Goal: Communication & Community: Answer question/provide support

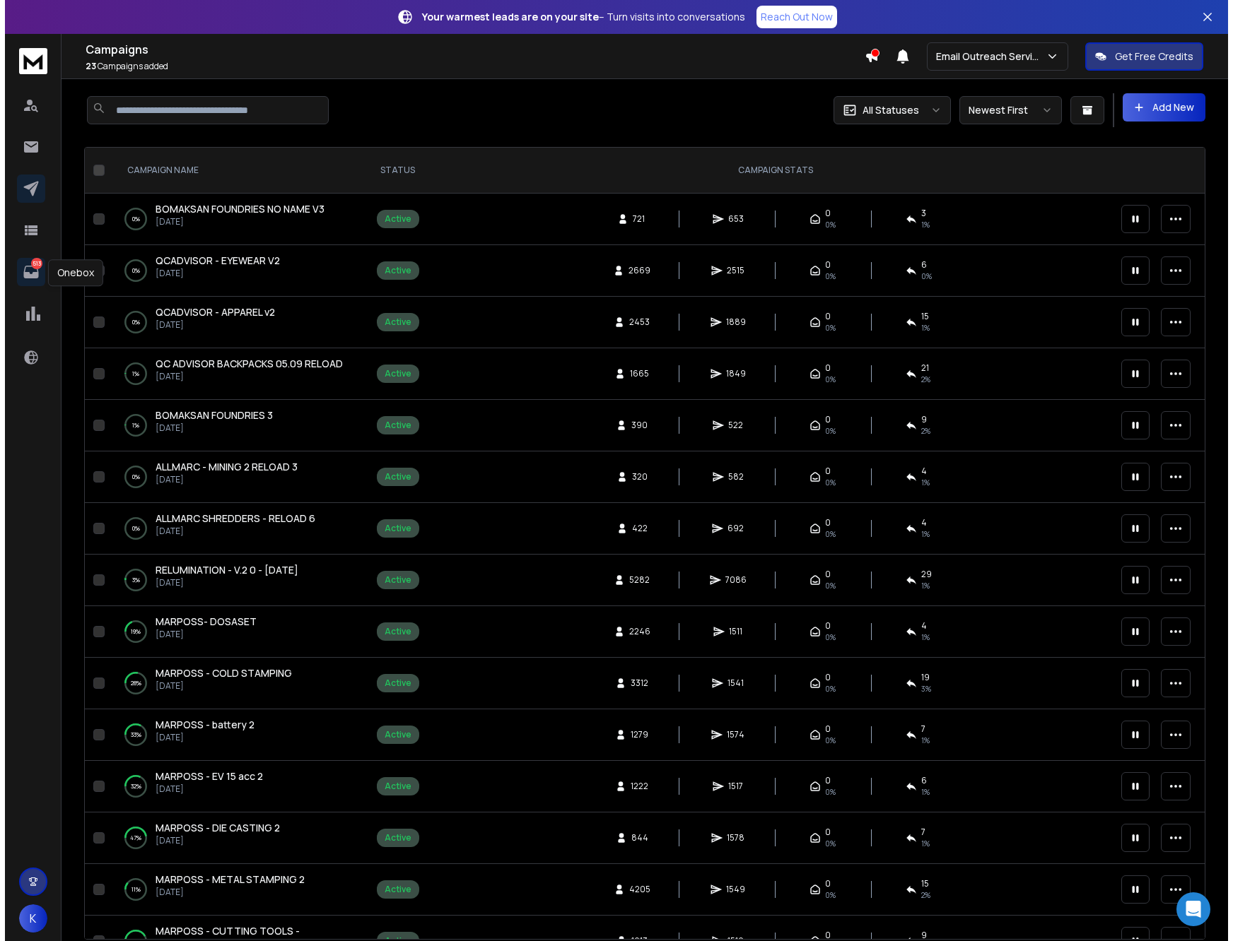
scroll to position [460, 0]
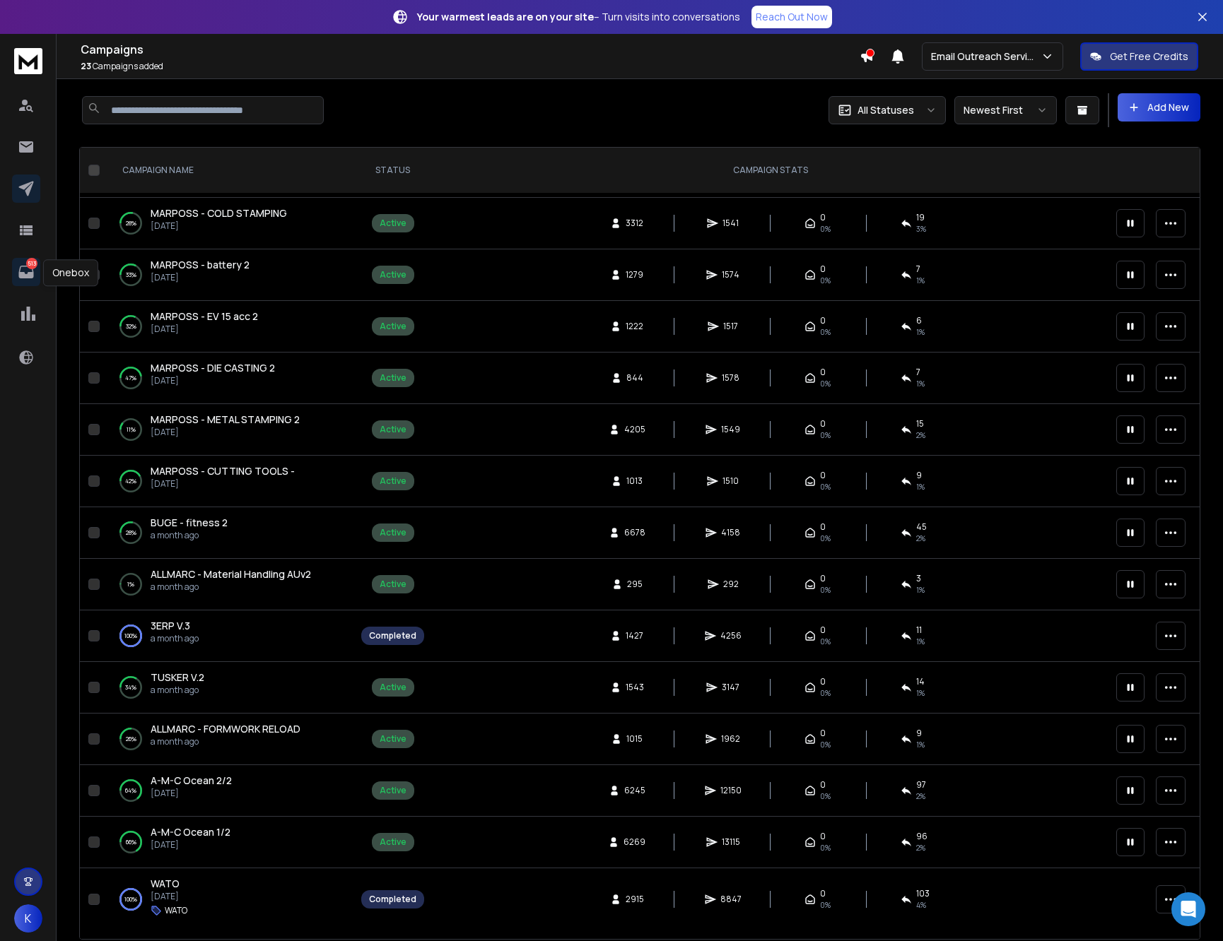
click at [28, 262] on p "513" at bounding box center [31, 263] width 11 height 11
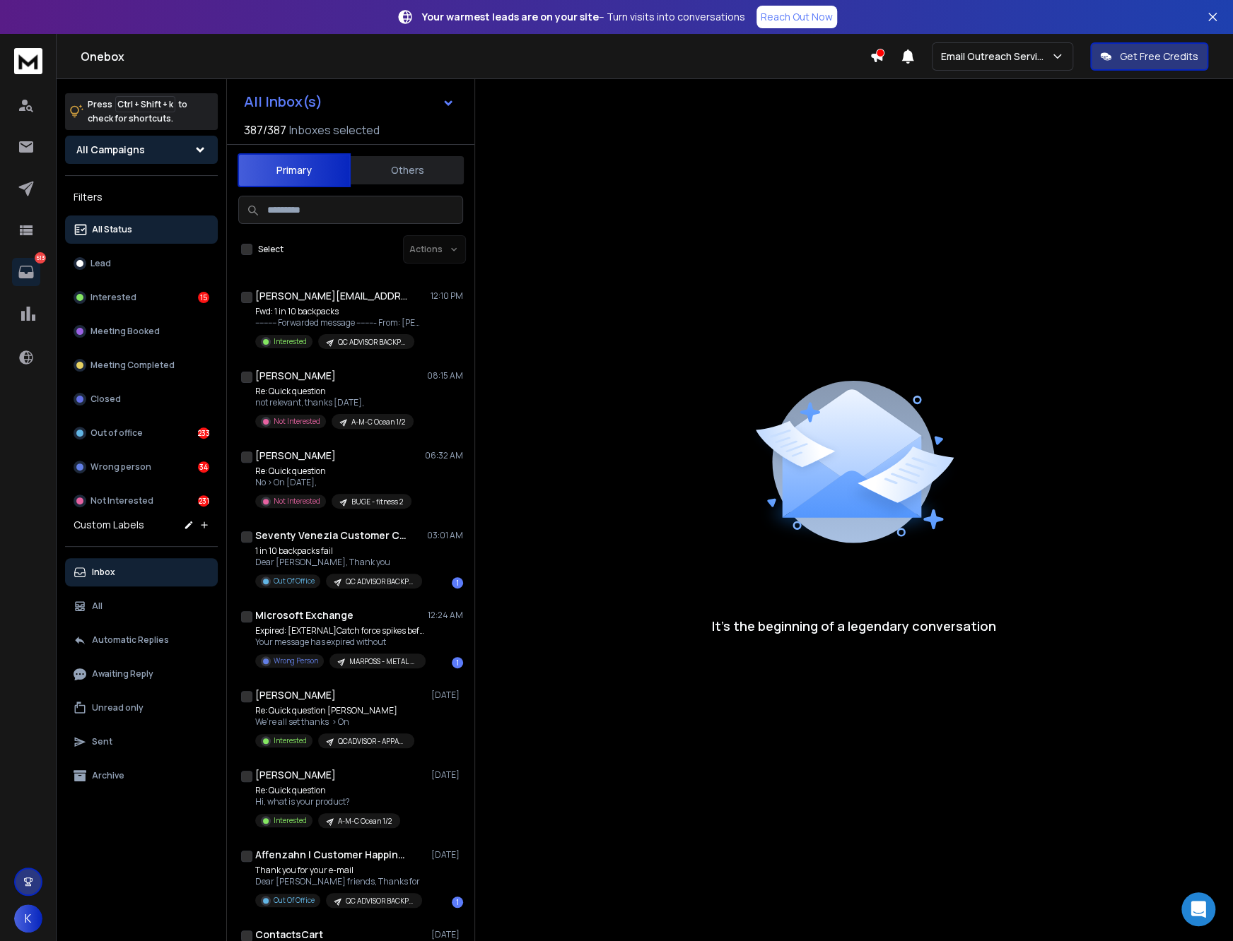
click at [187, 151] on button "All Campaigns" at bounding box center [141, 150] width 153 height 28
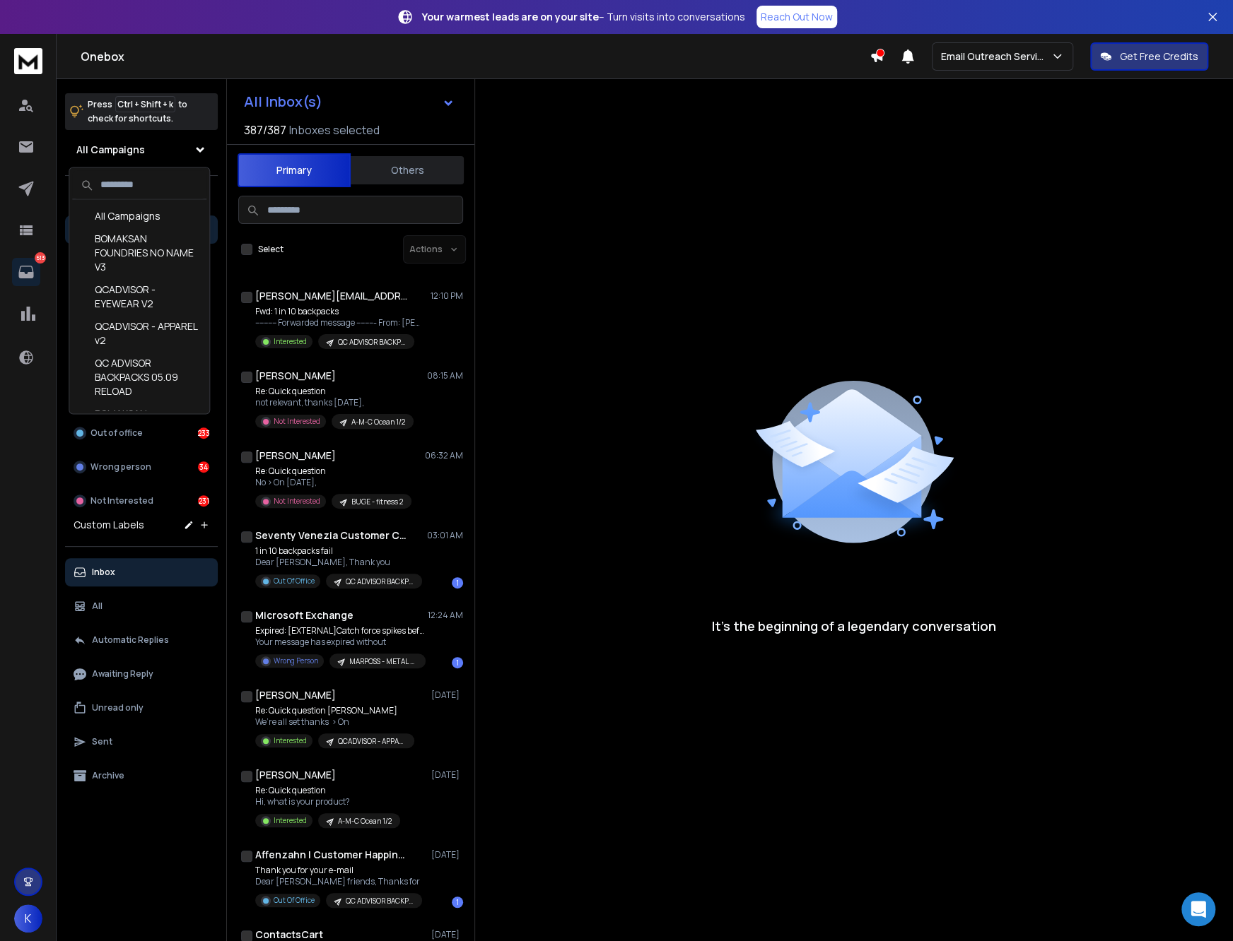
click at [147, 191] on input at bounding box center [139, 184] width 134 height 28
type input "**"
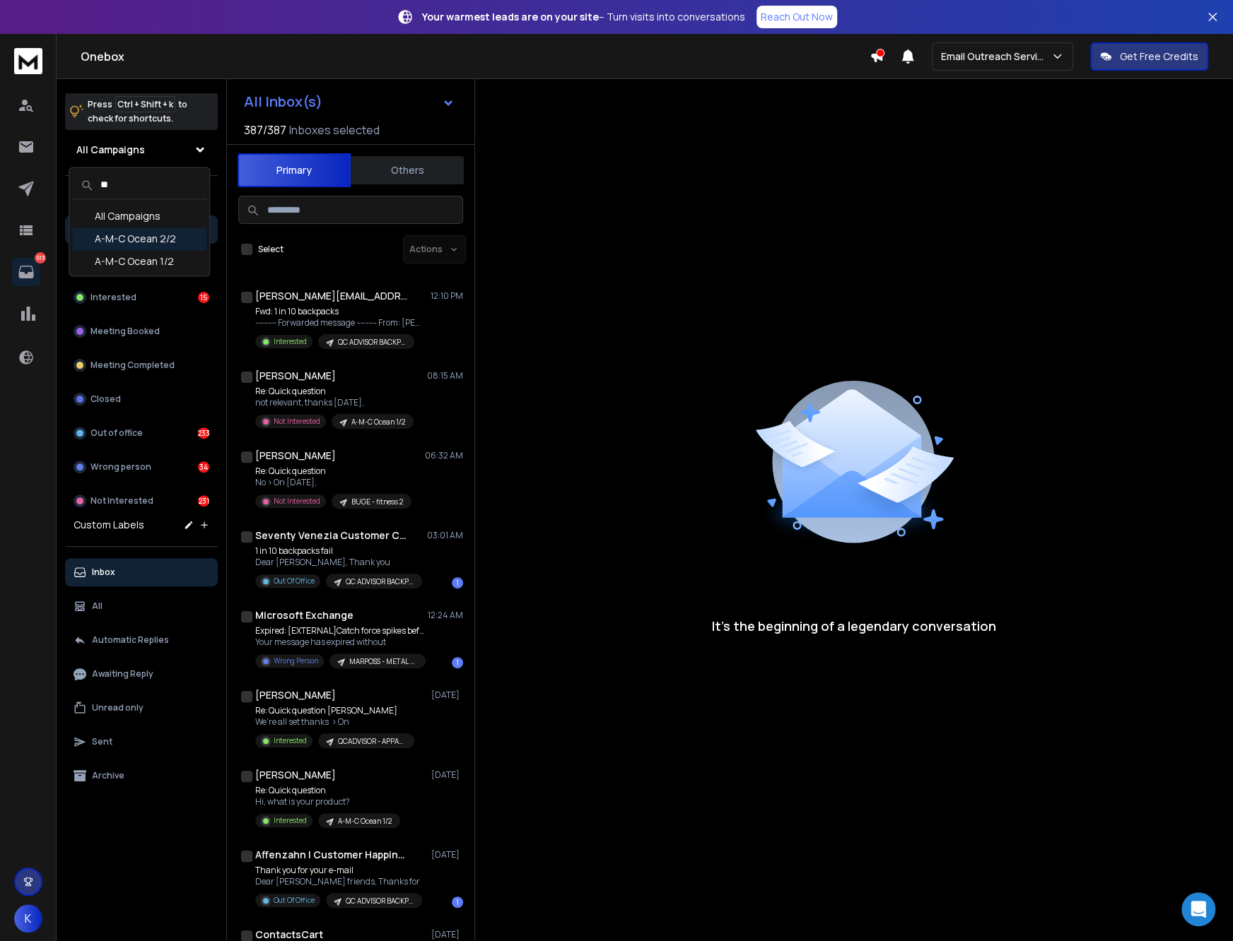
click at [129, 248] on div "A-M-C Ocean 2/2" at bounding box center [139, 239] width 134 height 23
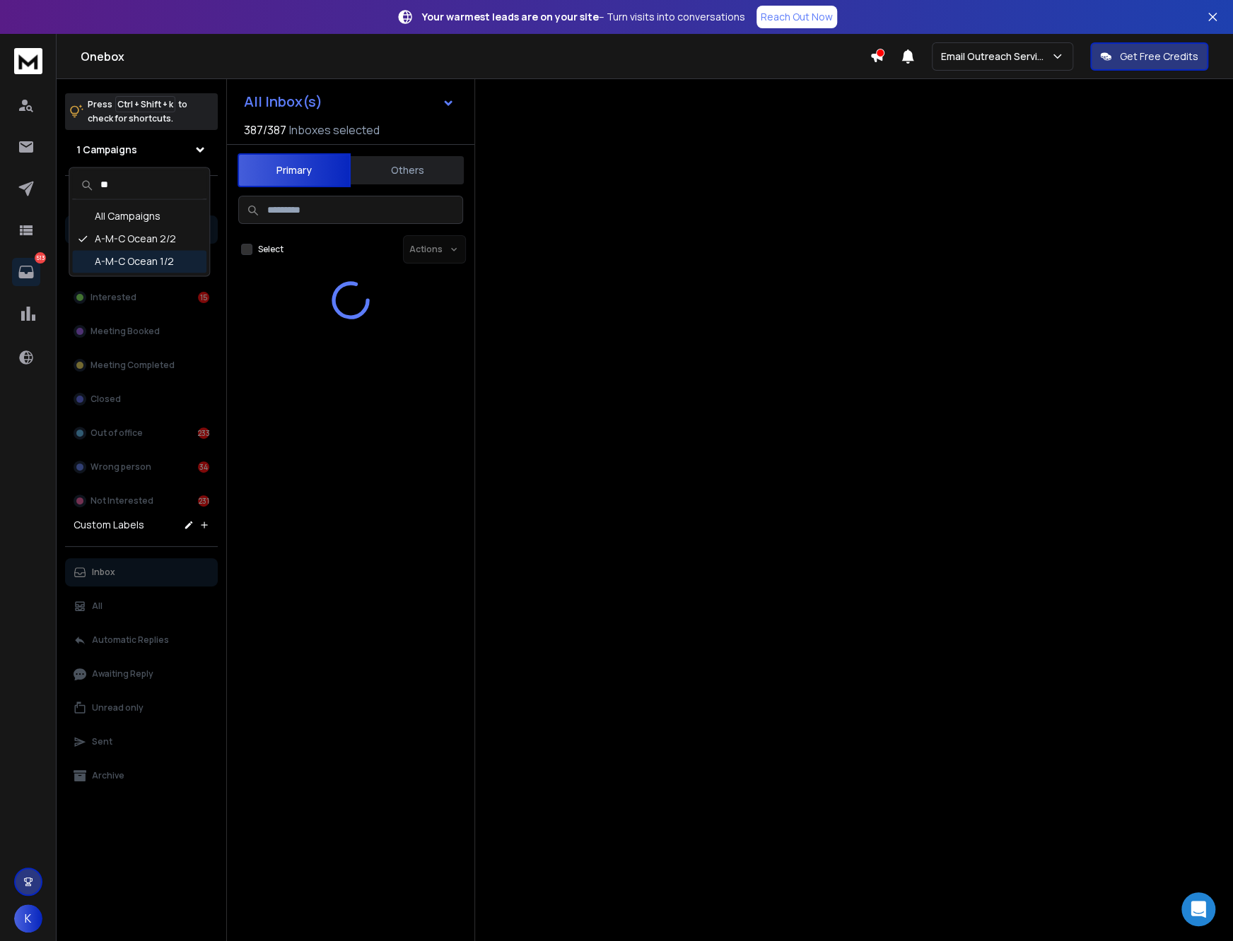
click at [131, 259] on div "A-M-C Ocean 1/2" at bounding box center [139, 261] width 134 height 23
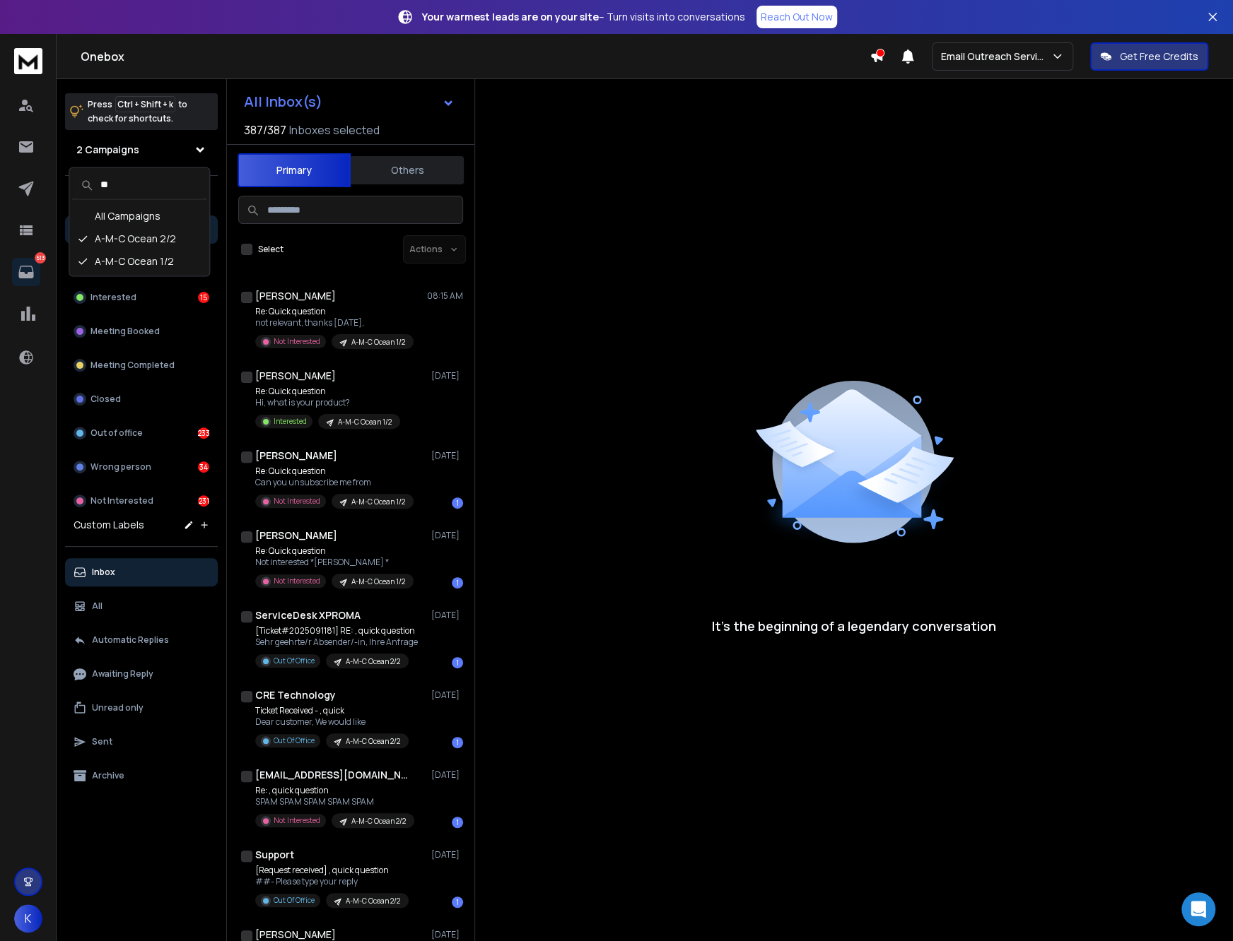
click at [727, 297] on div "It’s the beginning of a legendary conversation" at bounding box center [854, 479] width 758 height 800
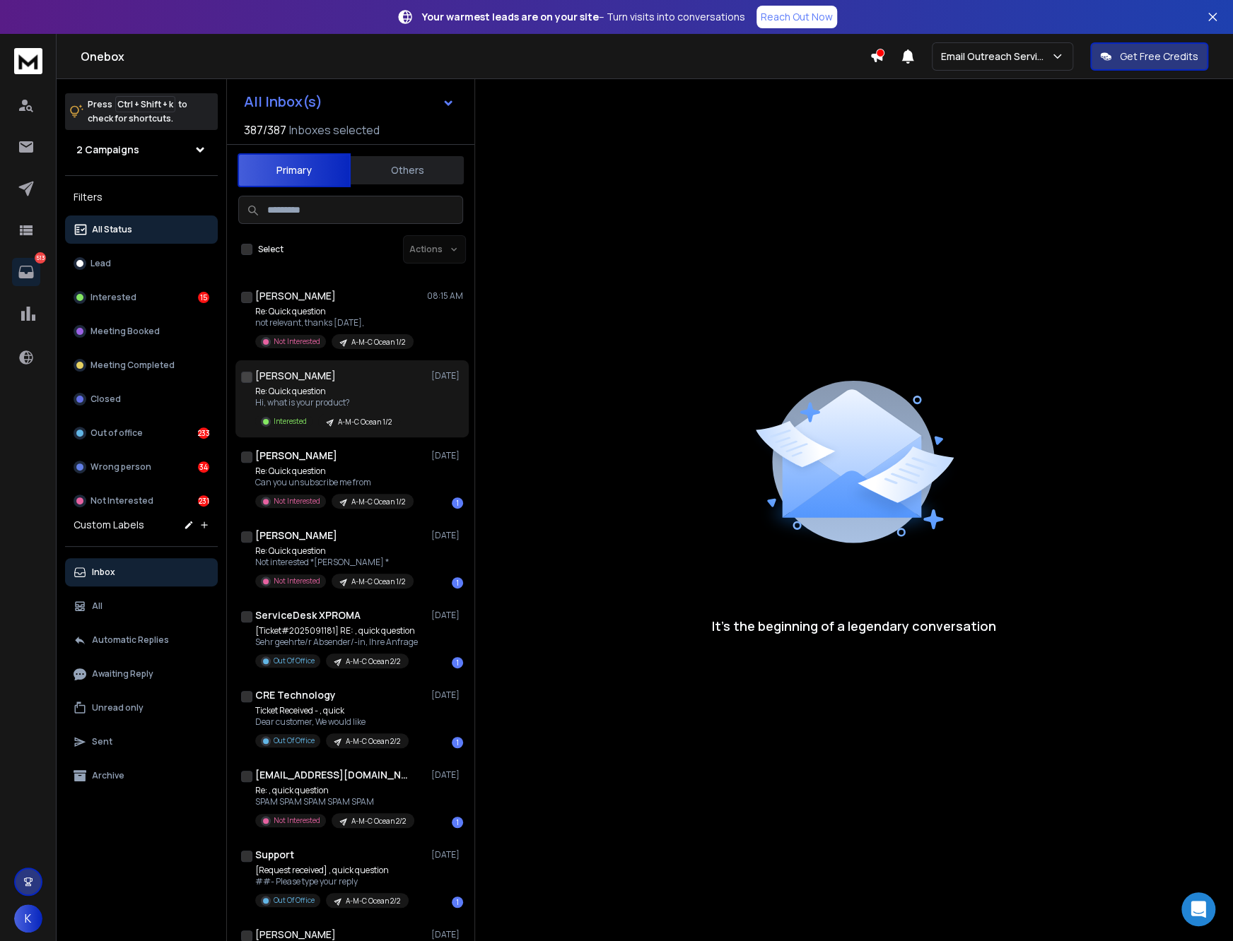
click at [329, 396] on p "Re: Quick question" at bounding box center [327, 391] width 145 height 11
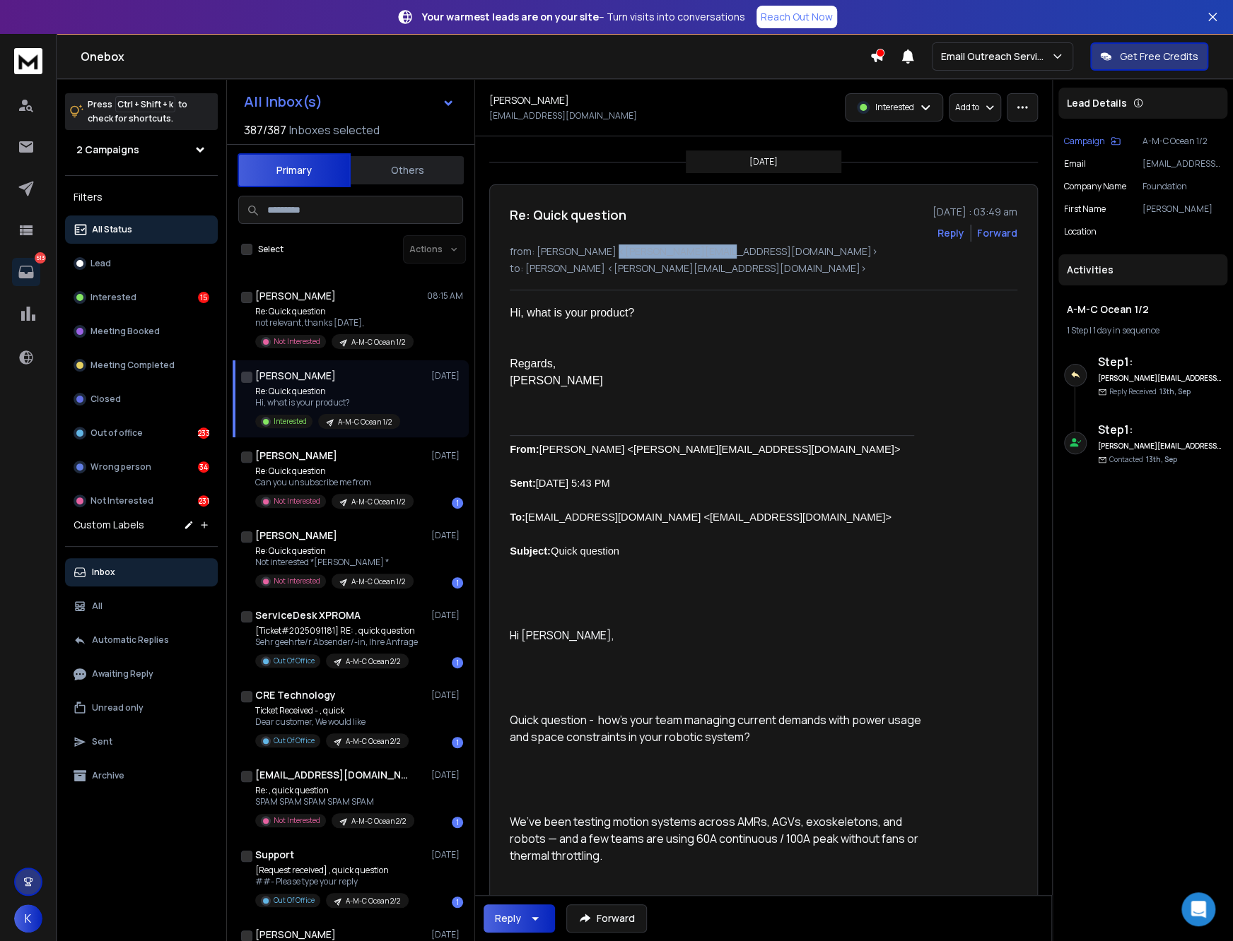
drag, startPoint x: 705, startPoint y: 254, endPoint x: 600, endPoint y: 249, distance: 105.4
click at [600, 249] on p "from: [PERSON_NAME] <[PERSON_NAME][EMAIL_ADDRESS][DOMAIN_NAME]>" at bounding box center [763, 252] width 507 height 14
copy p "[EMAIL_ADDRESS][DOMAIN_NAME]>"
click at [516, 919] on div "Reply" at bounding box center [508, 919] width 26 height 14
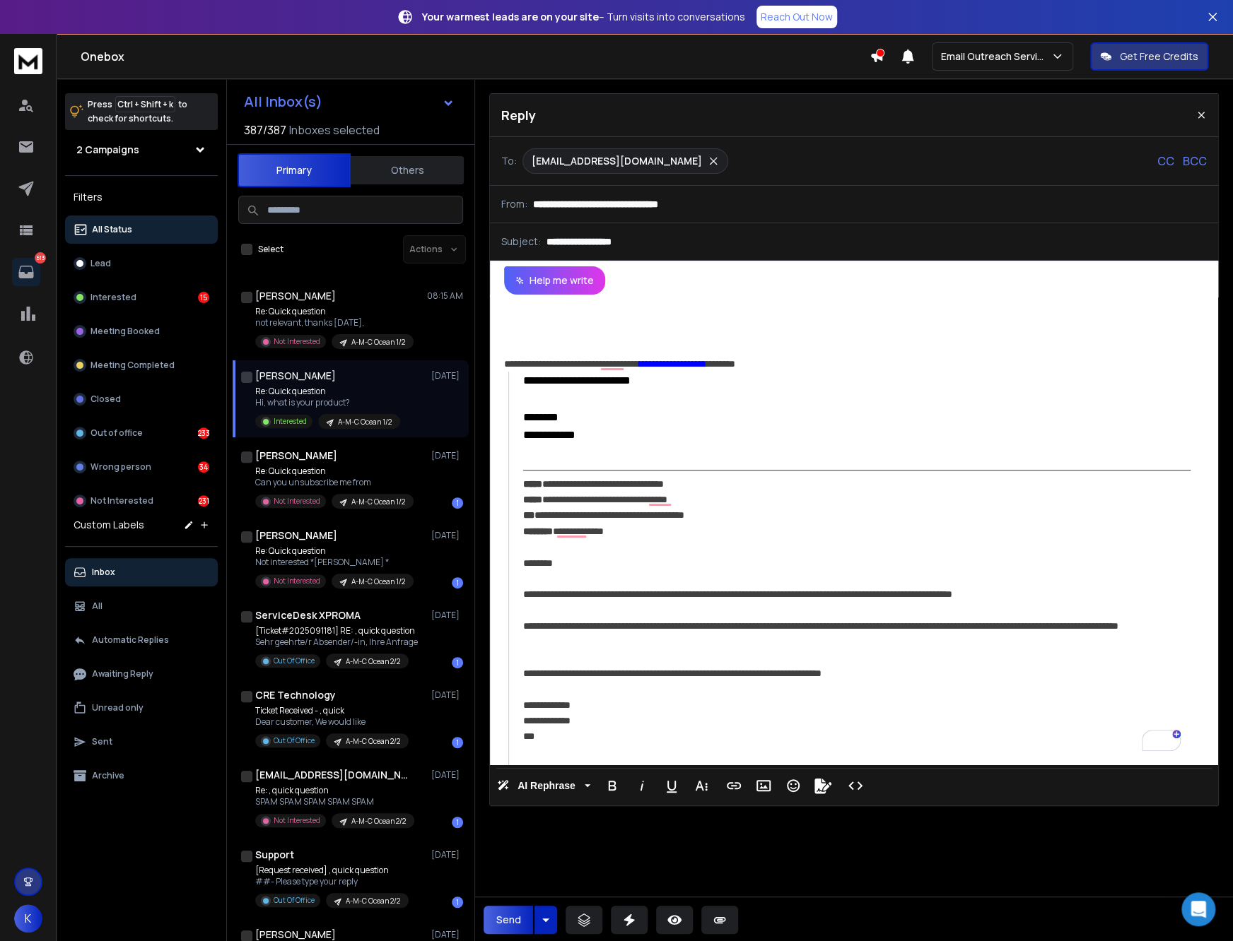
click at [671, 320] on div "To enrich screen reader interactions, please activate Accessibility in Grammarl…" at bounding box center [854, 317] width 700 height 16
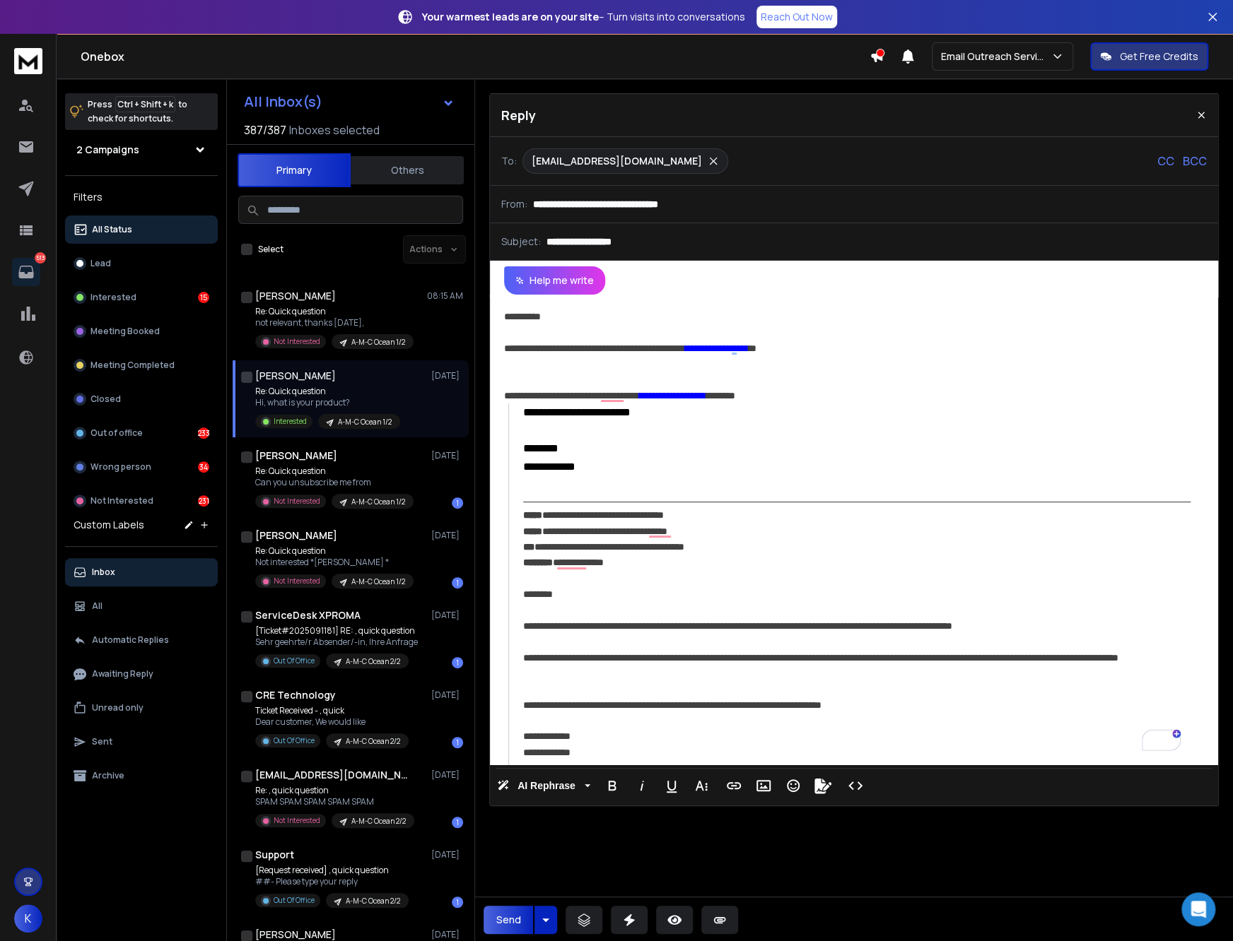
click at [493, 916] on button "Send" at bounding box center [507, 920] width 49 height 28
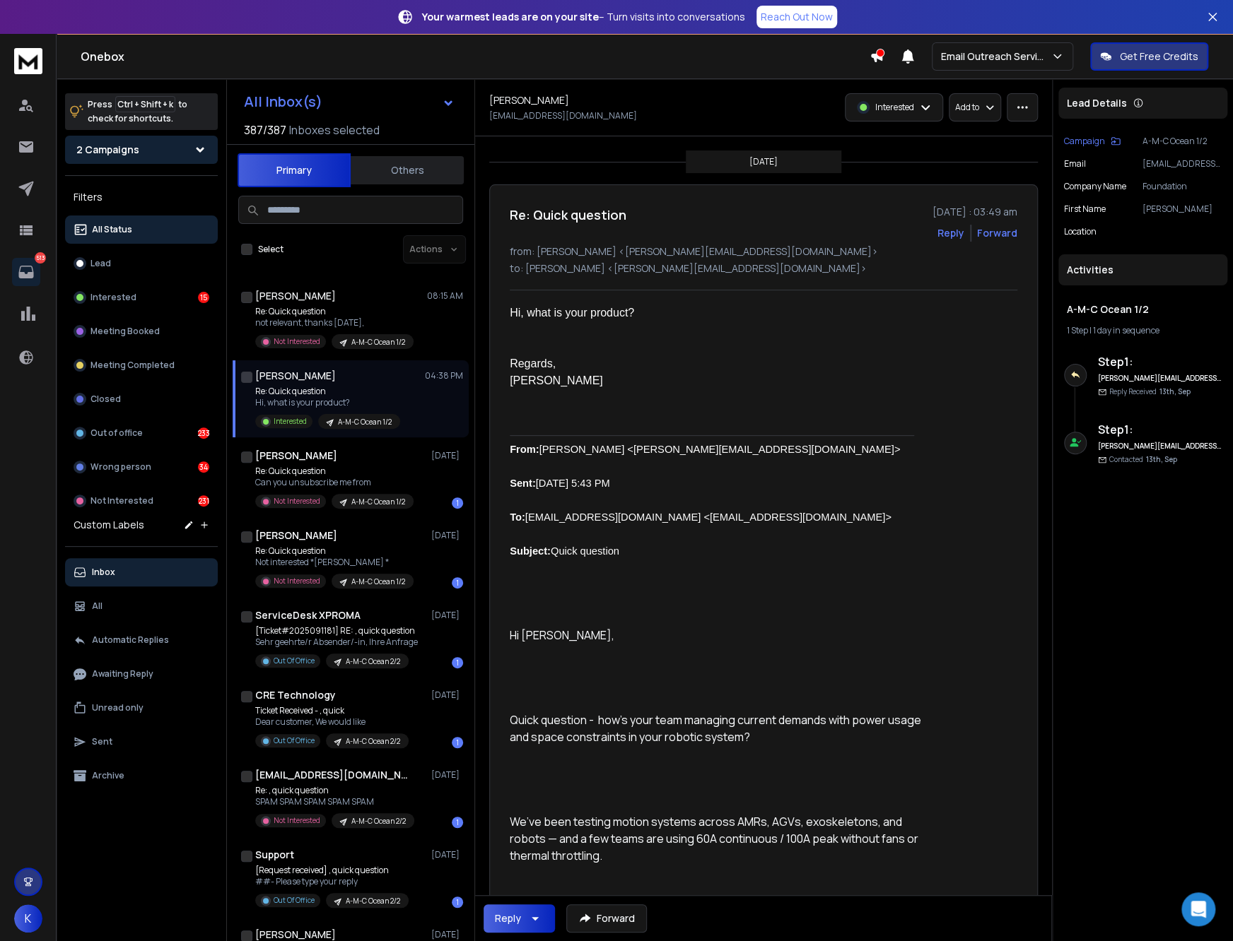
click at [184, 150] on button "2 Campaigns" at bounding box center [141, 150] width 153 height 28
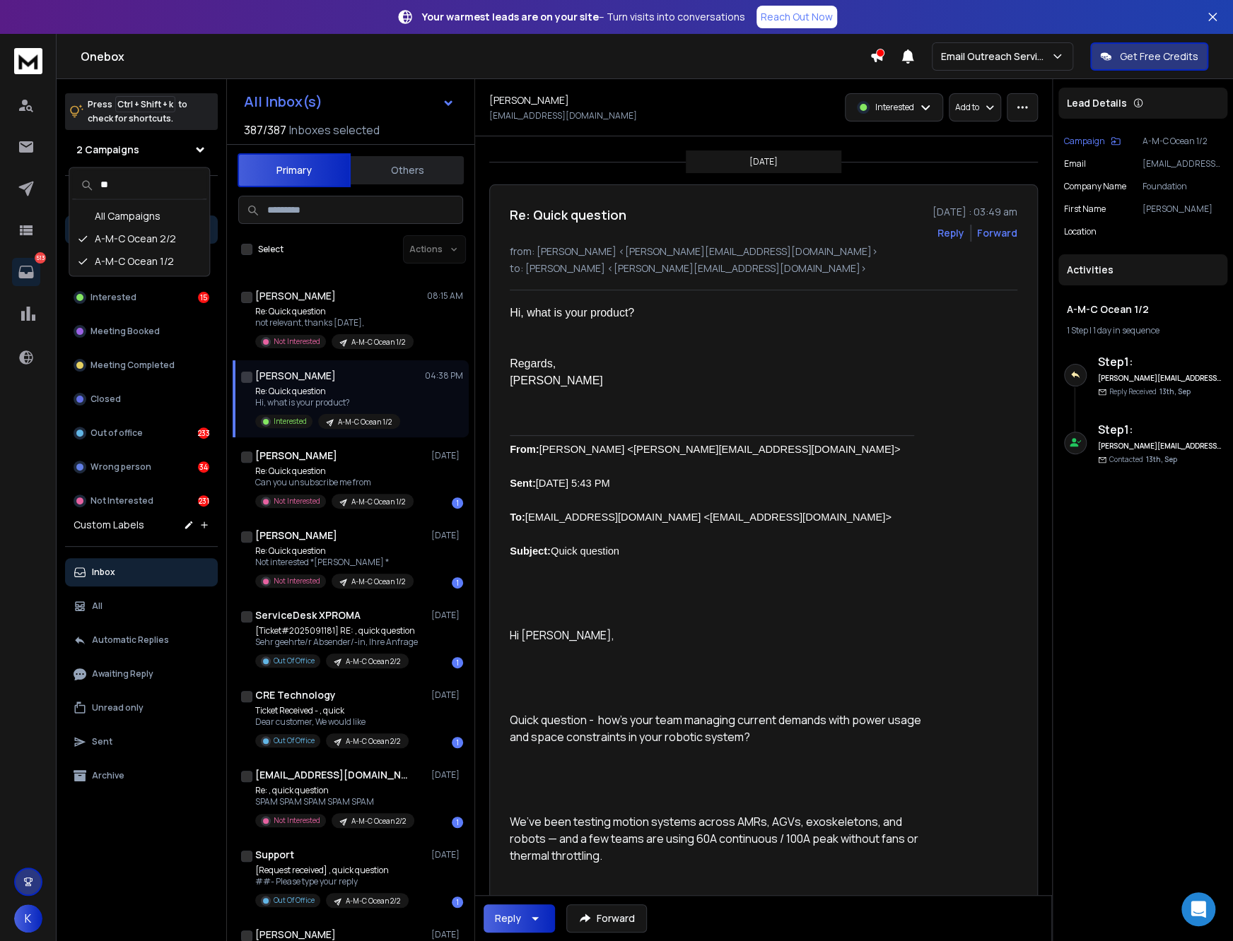
click at [122, 188] on input "**" at bounding box center [139, 184] width 134 height 28
type input "**"
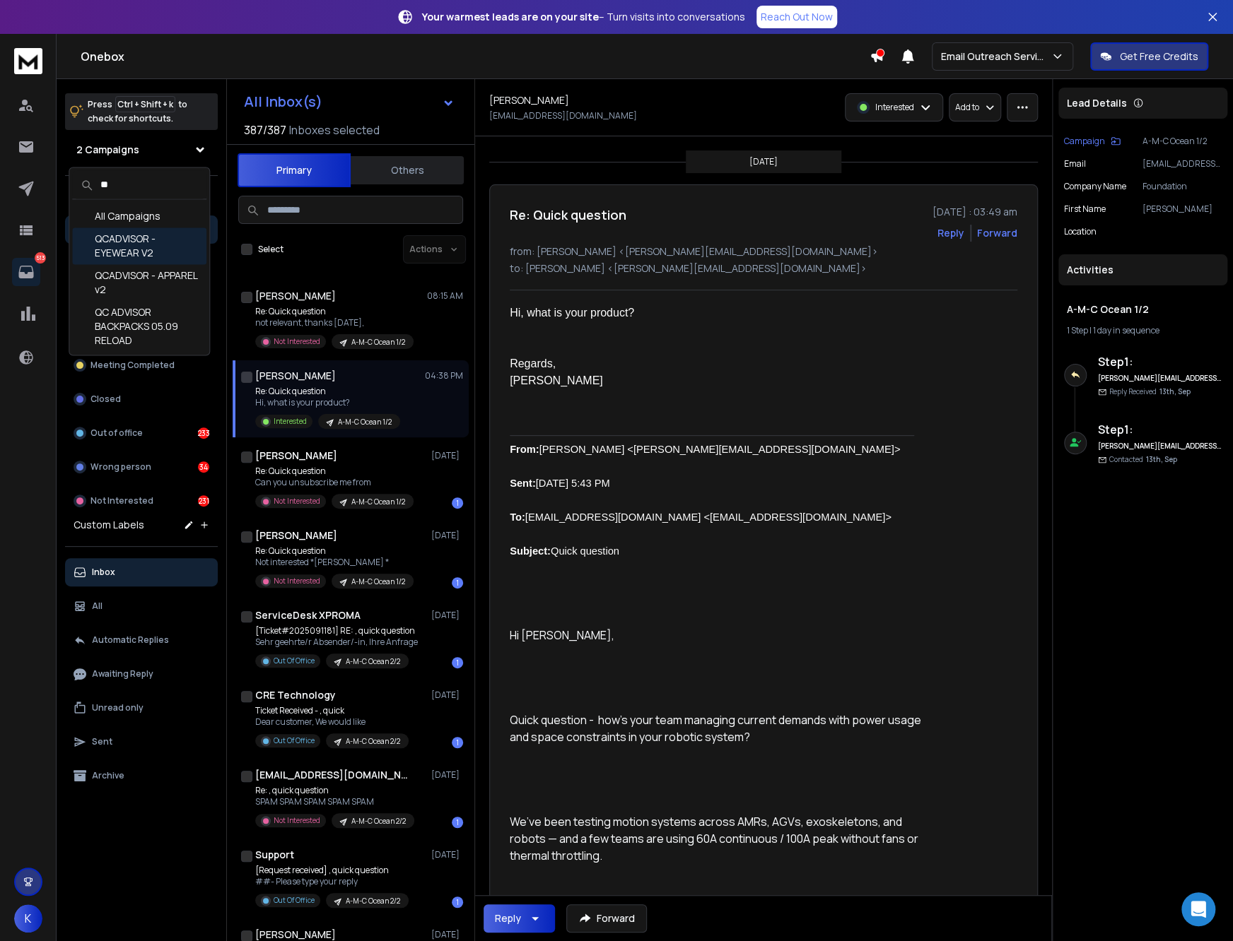
click at [136, 248] on div "QCADVISOR - EYEWEAR V2" at bounding box center [139, 246] width 134 height 37
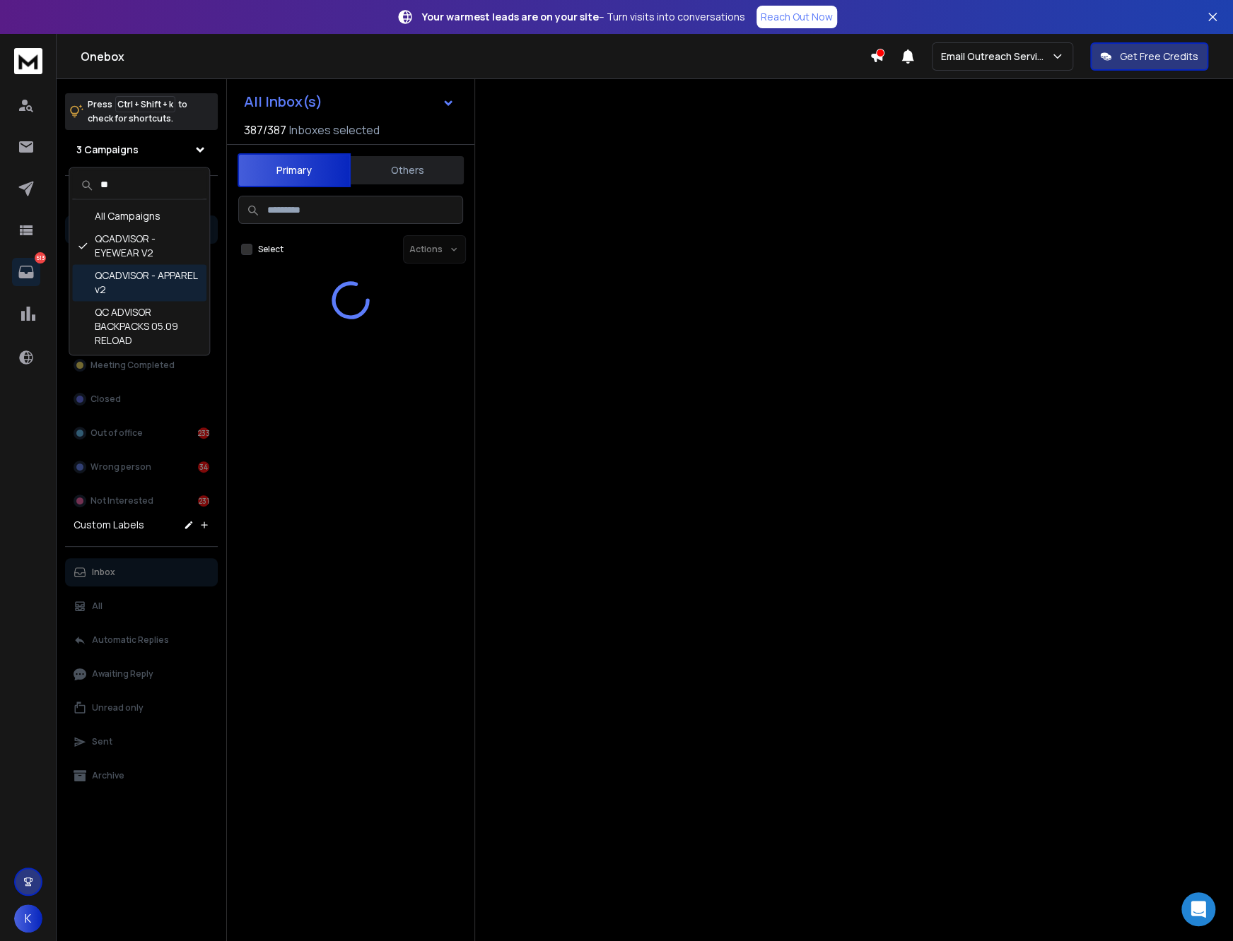
click at [136, 277] on div "QCADVISOR - APPAREL v2" at bounding box center [139, 282] width 134 height 37
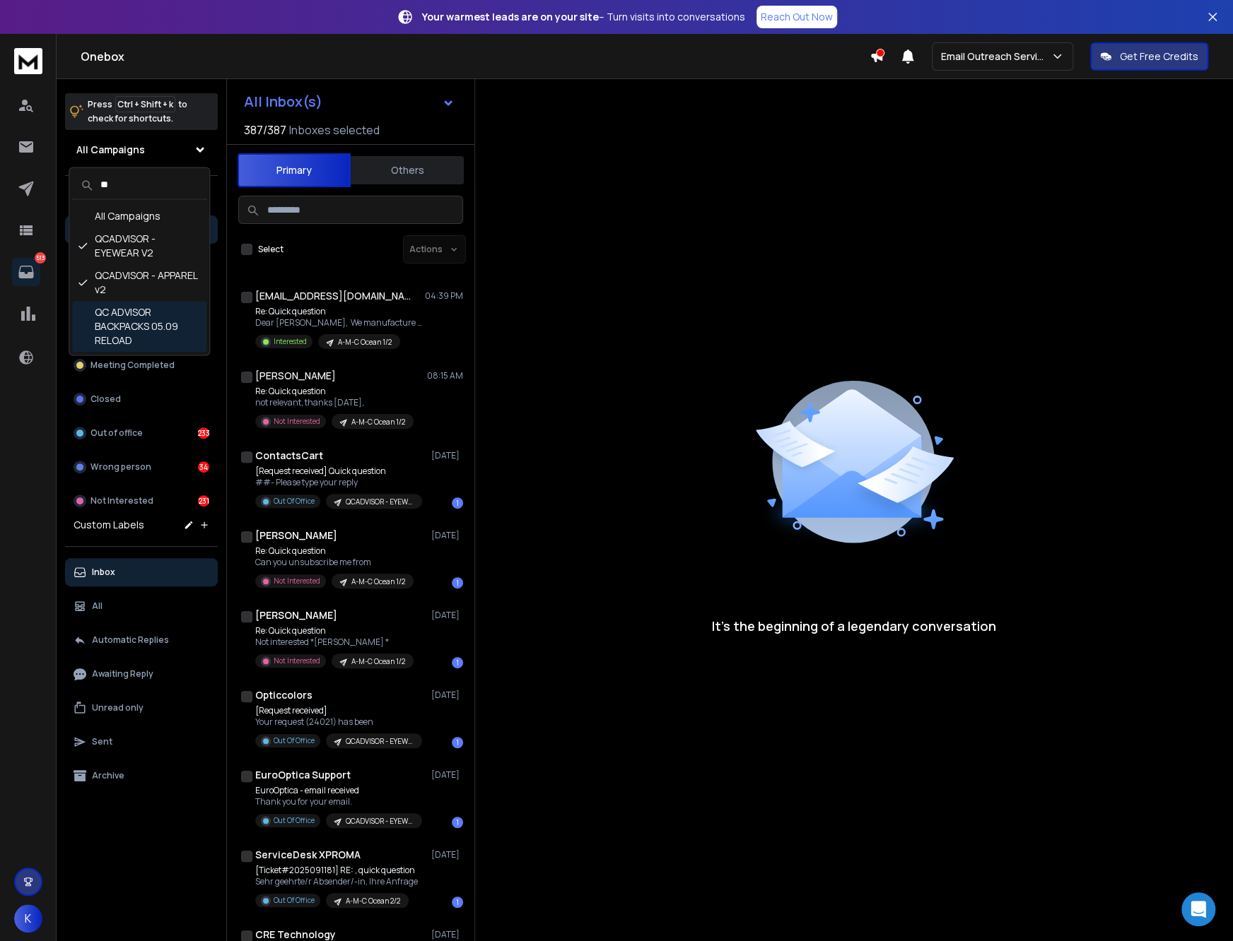
click at [132, 320] on div "QC ADVISOR BACKPACKS 05.09 RELOAD" at bounding box center [139, 326] width 134 height 51
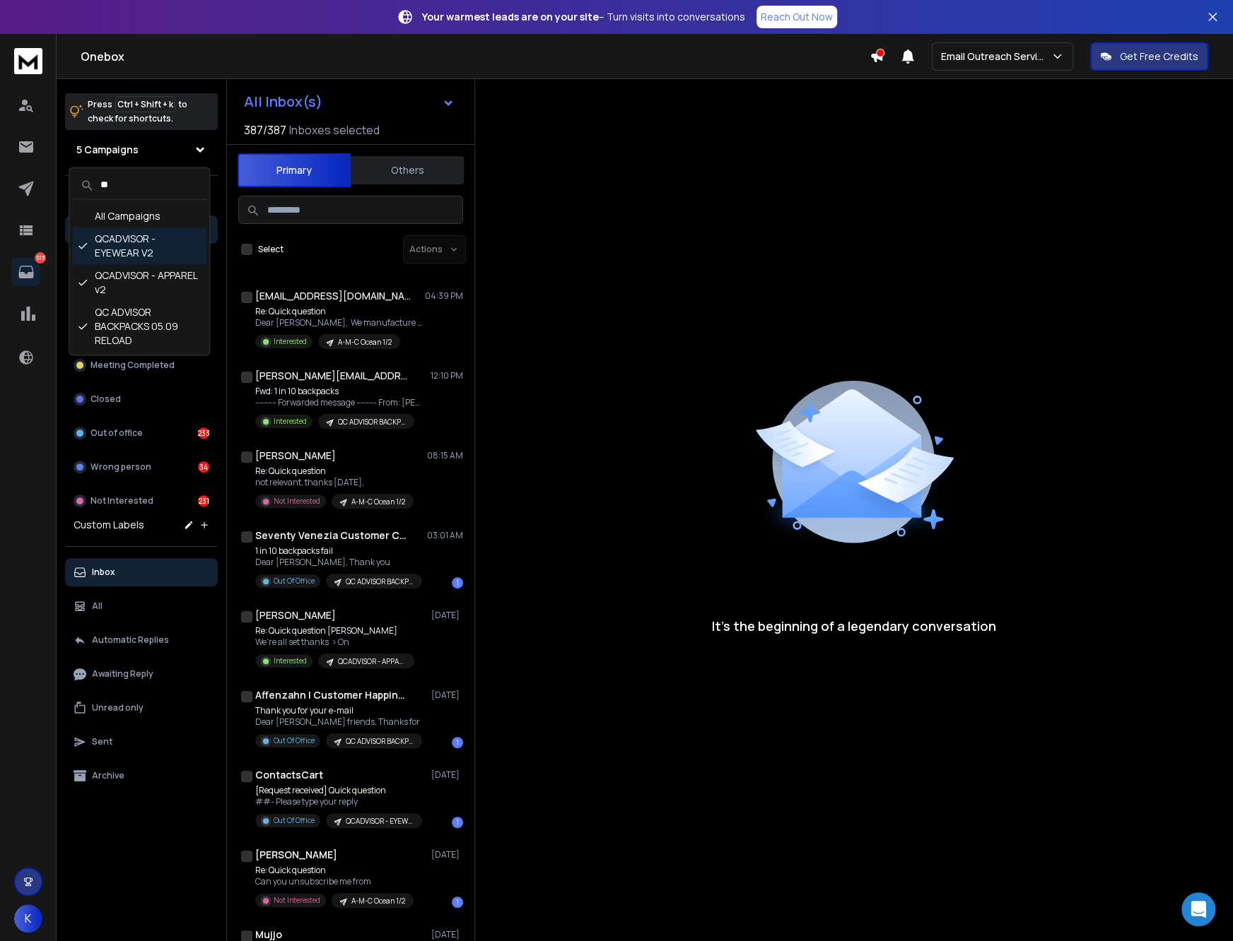
click at [154, 245] on div "QCADVISOR - EYEWEAR V2" at bounding box center [139, 246] width 134 height 37
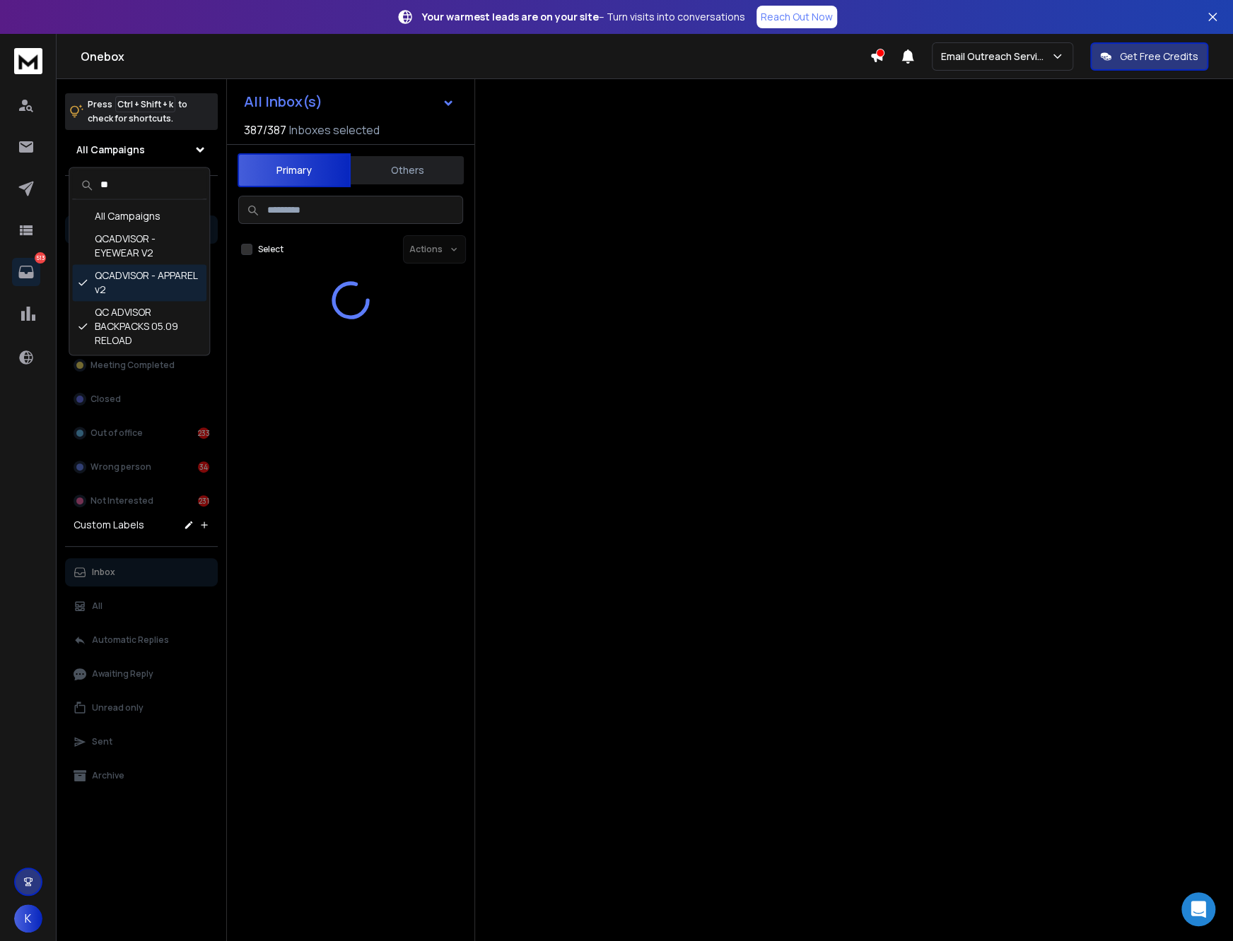
click at [117, 276] on div "QCADVISOR - APPAREL v2" at bounding box center [139, 282] width 134 height 37
click at [112, 316] on div "QC ADVISOR BACKPACKS 05.09 RELOAD" at bounding box center [139, 326] width 134 height 51
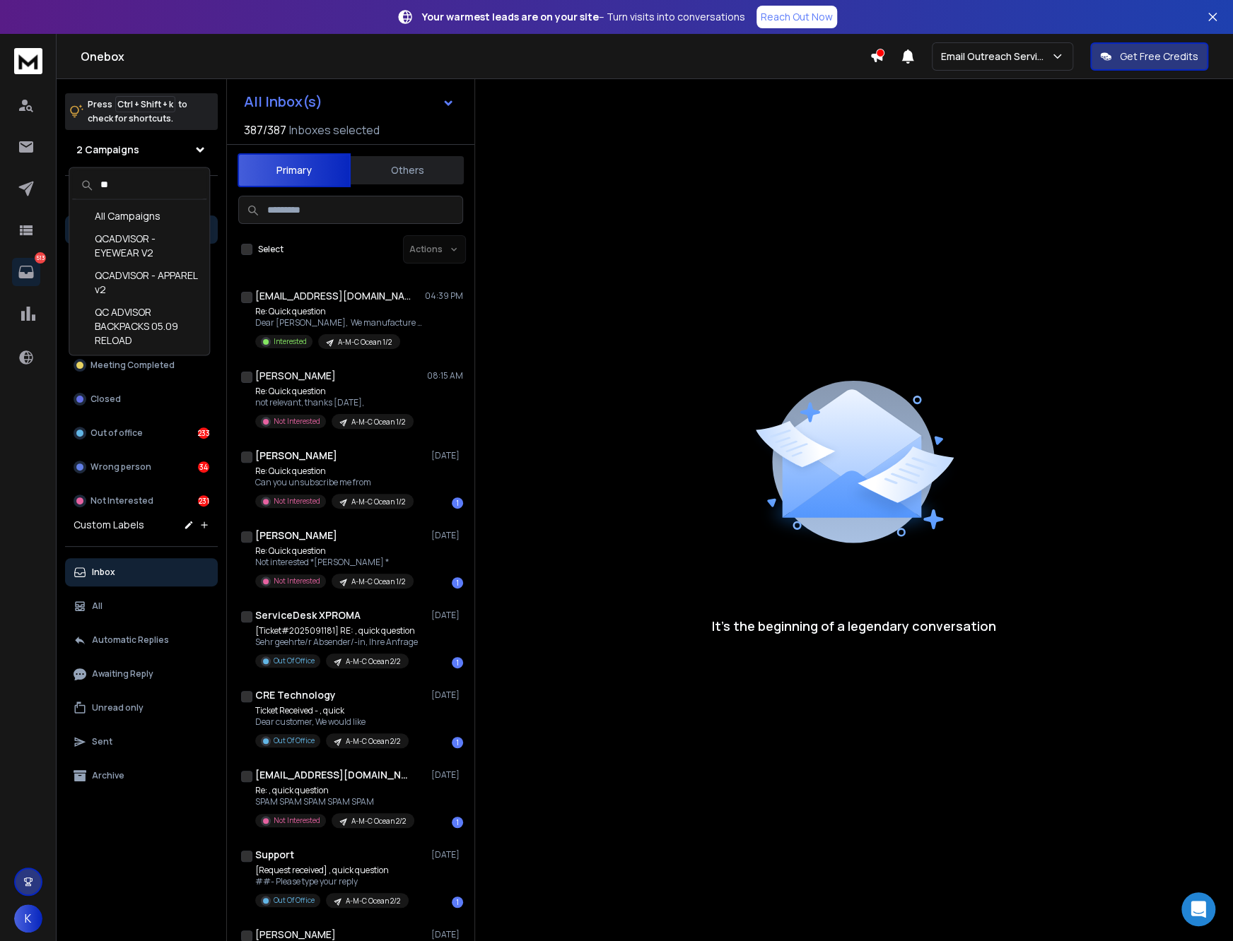
click at [134, 182] on input "**" at bounding box center [139, 184] width 134 height 28
click at [141, 250] on div "QCADVISOR - EYEWEAR V2" at bounding box center [139, 246] width 134 height 37
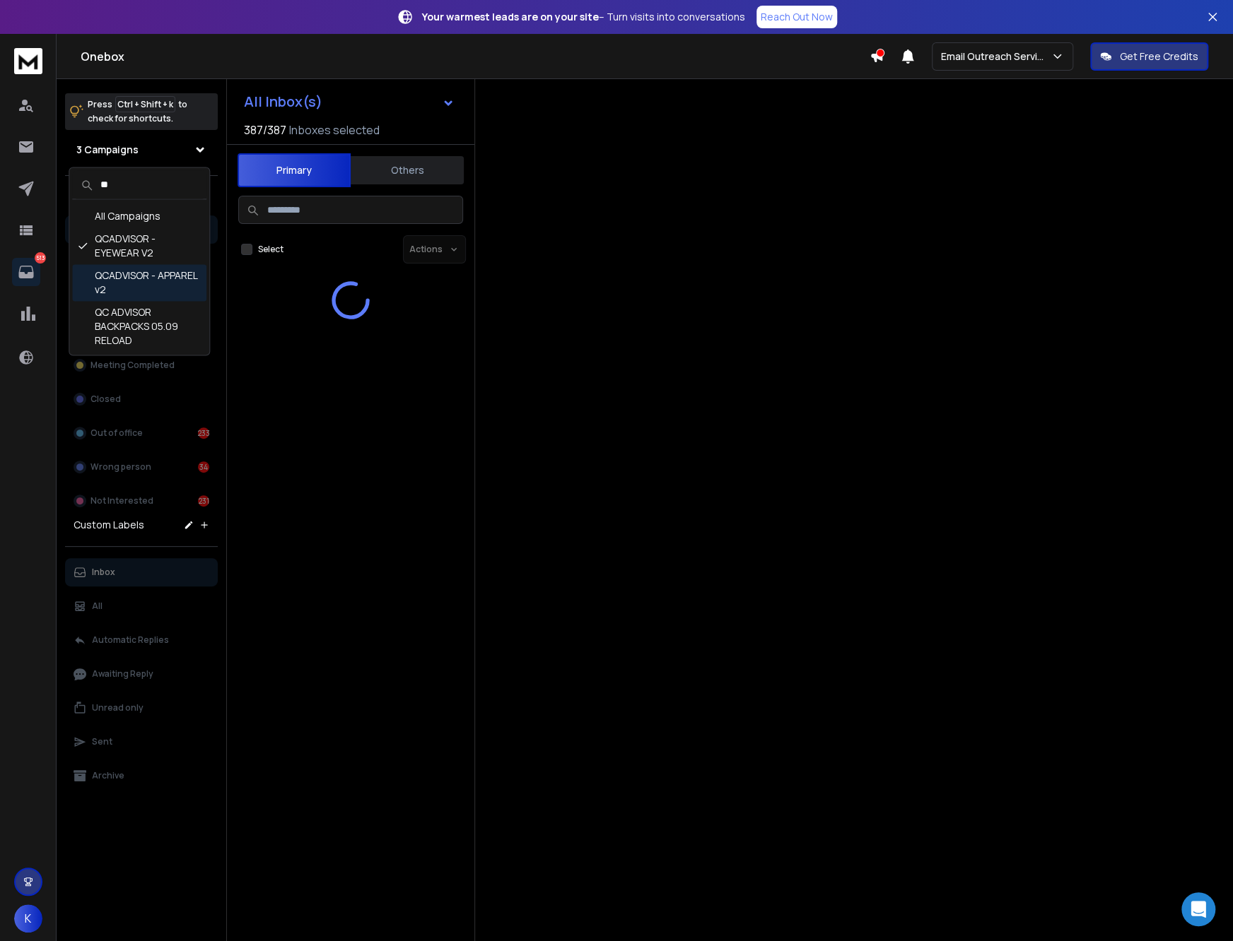
click at [134, 293] on div "QCADVISOR - APPAREL v2" at bounding box center [139, 282] width 134 height 37
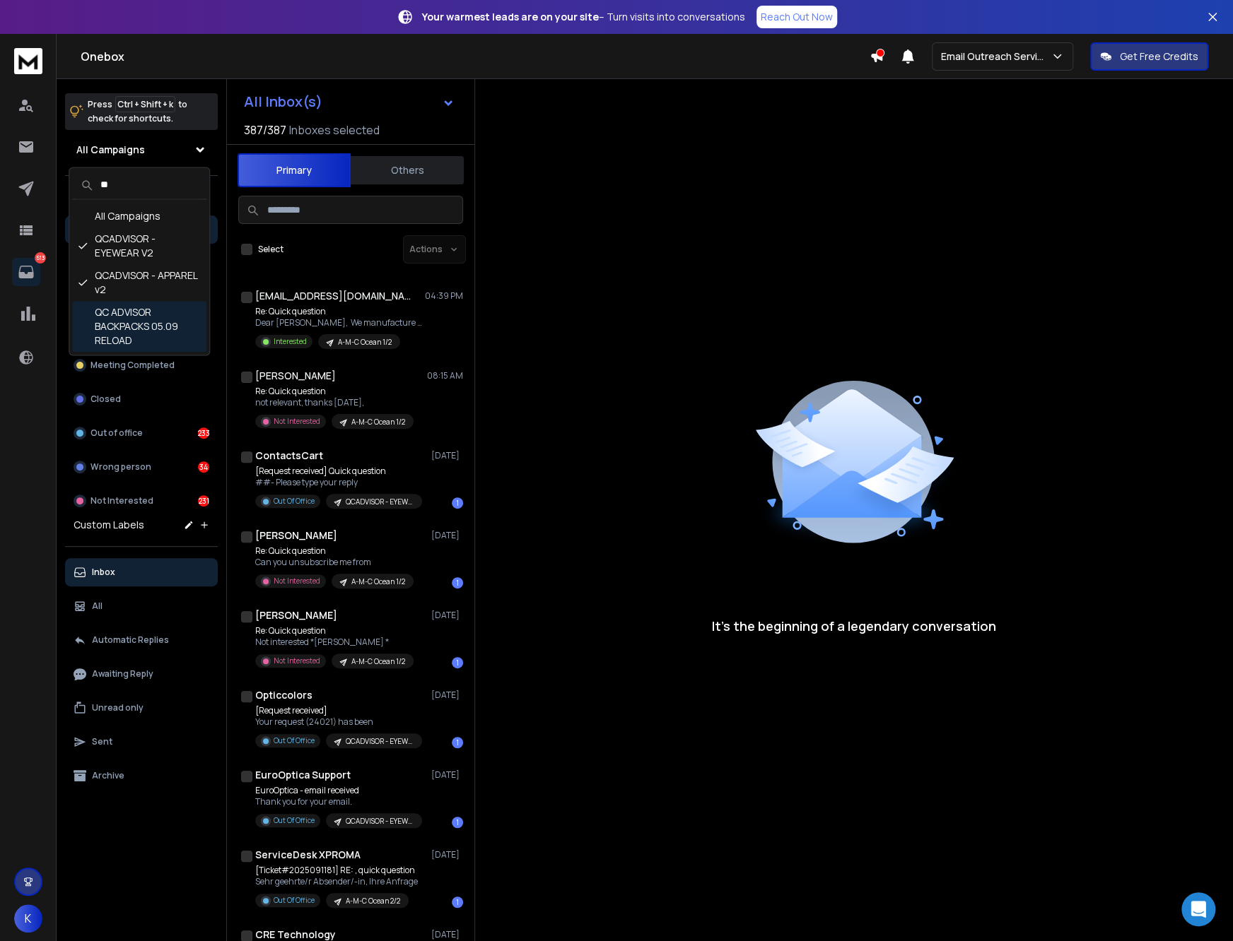
click at [128, 324] on div "QC ADVISOR BACKPACKS 05.09 RELOAD" at bounding box center [139, 326] width 134 height 51
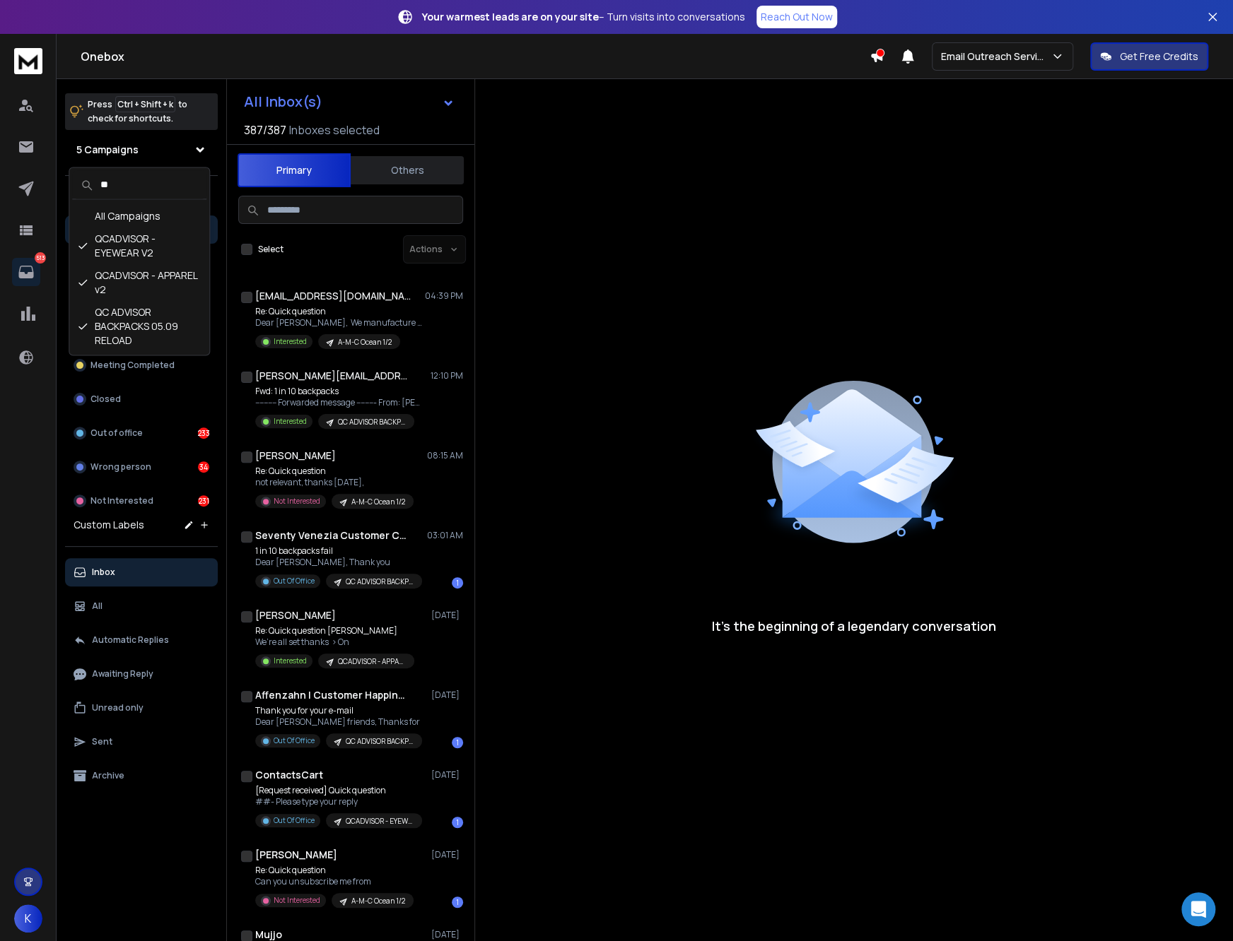
click at [742, 335] on div at bounding box center [853, 462] width 265 height 280
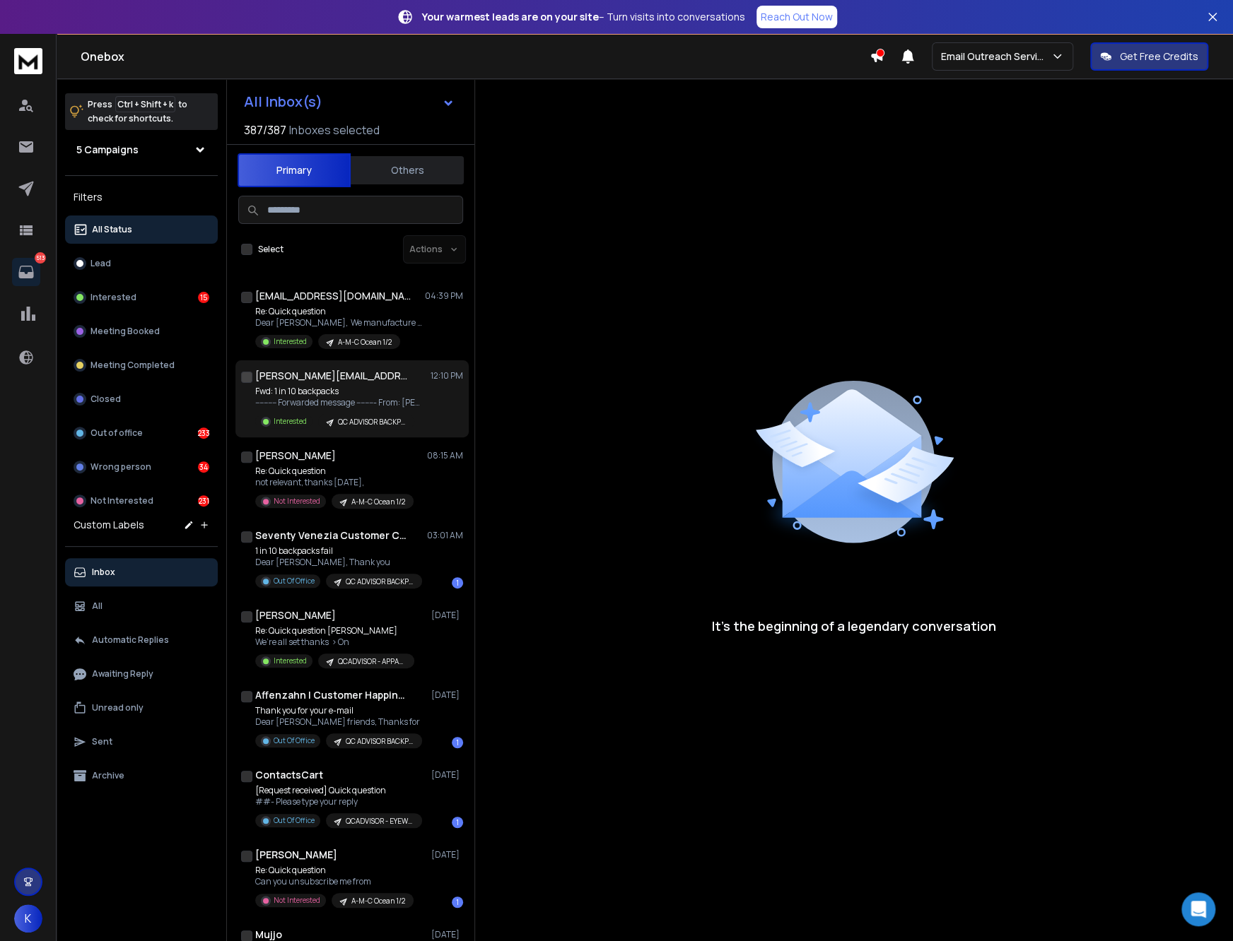
click at [367, 384] on div "[PERSON_NAME][EMAIL_ADDRESS][DOMAIN_NAME] 12:10 PM Fwd: 1 in 10 backpacks -----…" at bounding box center [359, 399] width 208 height 60
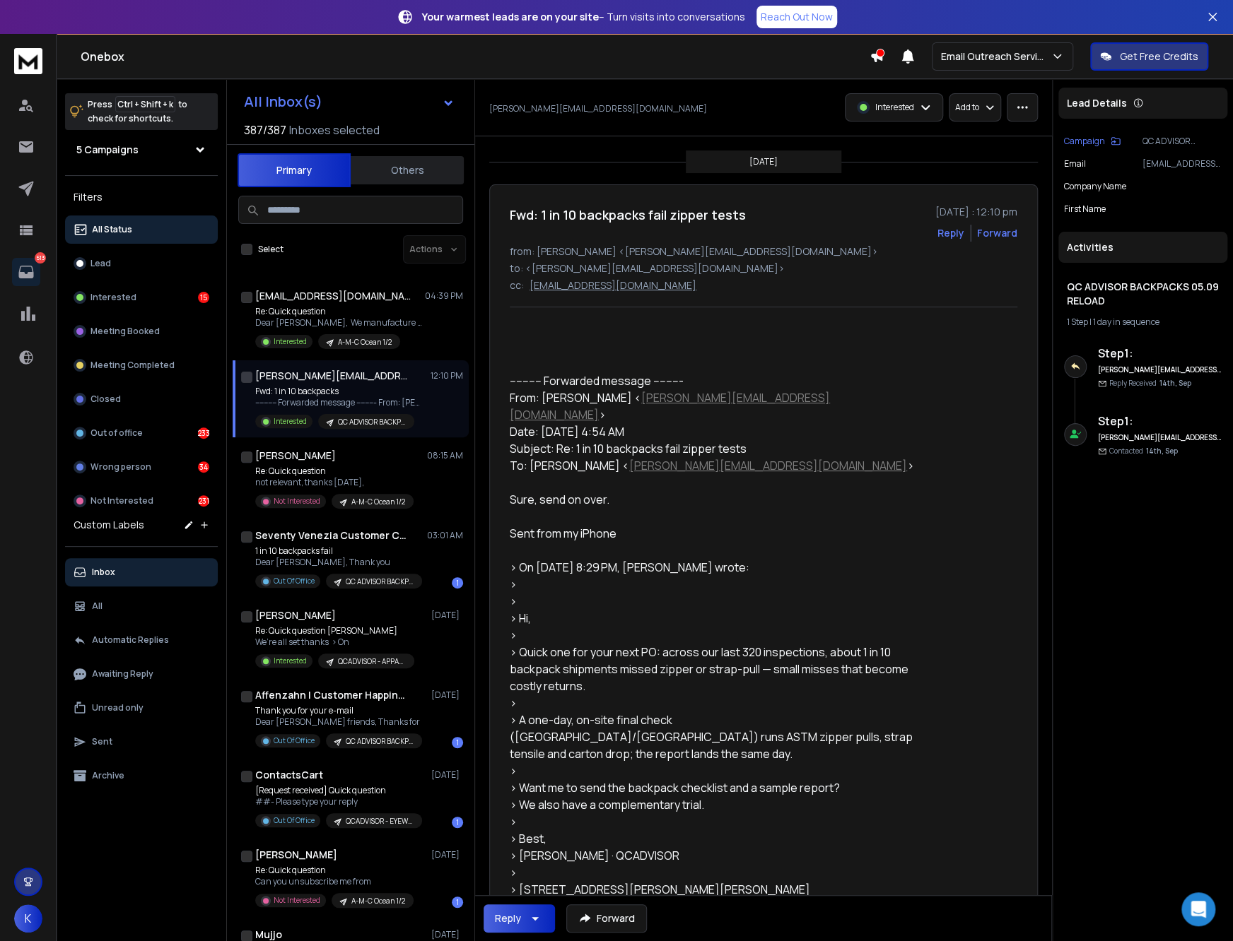
click at [732, 239] on div "Fwd: 1 in 10 backpacks fail zipper tests [DATE] : 12:10 pm Reply Forward" at bounding box center [763, 223] width 507 height 37
click at [278, 323] on p "Dear [PERSON_NAME], We manufacture servo drives." at bounding box center [340, 322] width 170 height 11
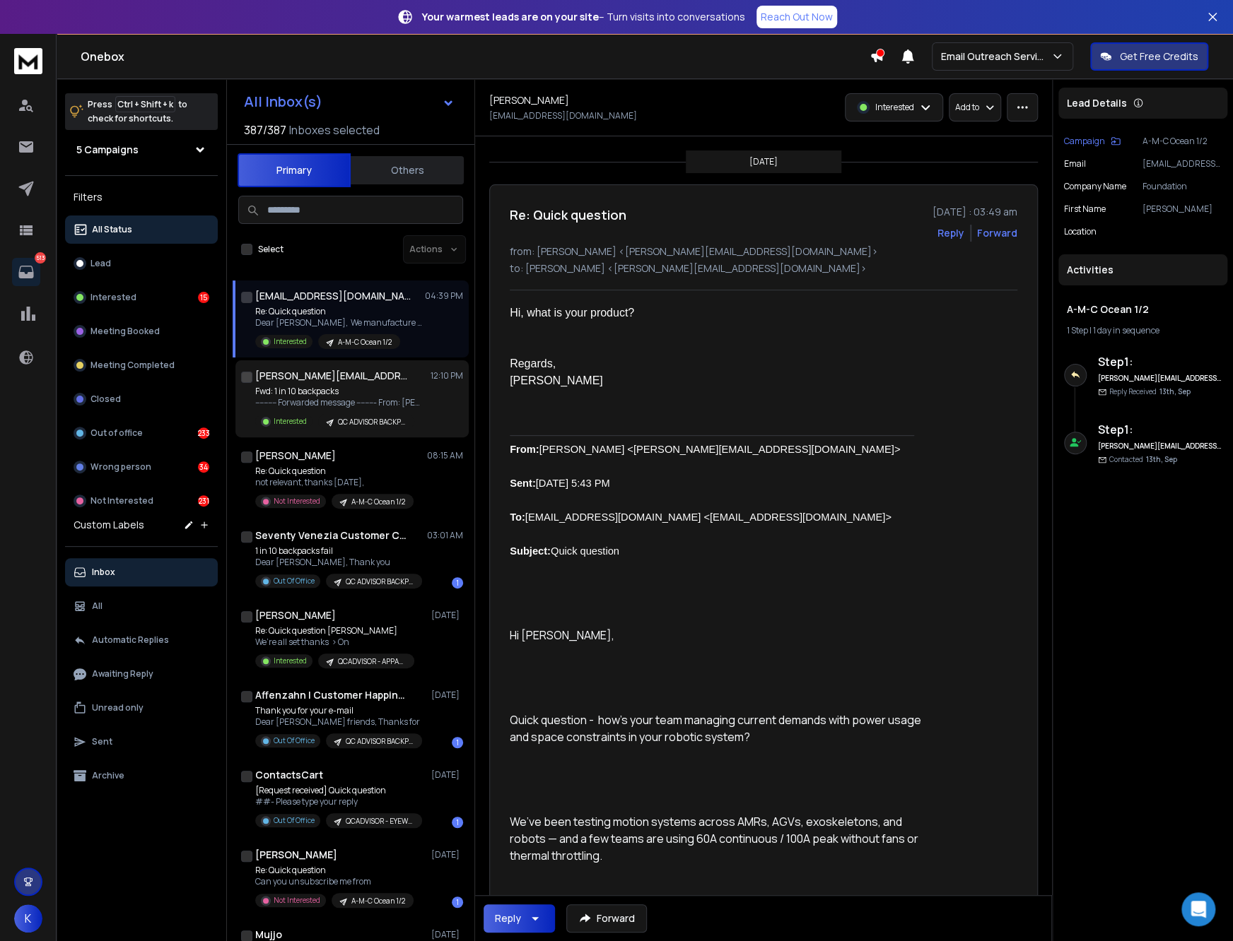
click at [353, 384] on div "[PERSON_NAME][EMAIL_ADDRESS][DOMAIN_NAME] 12:10 PM Fwd: 1 in 10 backpacks -----…" at bounding box center [359, 399] width 208 height 60
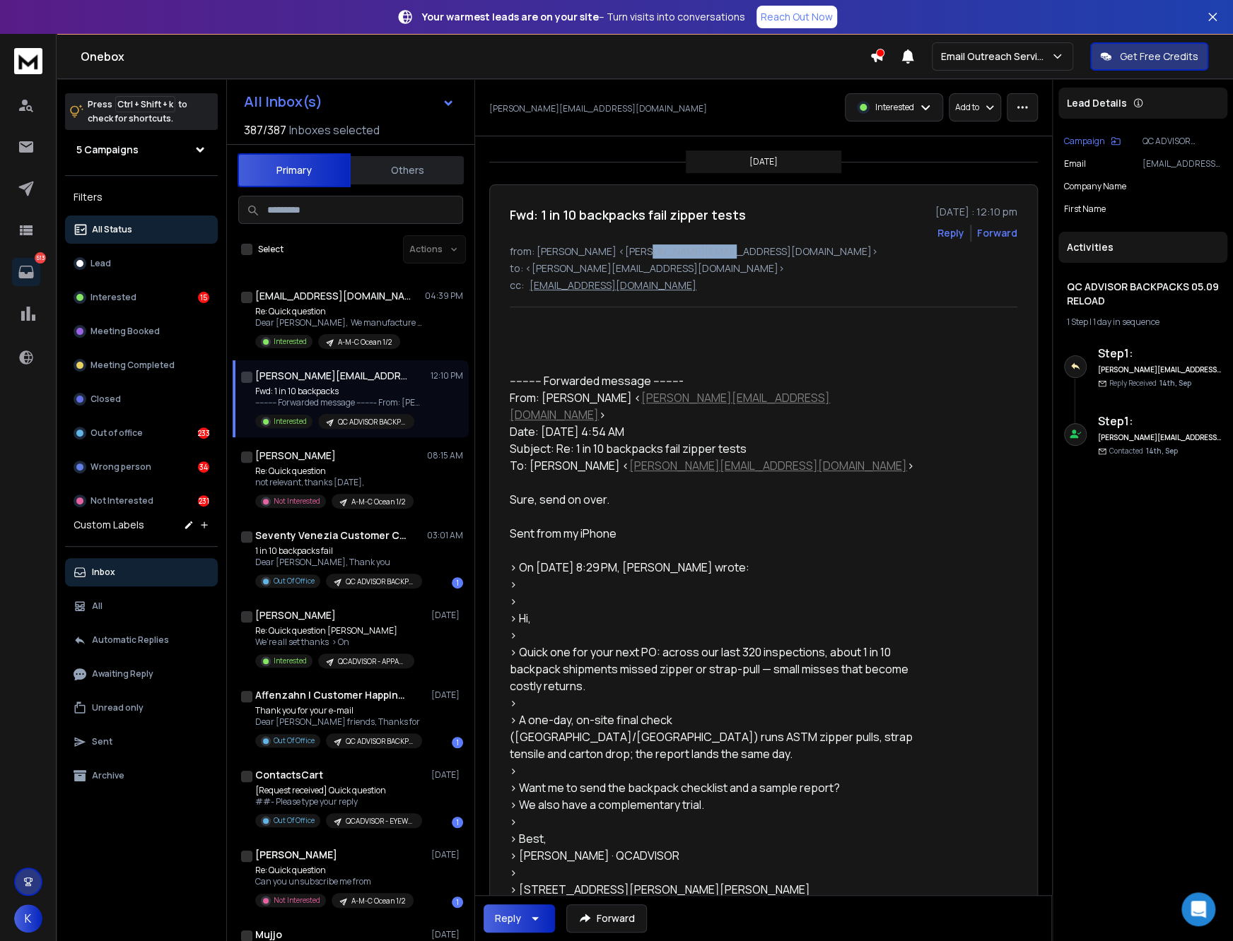
drag, startPoint x: 718, startPoint y: 248, endPoint x: 635, endPoint y: 249, distance: 82.7
click at [635, 249] on p "from: [PERSON_NAME] <[PERSON_NAME][EMAIL_ADDRESS][DOMAIN_NAME]>" at bounding box center [763, 252] width 507 height 14
click at [643, 264] on p "to: <[PERSON_NAME][EMAIL_ADDRESS][DOMAIN_NAME]>" at bounding box center [763, 268] width 507 height 14
drag, startPoint x: 628, startPoint y: 284, endPoint x: 558, endPoint y: 284, distance: 70.7
click at [558, 284] on div "cc: [EMAIL_ADDRESS][DOMAIN_NAME] Add to Lead List Add to Campaign" at bounding box center [763, 285] width 507 height 14
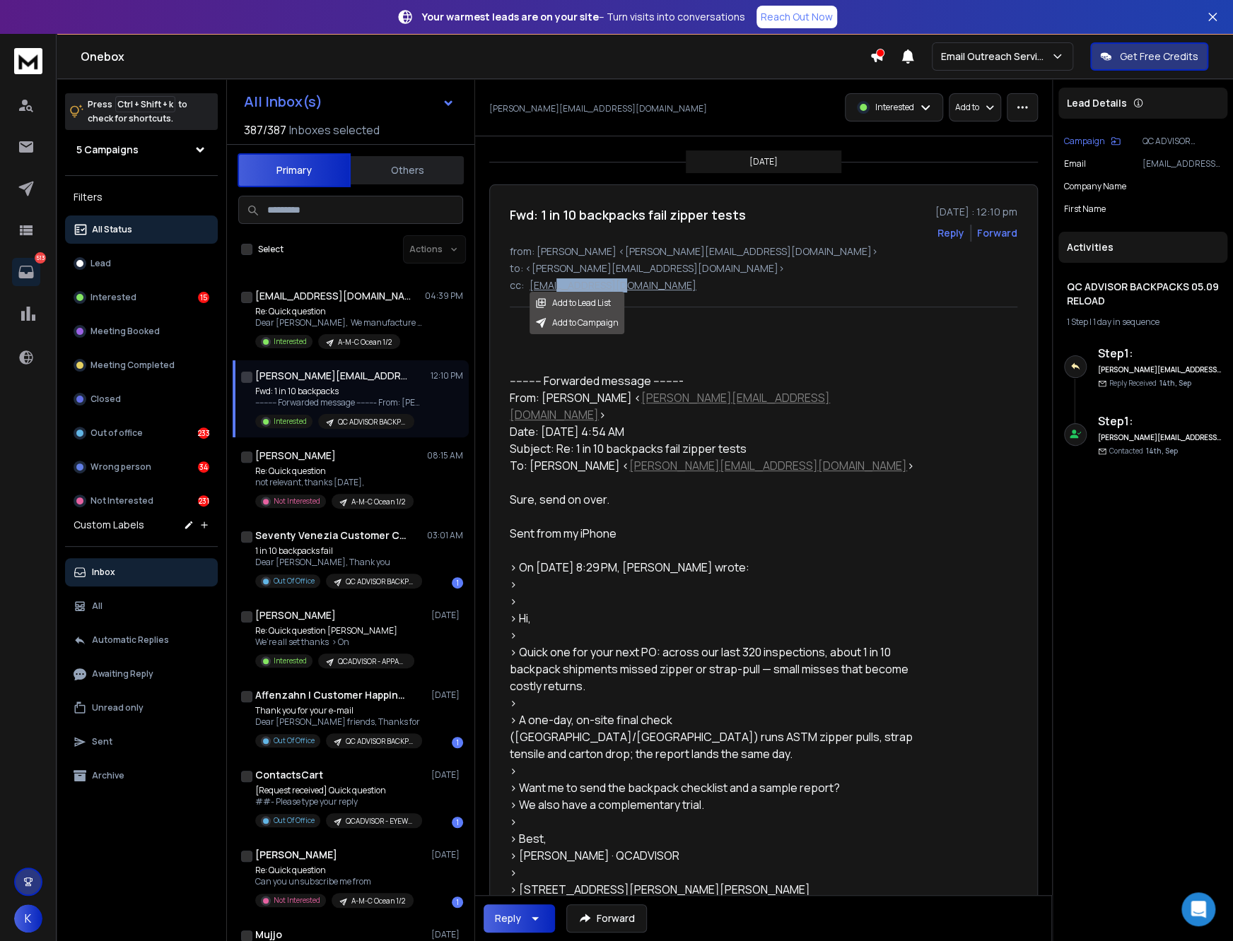
copy p "[DOMAIN_NAME]"
click at [757, 366] on div at bounding box center [716, 363] width 413 height 17
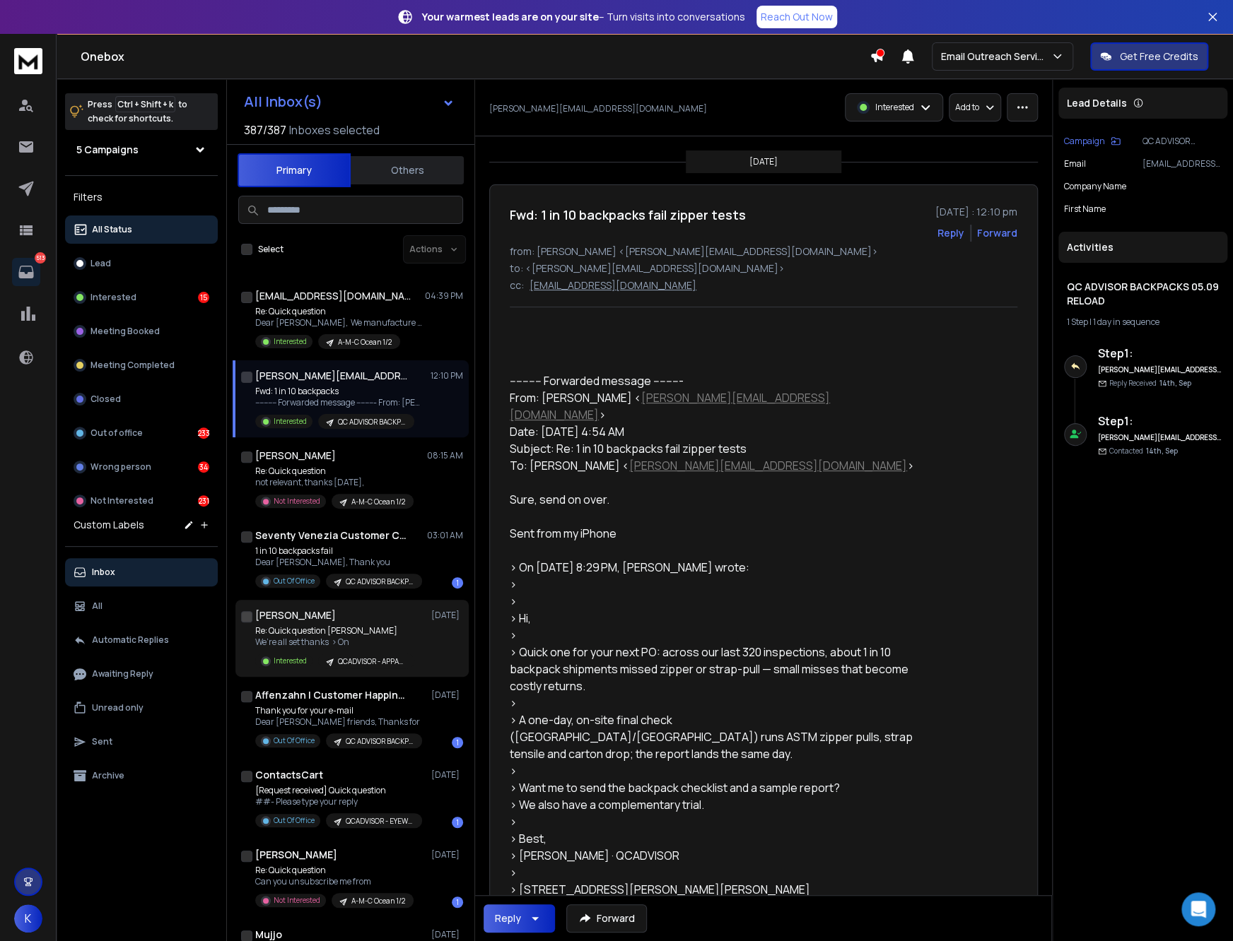
click at [361, 618] on div "[PERSON_NAME] [DATE]" at bounding box center [359, 615] width 208 height 14
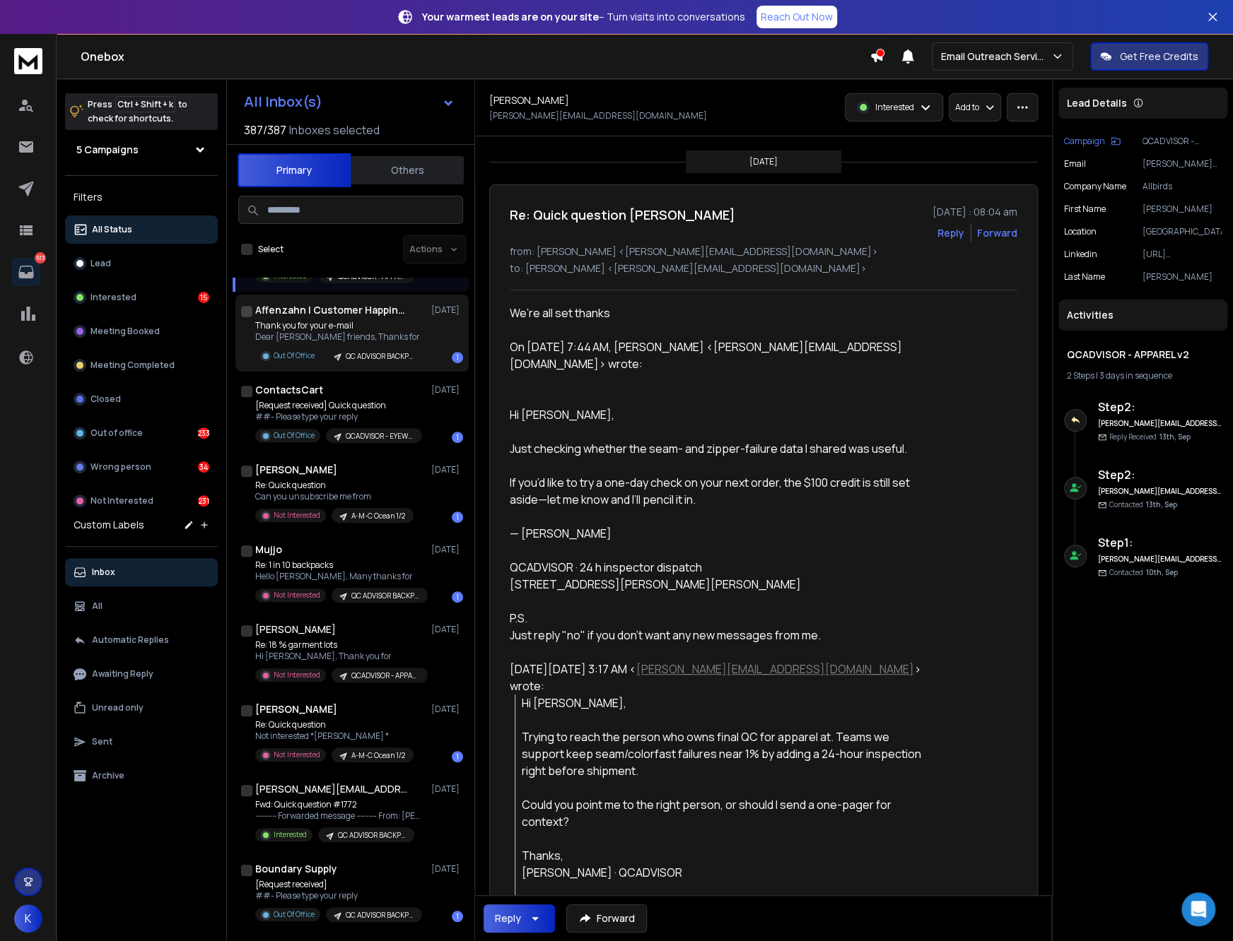
scroll to position [578, 0]
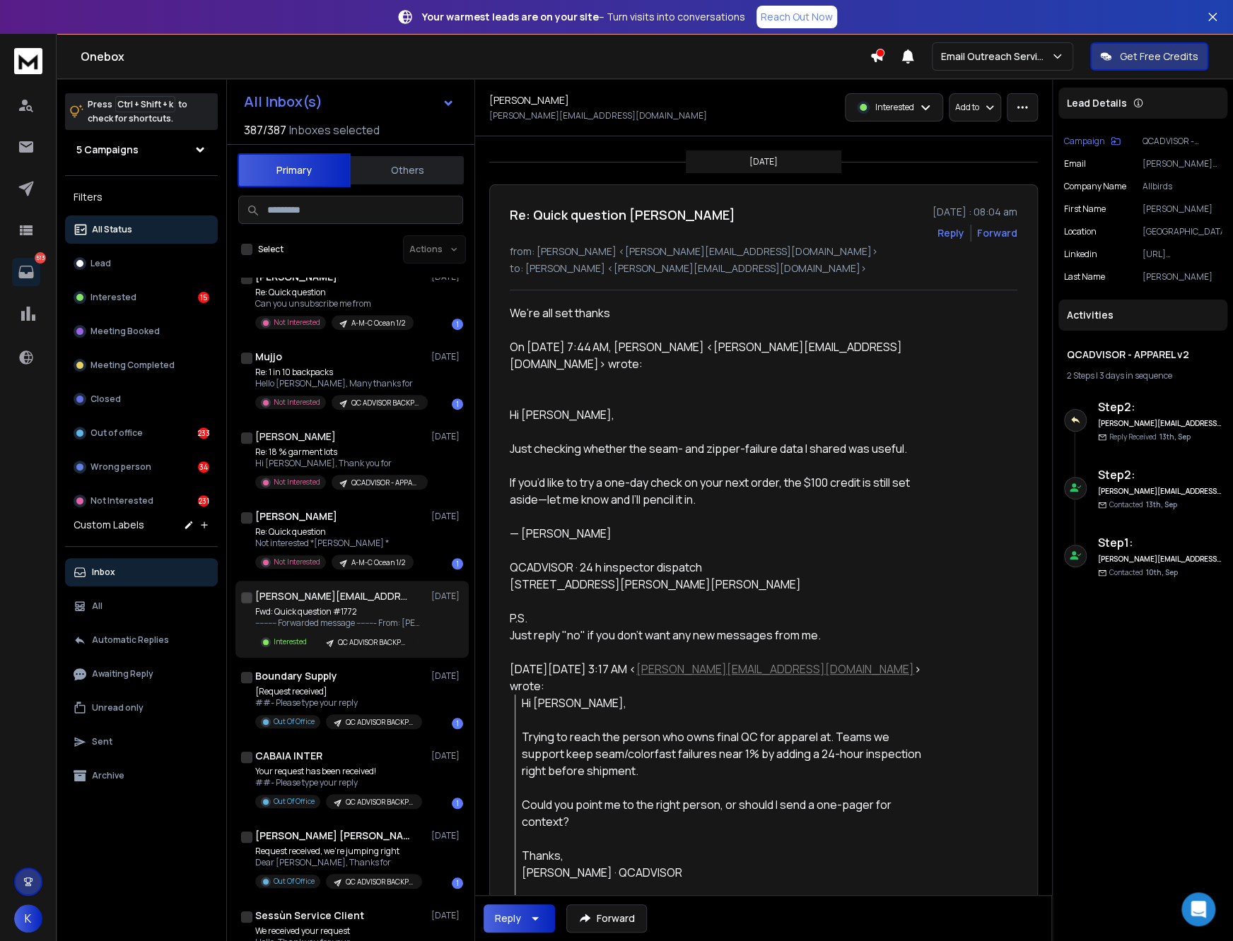
click at [382, 604] on div "[PERSON_NAME][EMAIL_ADDRESS][DOMAIN_NAME] [DATE] Fwd: Quick question #1772 ----…" at bounding box center [359, 619] width 208 height 60
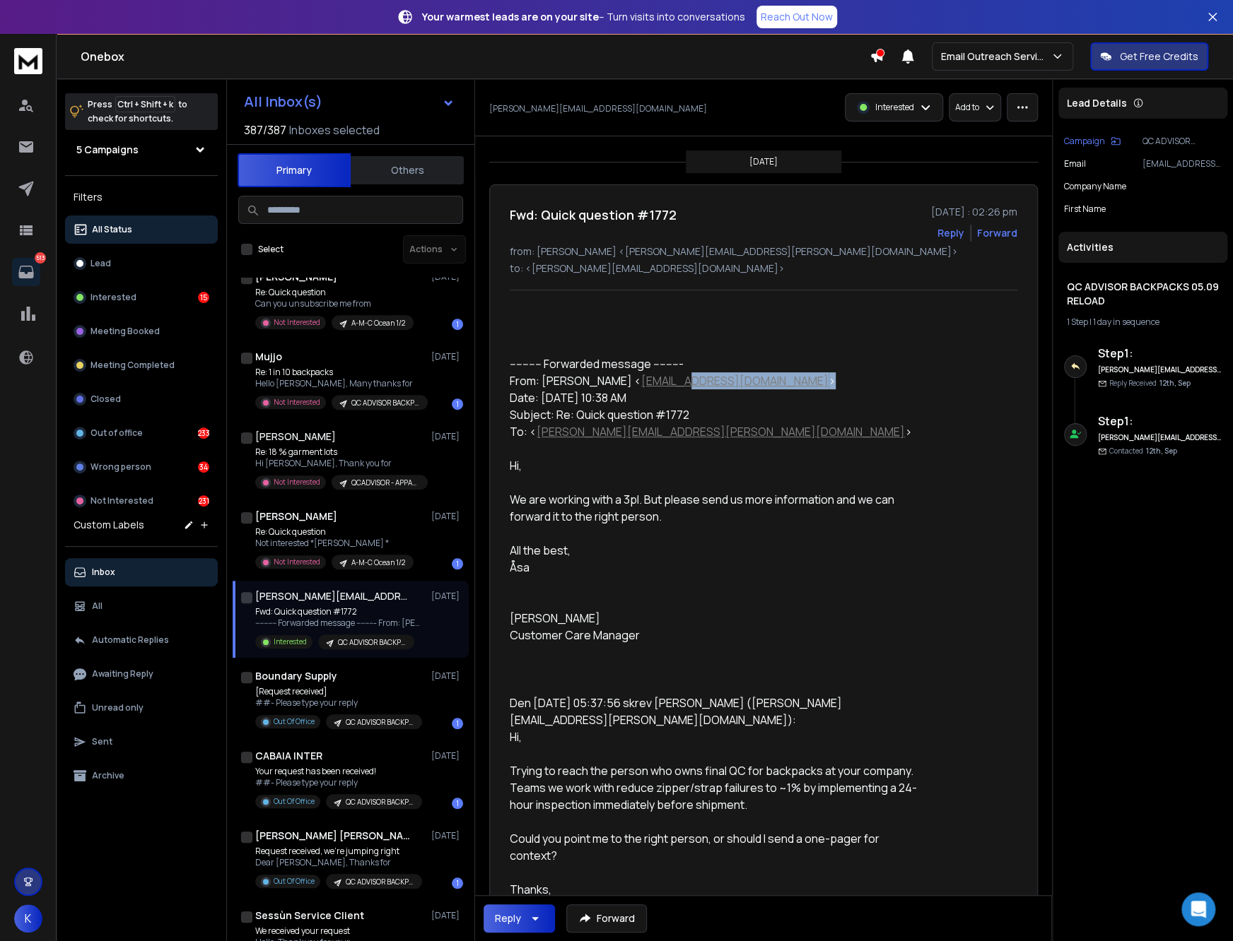
drag, startPoint x: 723, startPoint y: 380, endPoint x: 649, endPoint y: 380, distance: 74.2
click at [649, 380] on div "From: [PERSON_NAME] < [EMAIL_ADDRESS][DOMAIN_NAME] >" at bounding box center [716, 380] width 413 height 17
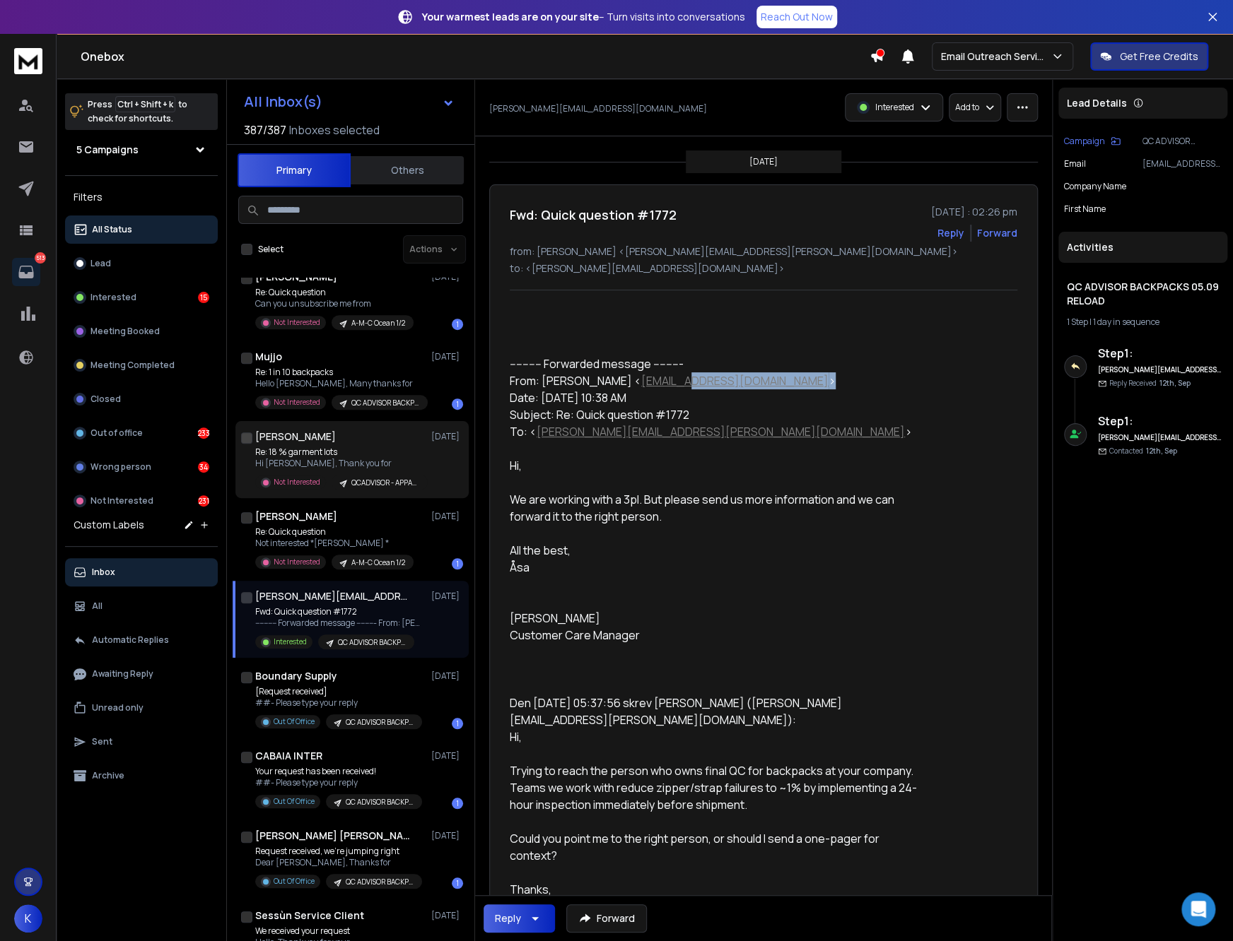
copy div "[DOMAIN_NAME] >"
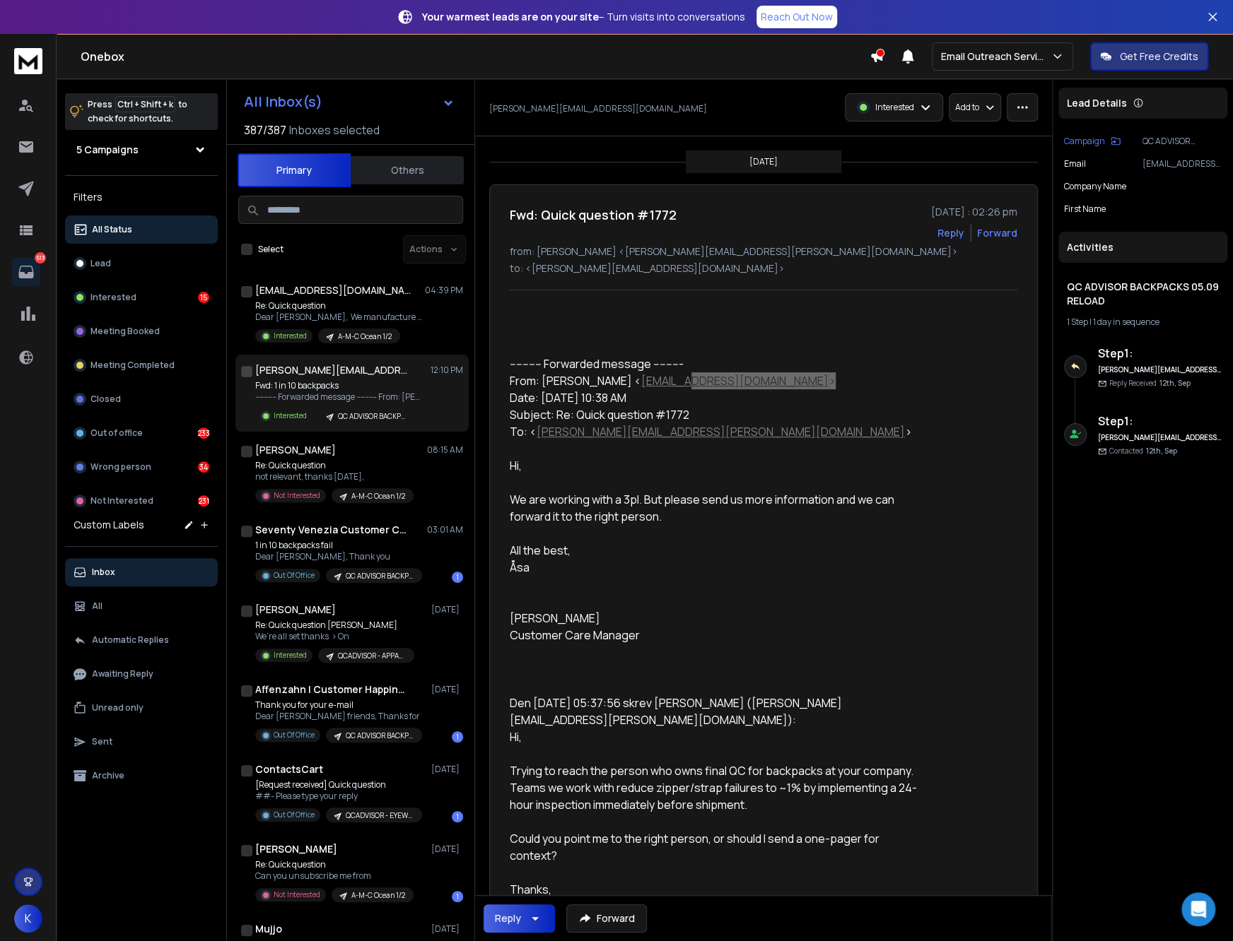
scroll to position [0, 0]
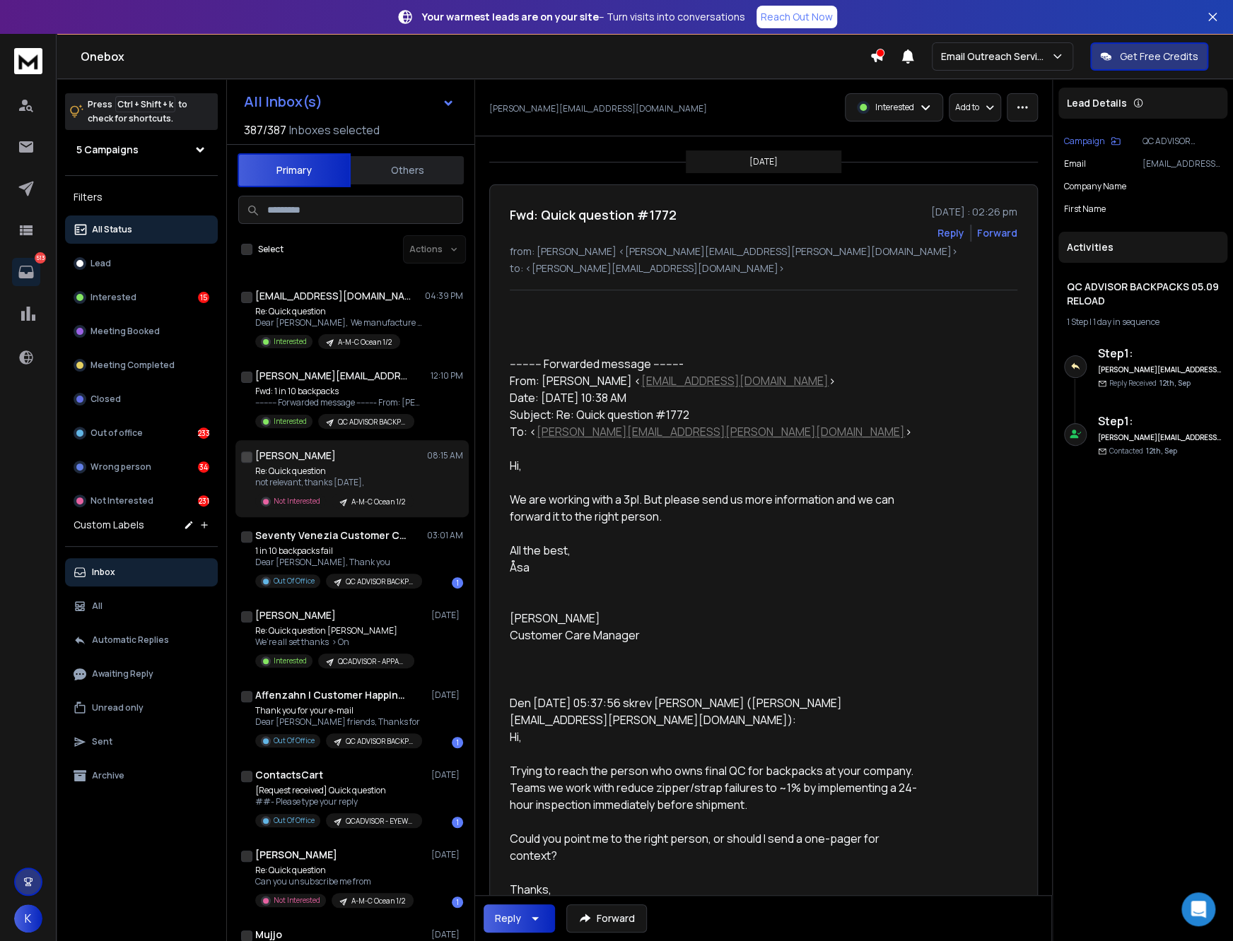
click at [380, 482] on p "not relevant, thanks [DATE]," at bounding box center [334, 482] width 158 height 11
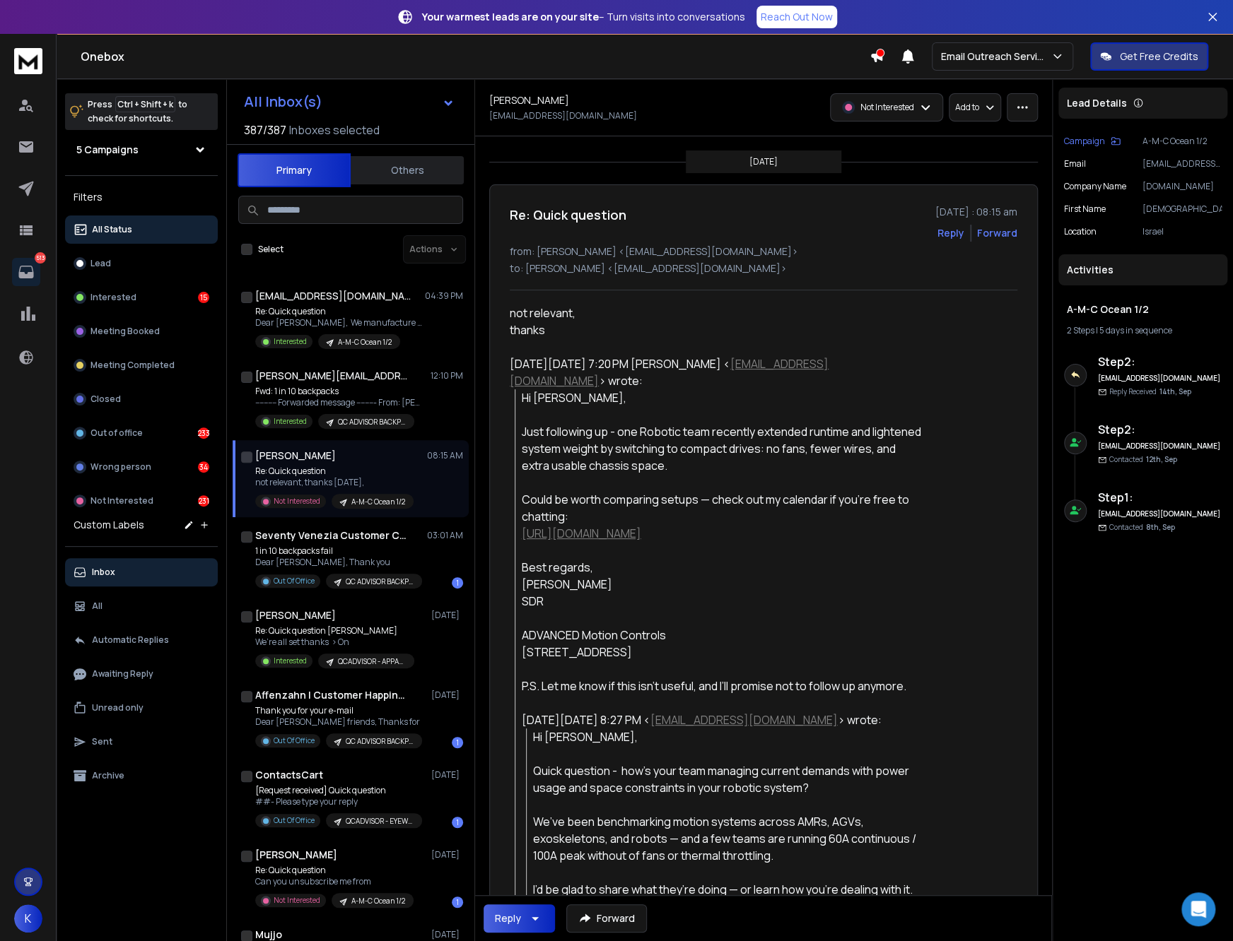
click at [658, 247] on p "from: [PERSON_NAME] <[EMAIL_ADDRESS][DOMAIN_NAME]>" at bounding box center [763, 252] width 507 height 14
click at [681, 249] on p "from: [PERSON_NAME] <[EMAIL_ADDRESS][DOMAIN_NAME]>" at bounding box center [763, 252] width 507 height 14
copy p "[DOMAIN_NAME]"
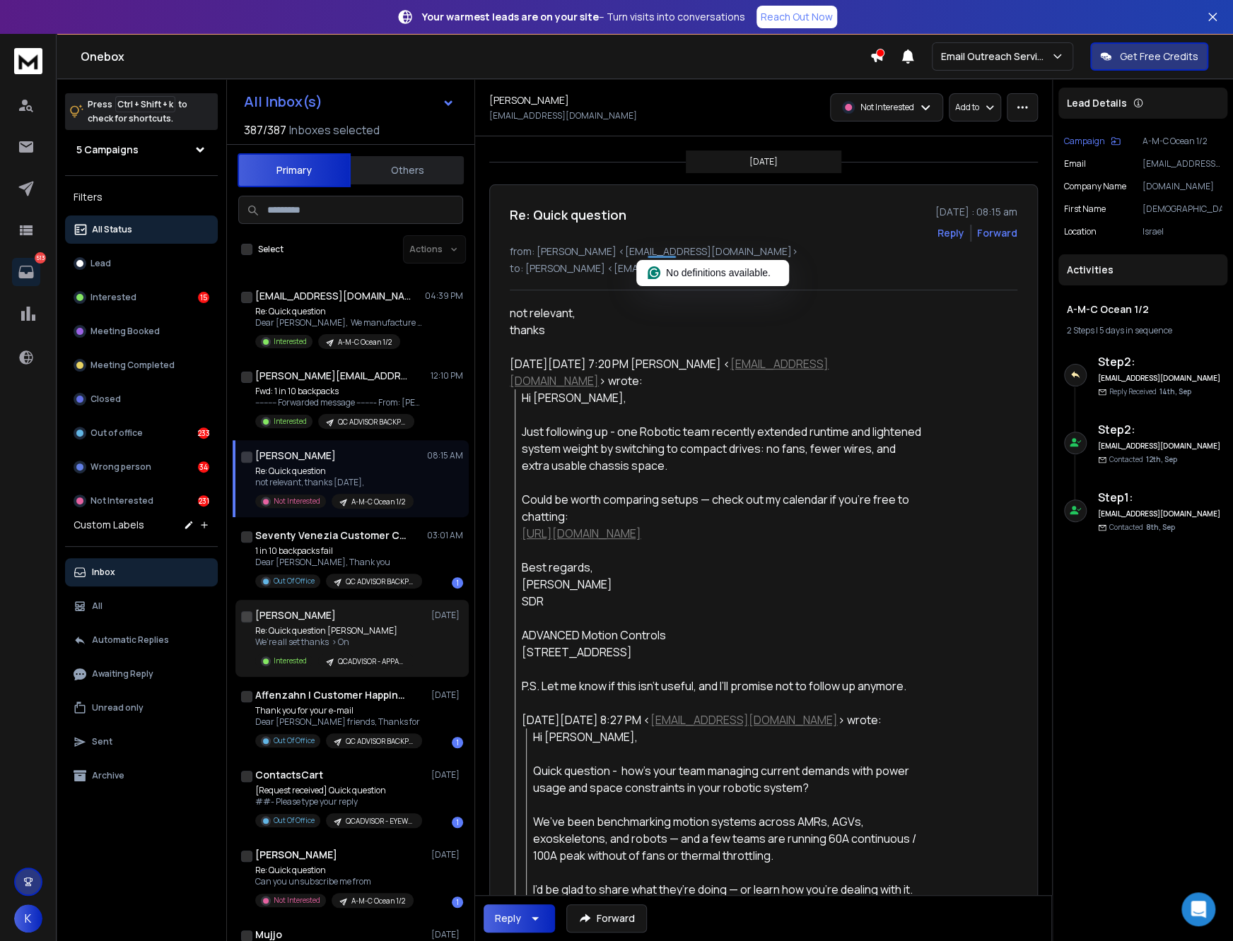
click at [372, 616] on div "[PERSON_NAME] [DATE]" at bounding box center [359, 615] width 208 height 14
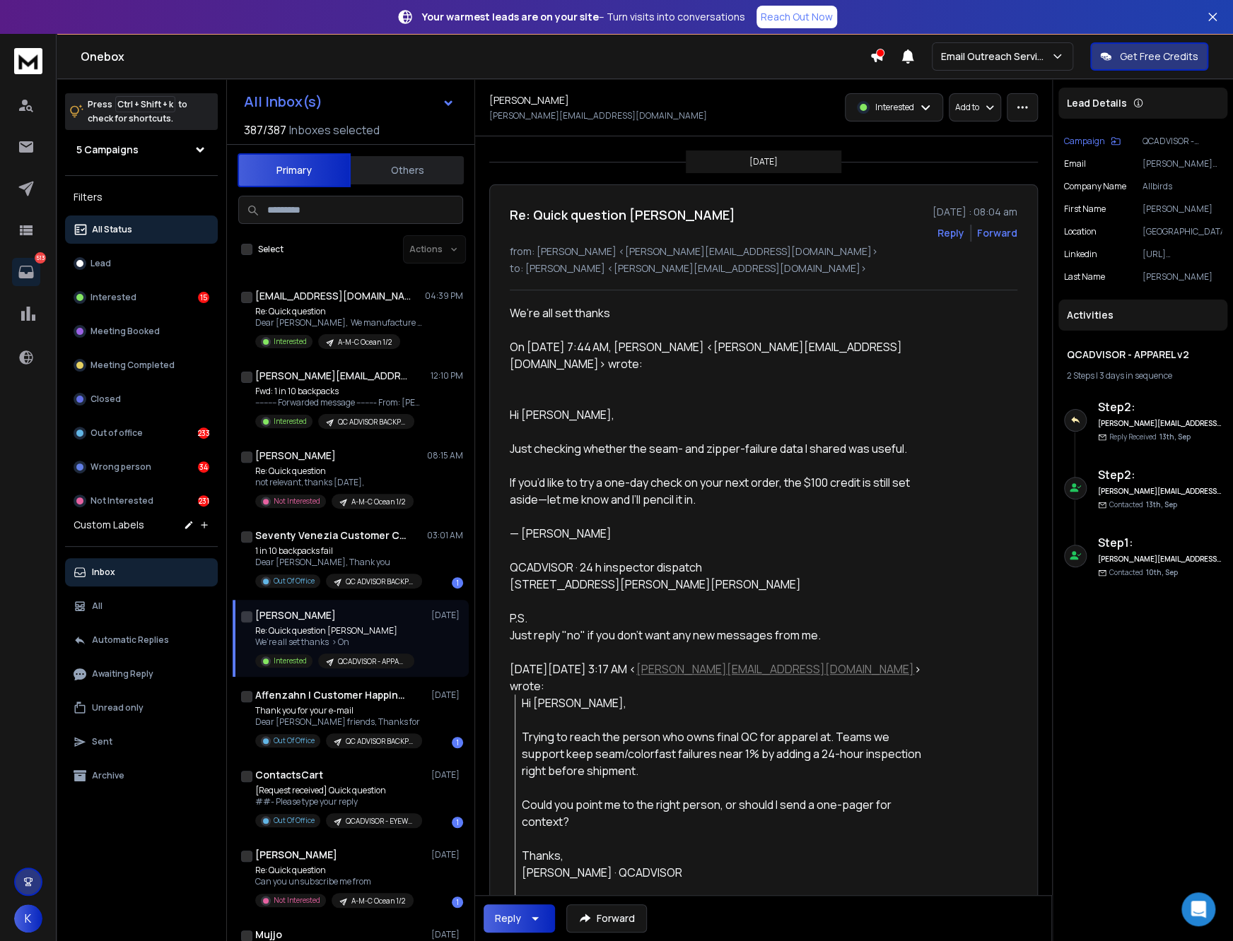
click at [654, 249] on p "from: [PERSON_NAME] <[PERSON_NAME][EMAIL_ADDRESS][DOMAIN_NAME]>" at bounding box center [763, 252] width 507 height 14
click at [672, 250] on p "from: [PERSON_NAME] <[PERSON_NAME][EMAIL_ADDRESS][DOMAIN_NAME]>" at bounding box center [763, 252] width 507 height 14
copy p "[DOMAIN_NAME]"
click at [371, 693] on h1 "Affenzahn | Customer Happiness" at bounding box center [332, 695] width 155 height 14
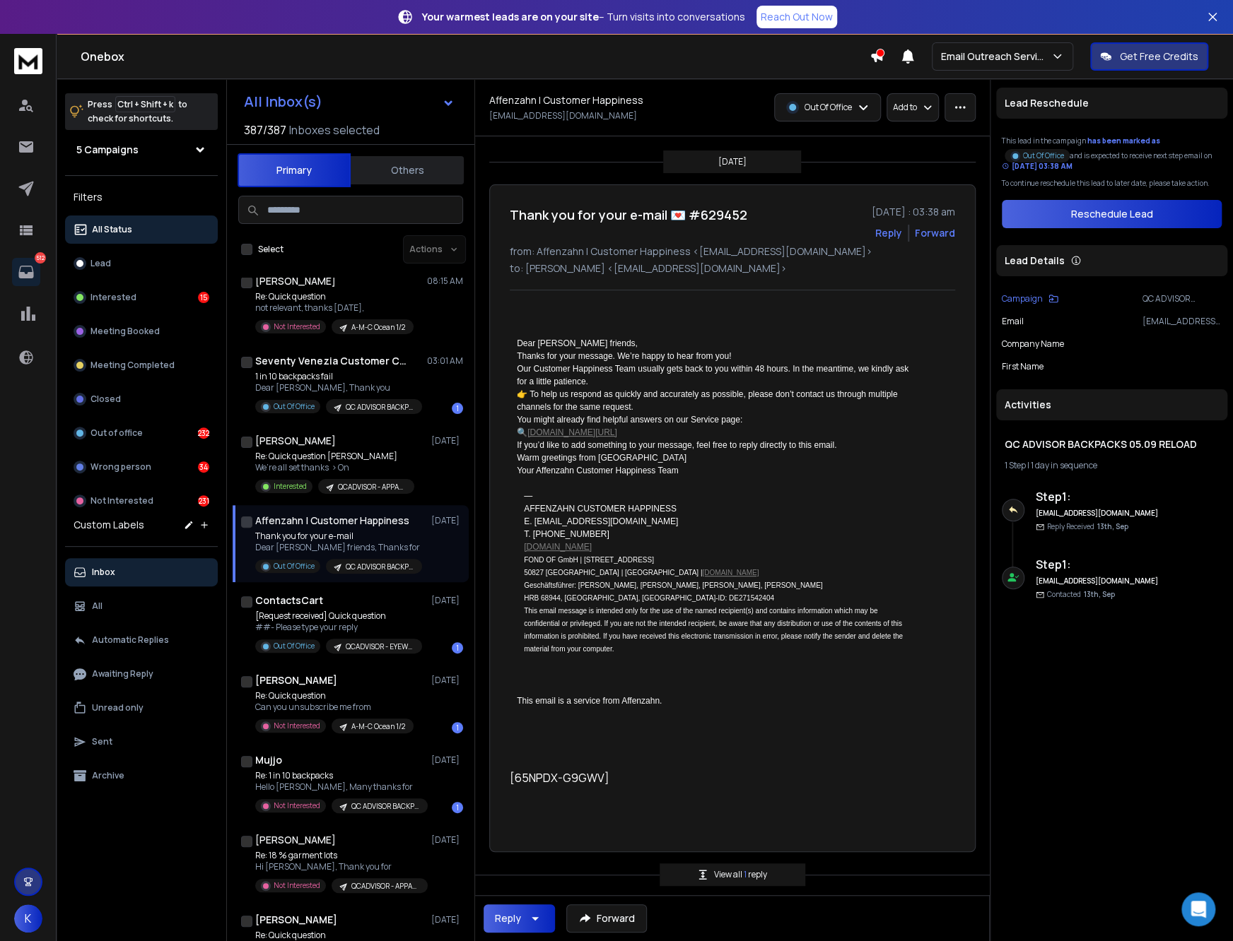
scroll to position [192, 0]
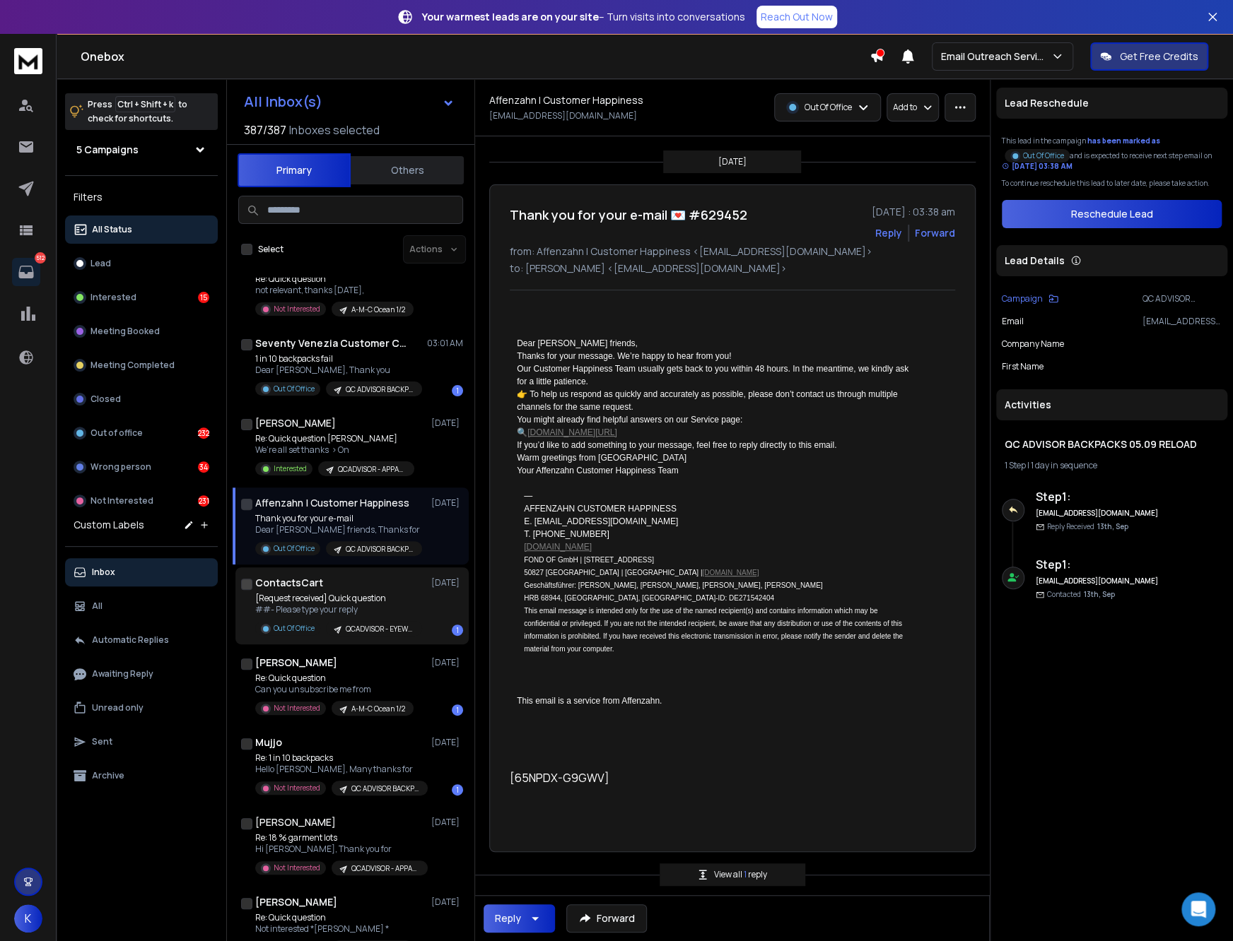
click at [339, 613] on p "##- Please type your reply" at bounding box center [338, 609] width 167 height 11
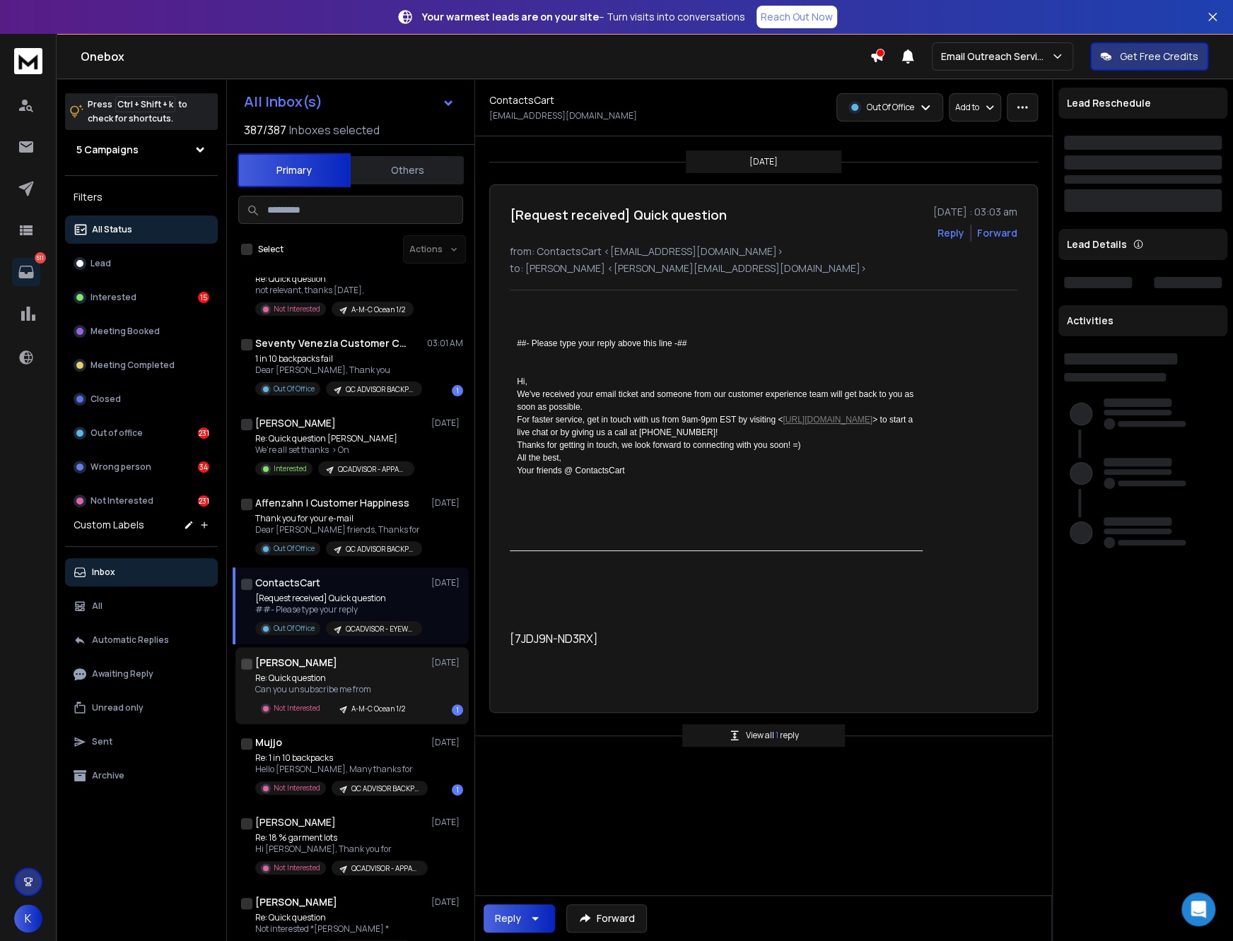
click at [352, 668] on div "[PERSON_NAME] [DATE]" at bounding box center [359, 663] width 208 height 14
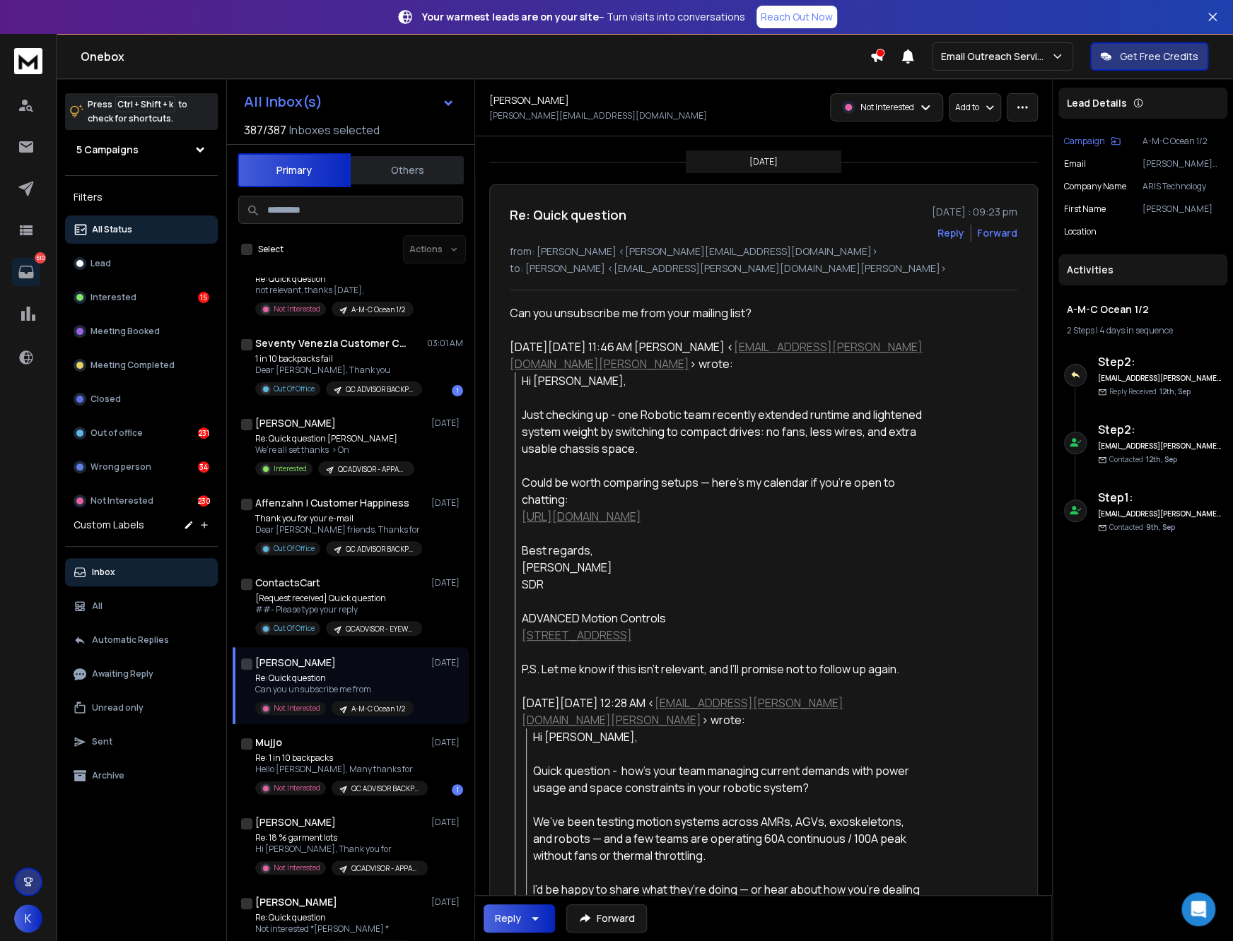
click at [713, 254] on p "from: [PERSON_NAME] <[PERSON_NAME][EMAIL_ADDRESS][DOMAIN_NAME]>" at bounding box center [763, 252] width 507 height 14
click at [767, 252] on p "from: [PERSON_NAME] <[PERSON_NAME][EMAIL_ADDRESS][DOMAIN_NAME]>" at bounding box center [763, 252] width 507 height 14
copy p "[DOMAIN_NAME]"
click at [392, 580] on div "ContactsCart [DATE]" at bounding box center [359, 583] width 208 height 14
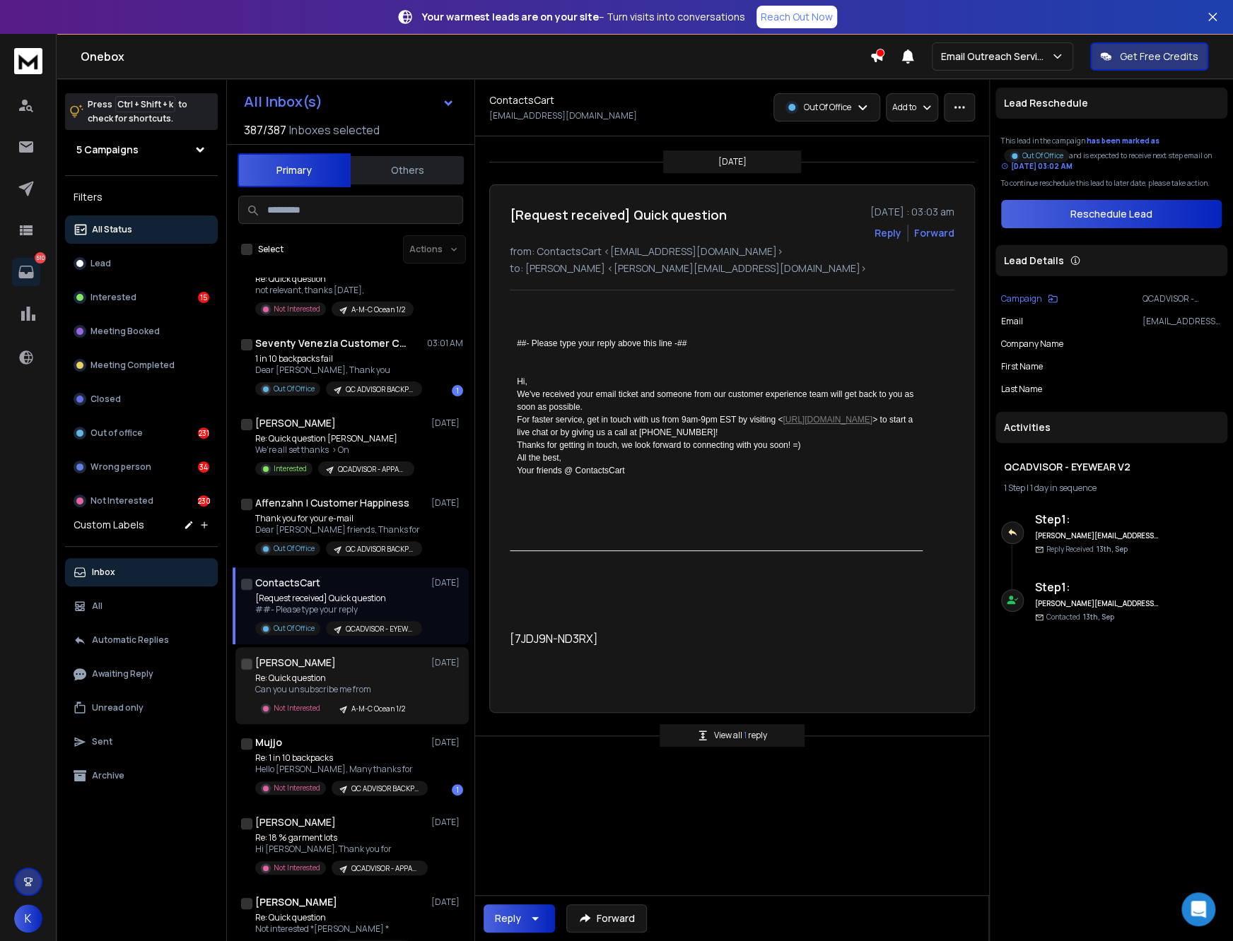
click at [398, 677] on p "Re: Quick question" at bounding box center [334, 678] width 158 height 11
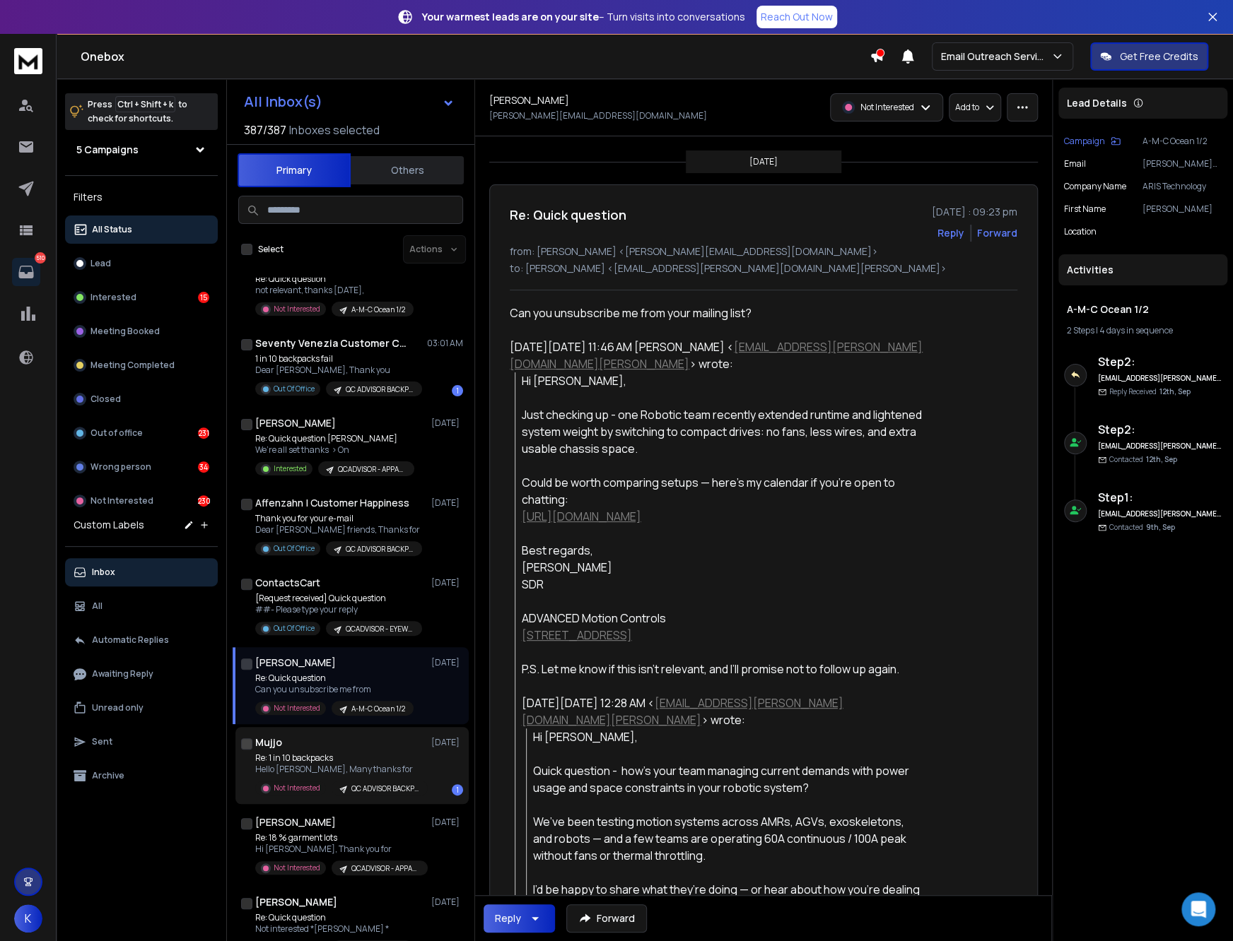
click at [377, 745] on div "Mujjo [DATE]" at bounding box center [359, 743] width 208 height 14
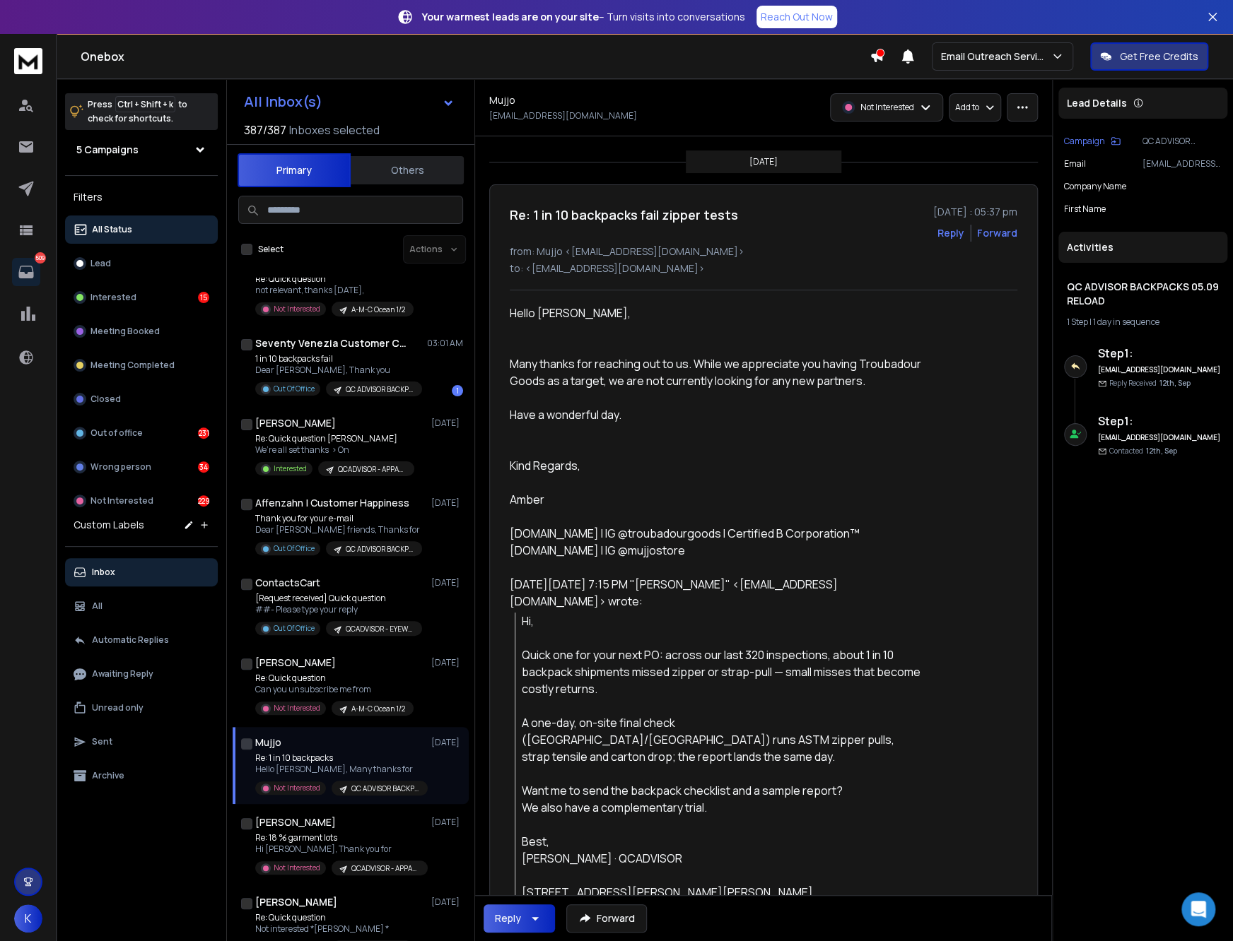
click at [614, 249] on p "from: Mujjo <[EMAIL_ADDRESS][DOMAIN_NAME]>" at bounding box center [763, 252] width 507 height 14
click at [645, 247] on p "from: Mujjo <[EMAIL_ADDRESS][DOMAIN_NAME]>" at bounding box center [763, 252] width 507 height 14
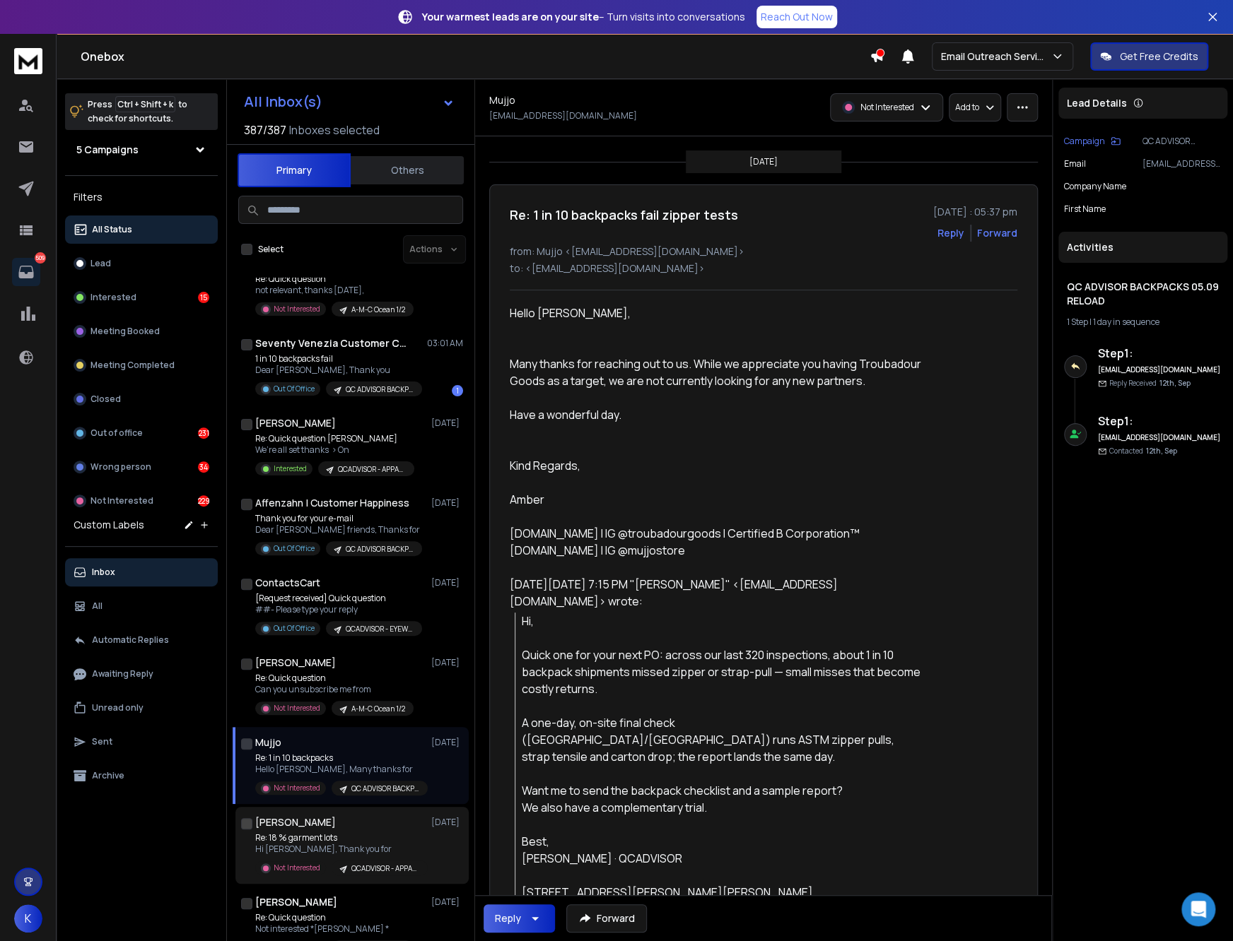
click at [290, 844] on p "Hi [PERSON_NAME], Thank you for" at bounding box center [340, 849] width 170 height 11
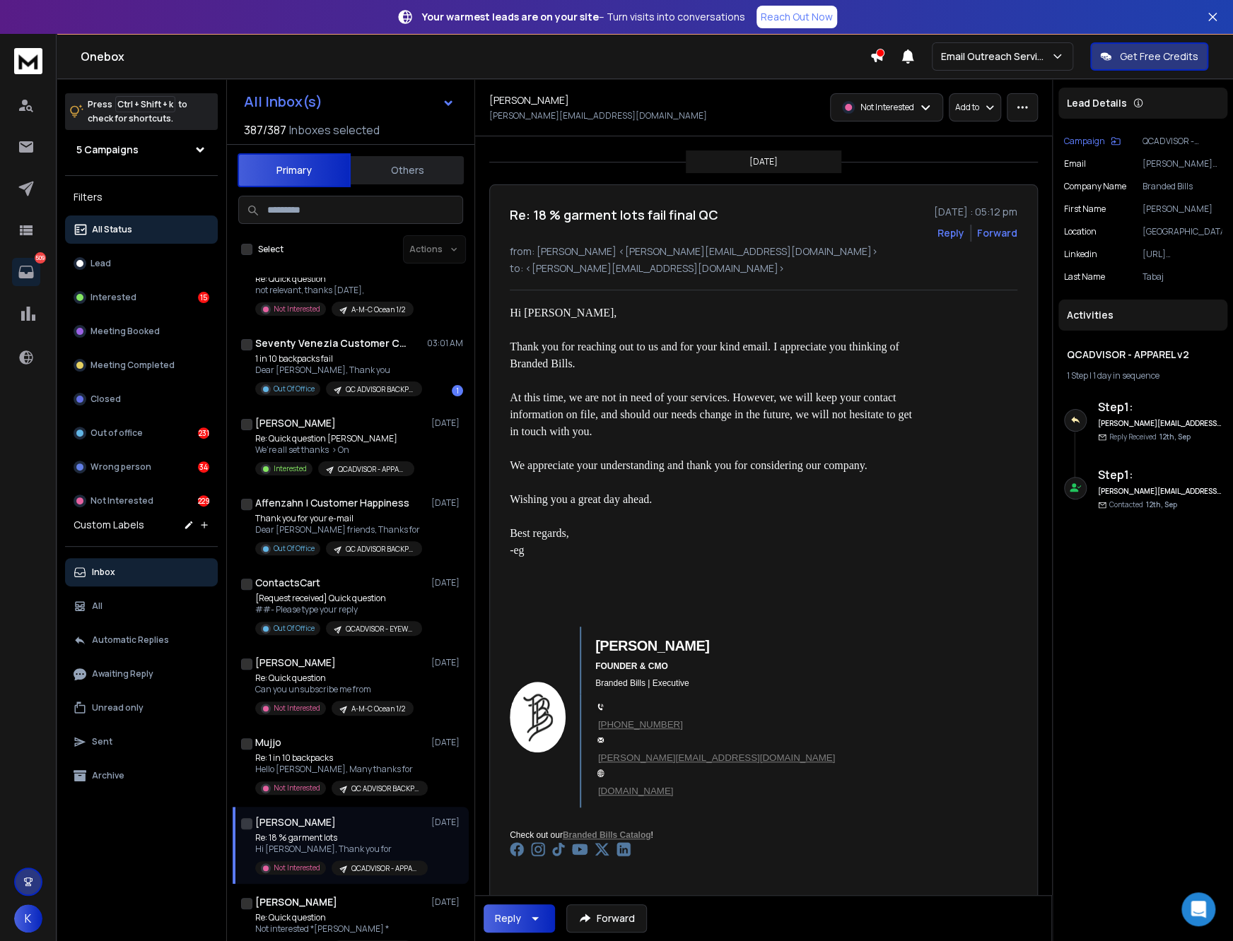
click at [651, 792] on link "[DOMAIN_NAME]" at bounding box center [636, 791] width 76 height 11
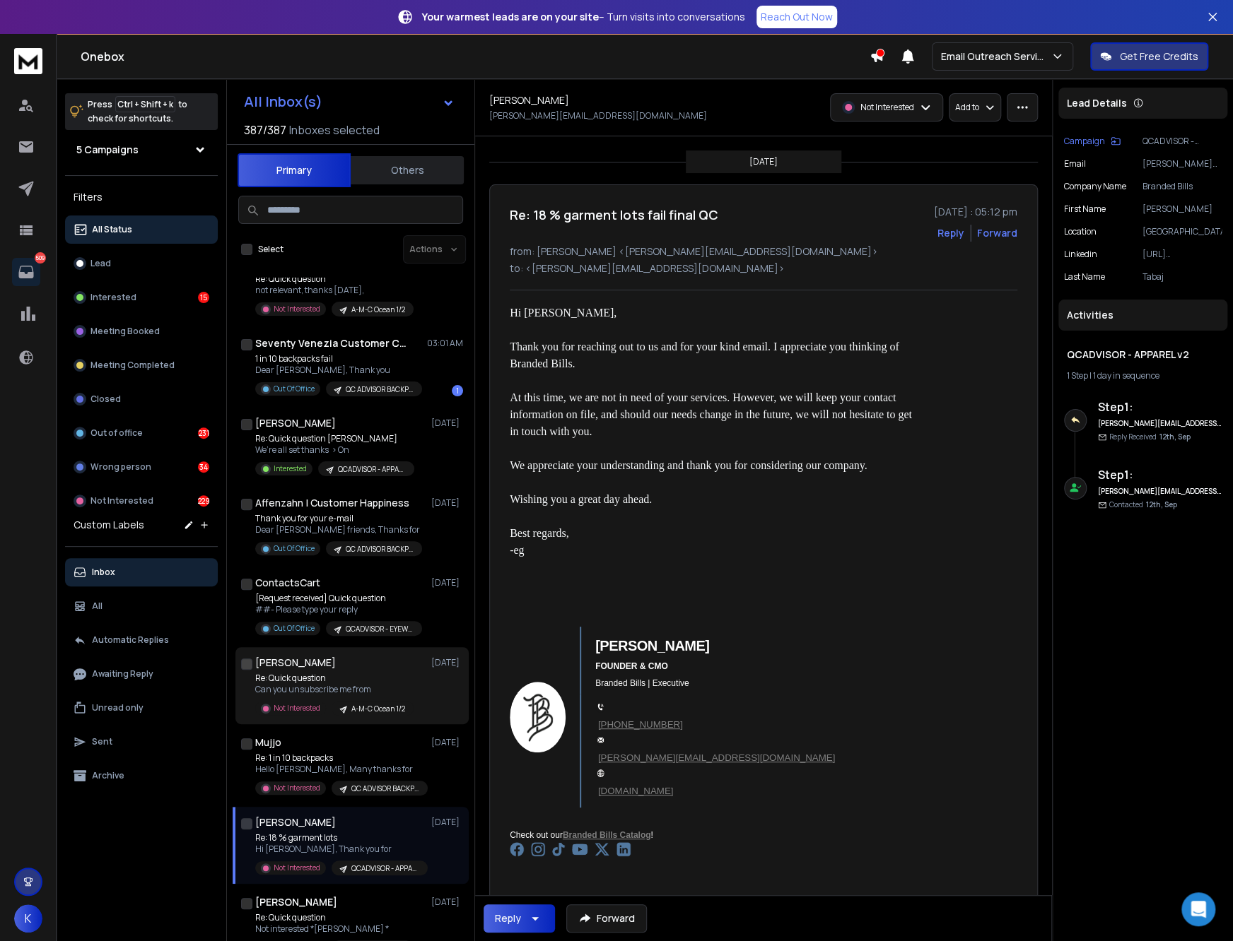
scroll to position [385, 0]
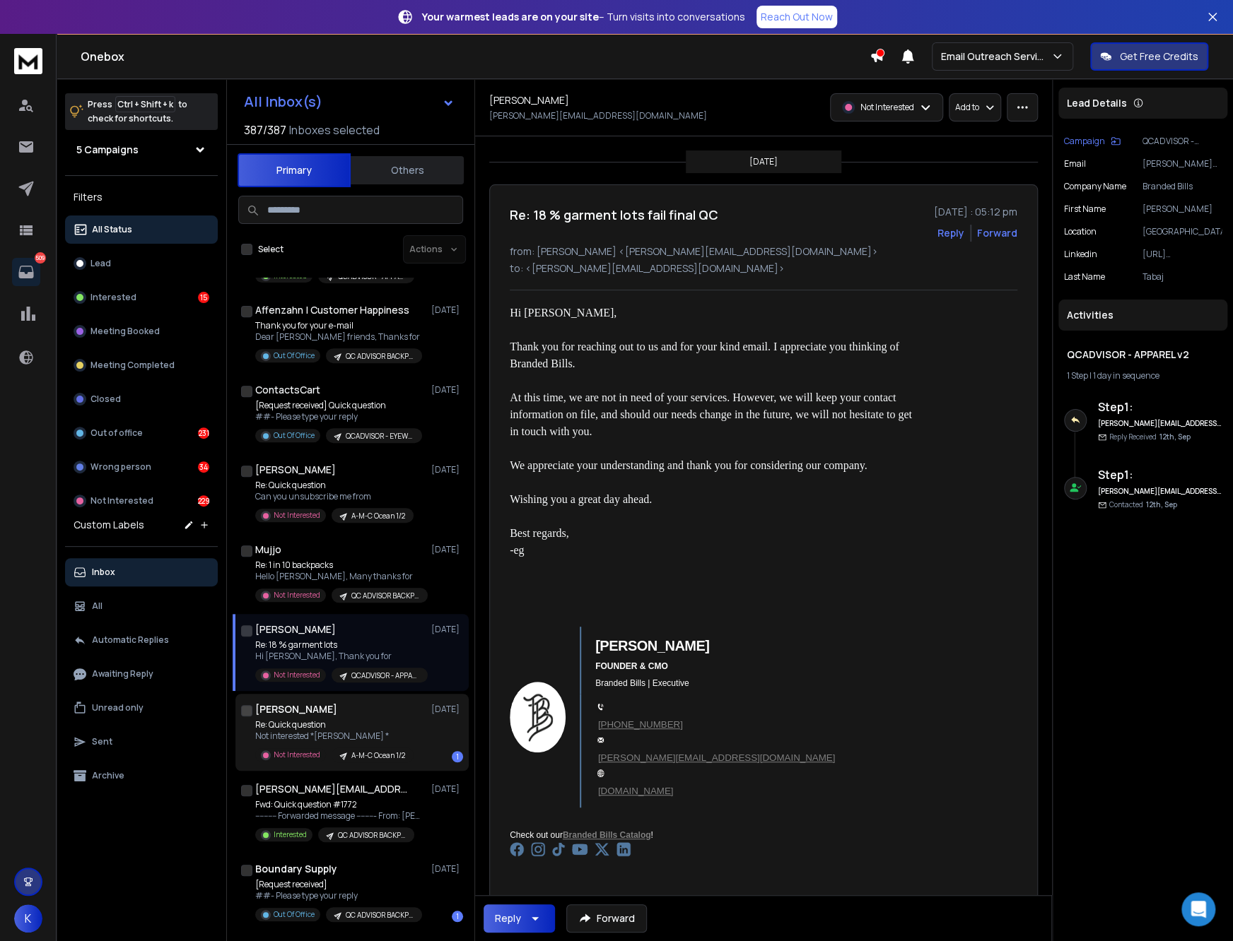
click at [322, 710] on div "[PERSON_NAME] [DATE]" at bounding box center [359, 709] width 208 height 14
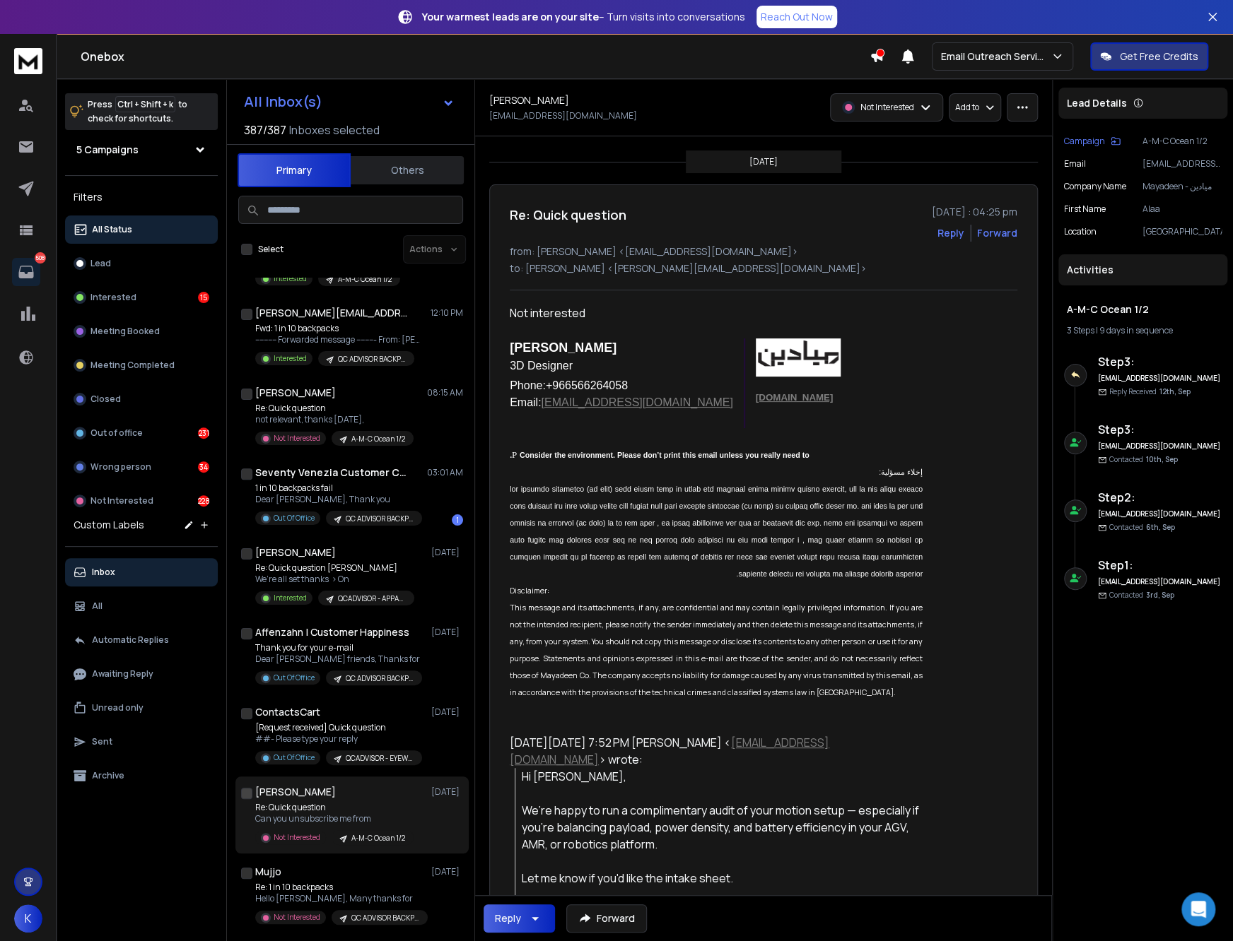
scroll to position [0, 0]
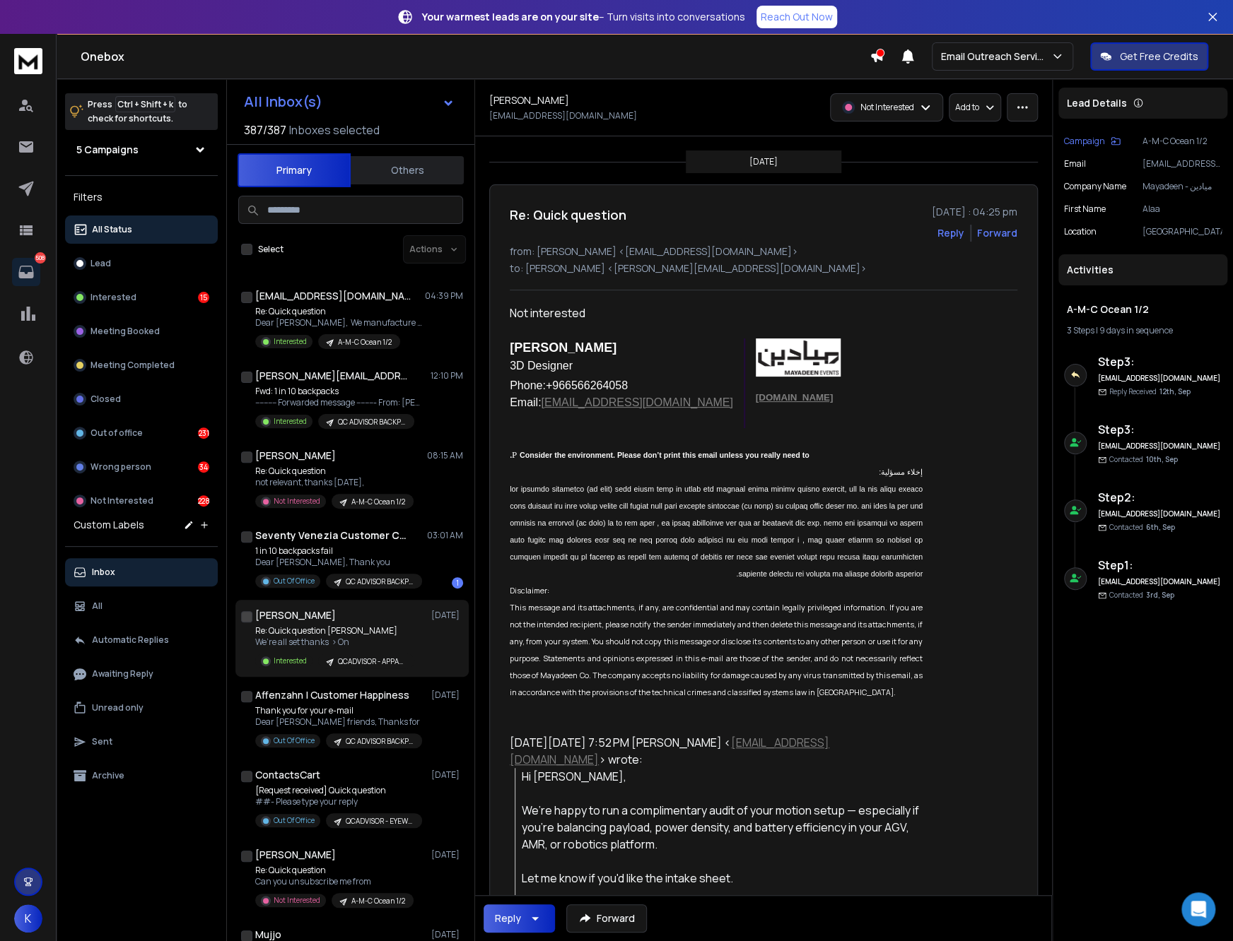
click at [396, 623] on div "[PERSON_NAME] [DATE] Re: Quick question [PERSON_NAME] We’re all set thanks > On…" at bounding box center [359, 638] width 208 height 60
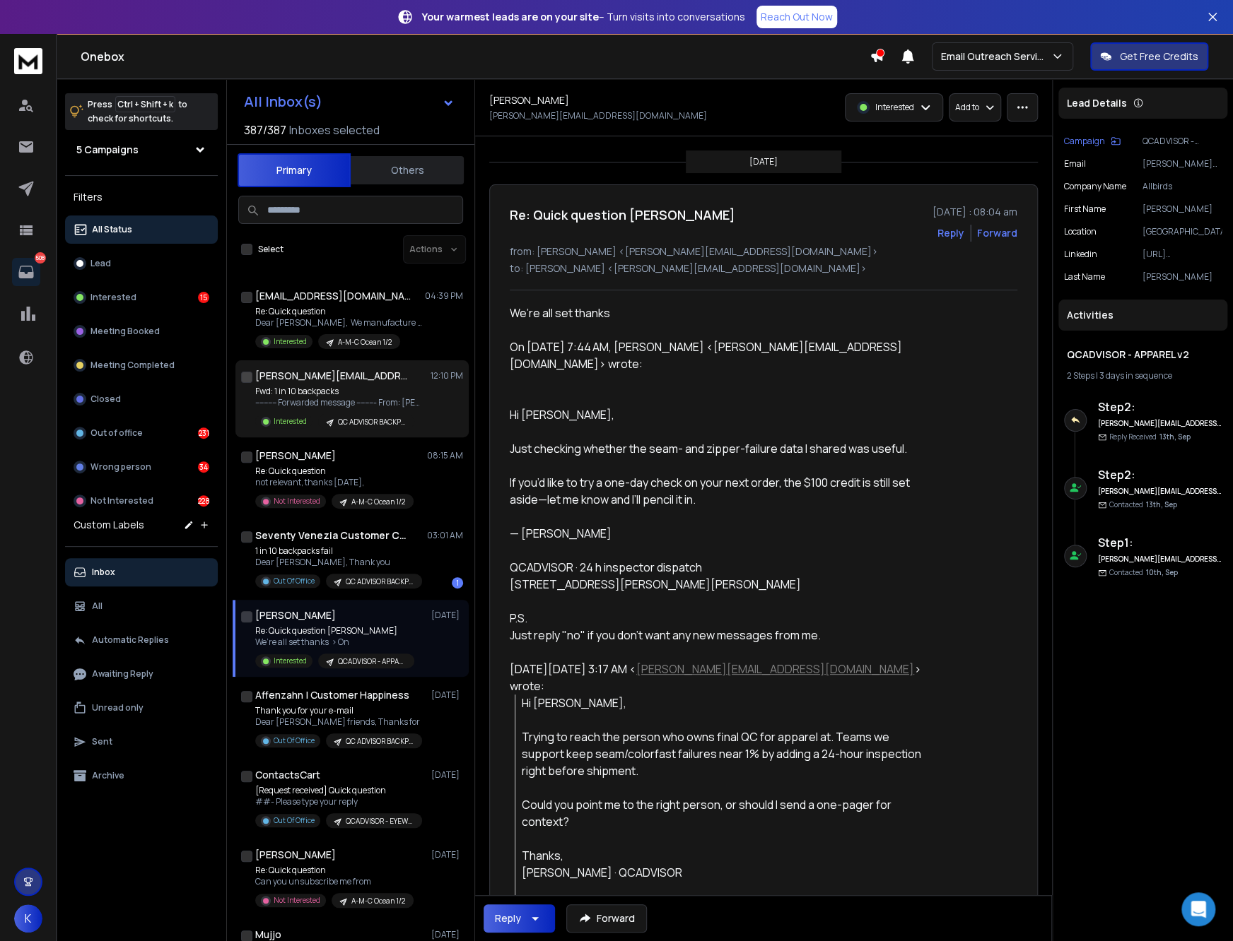
click at [338, 401] on p "---------- Forwarded message --------- From: [PERSON_NAME]" at bounding box center [340, 402] width 170 height 11
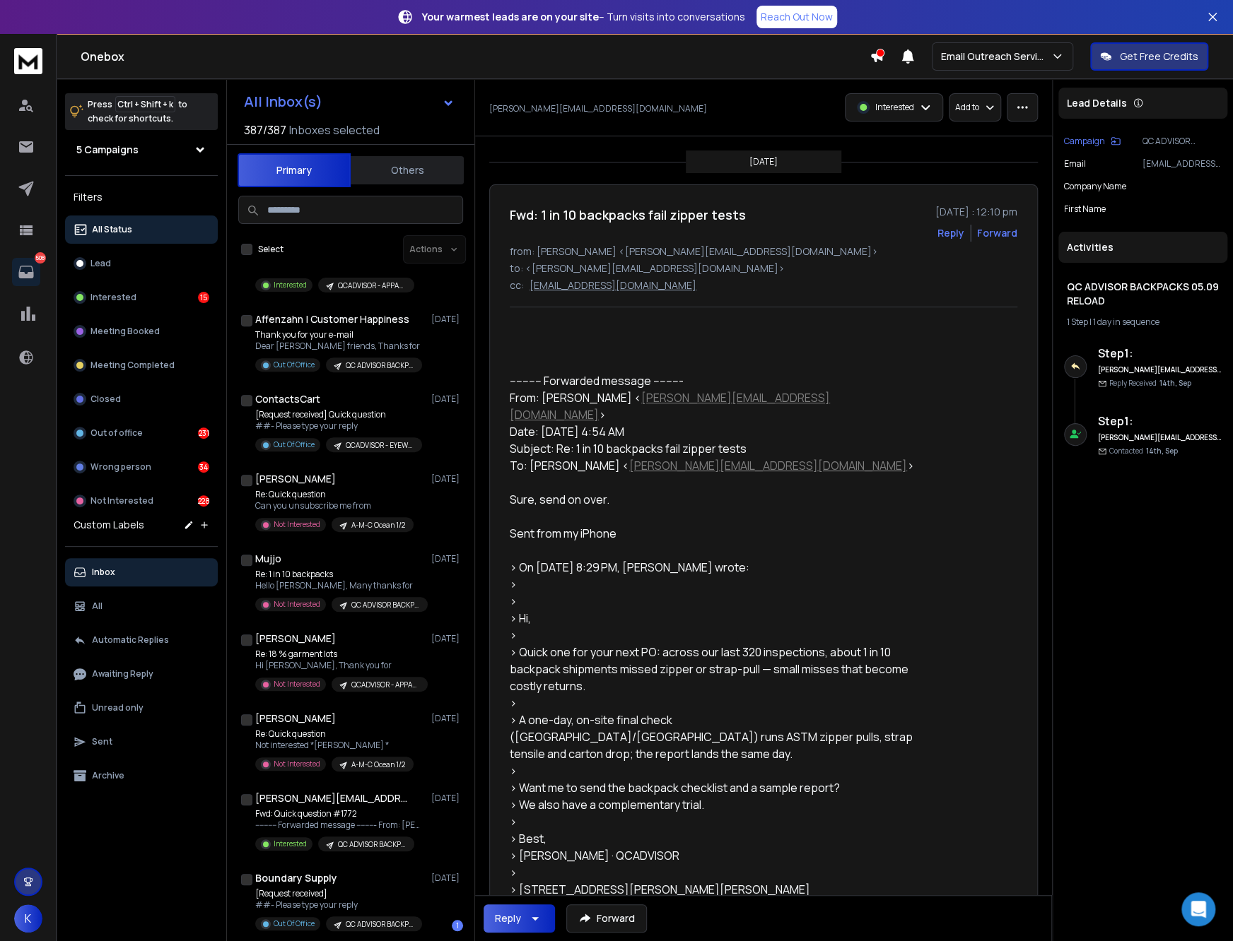
scroll to position [385, 0]
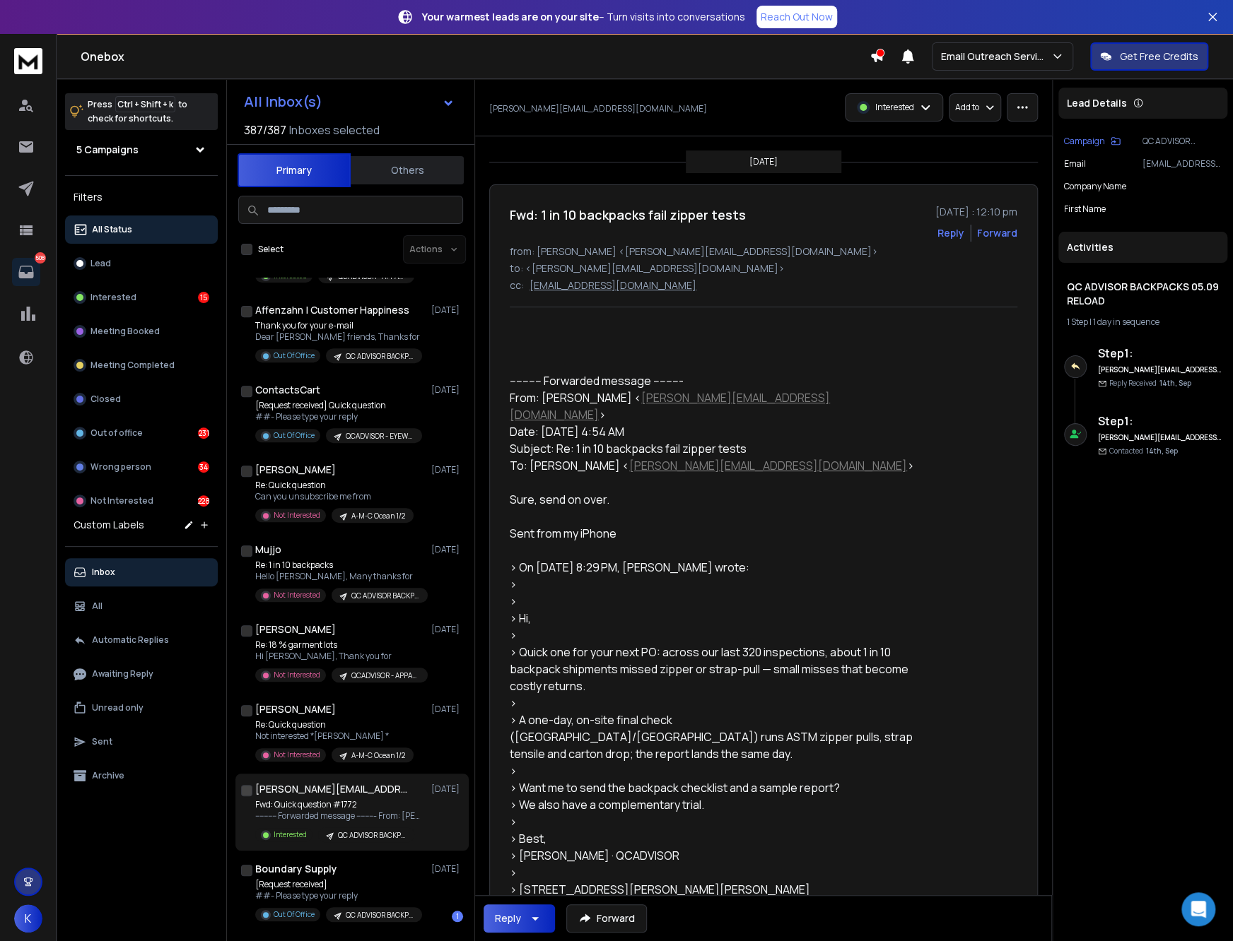
click at [393, 774] on div "[PERSON_NAME][EMAIL_ADDRESS][DOMAIN_NAME] [DATE] Fwd: Quick question #1772 ----…" at bounding box center [351, 812] width 233 height 77
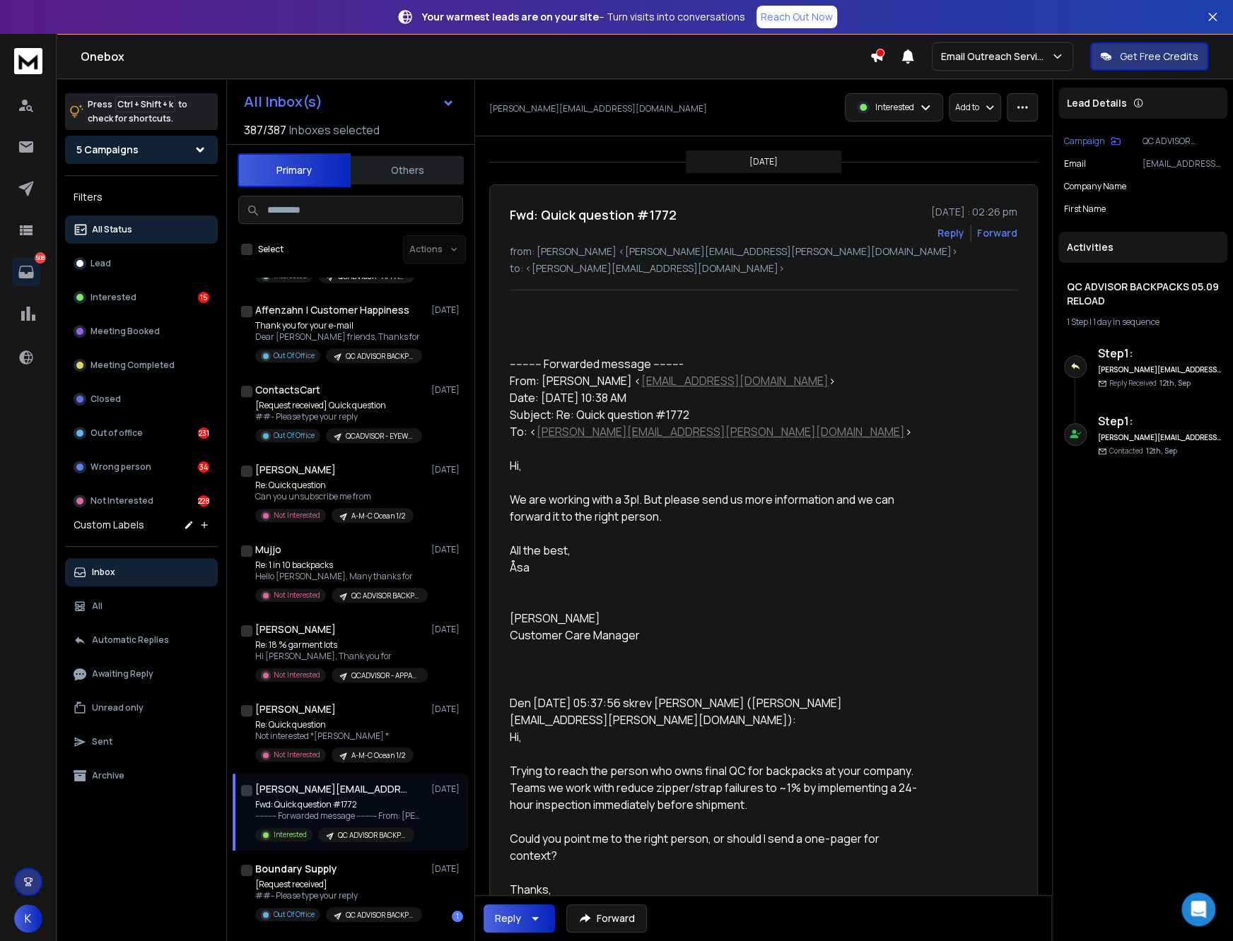
click at [173, 144] on button "5 Campaigns" at bounding box center [141, 150] width 153 height 28
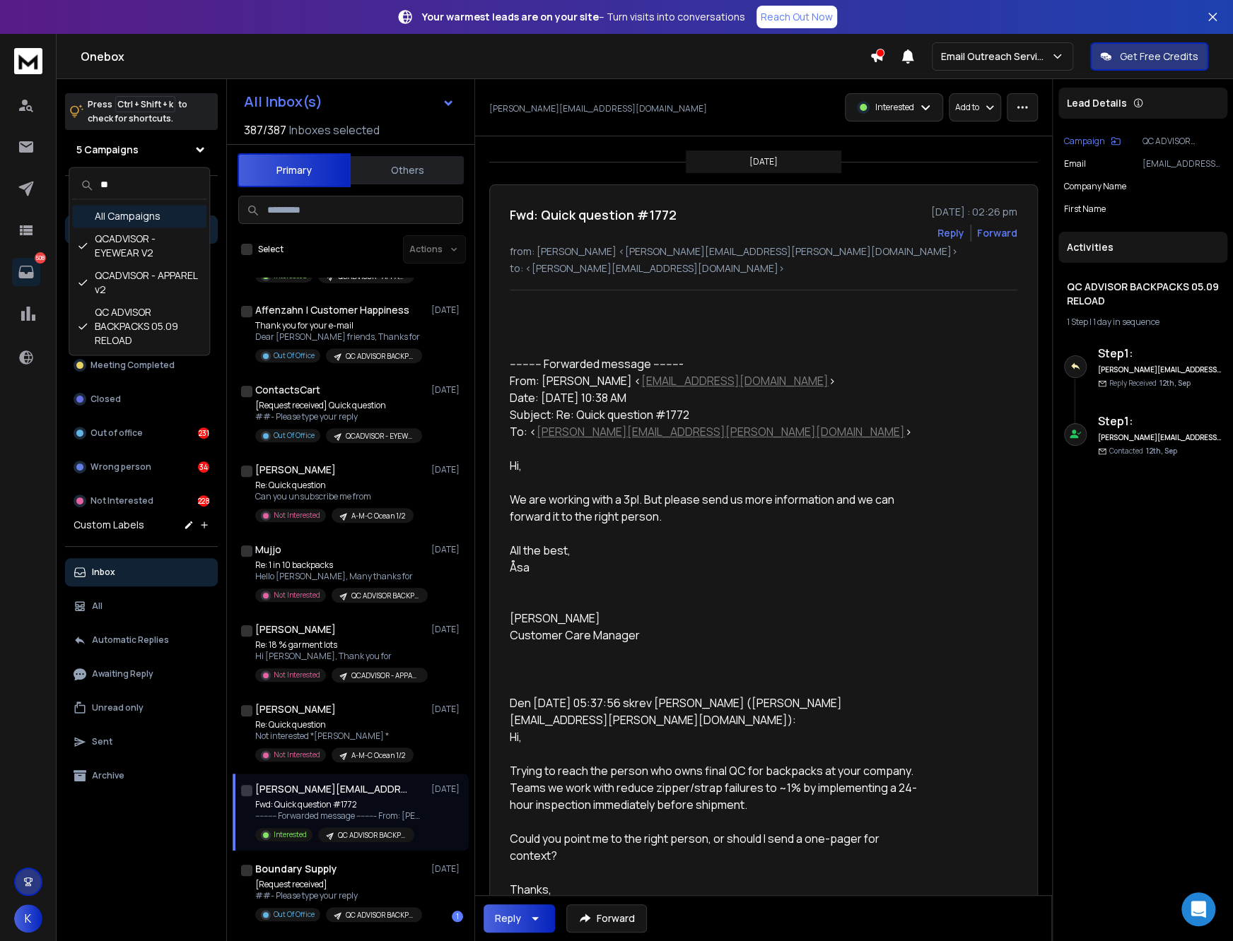
click at [127, 221] on div "All Campaigns" at bounding box center [139, 216] width 134 height 23
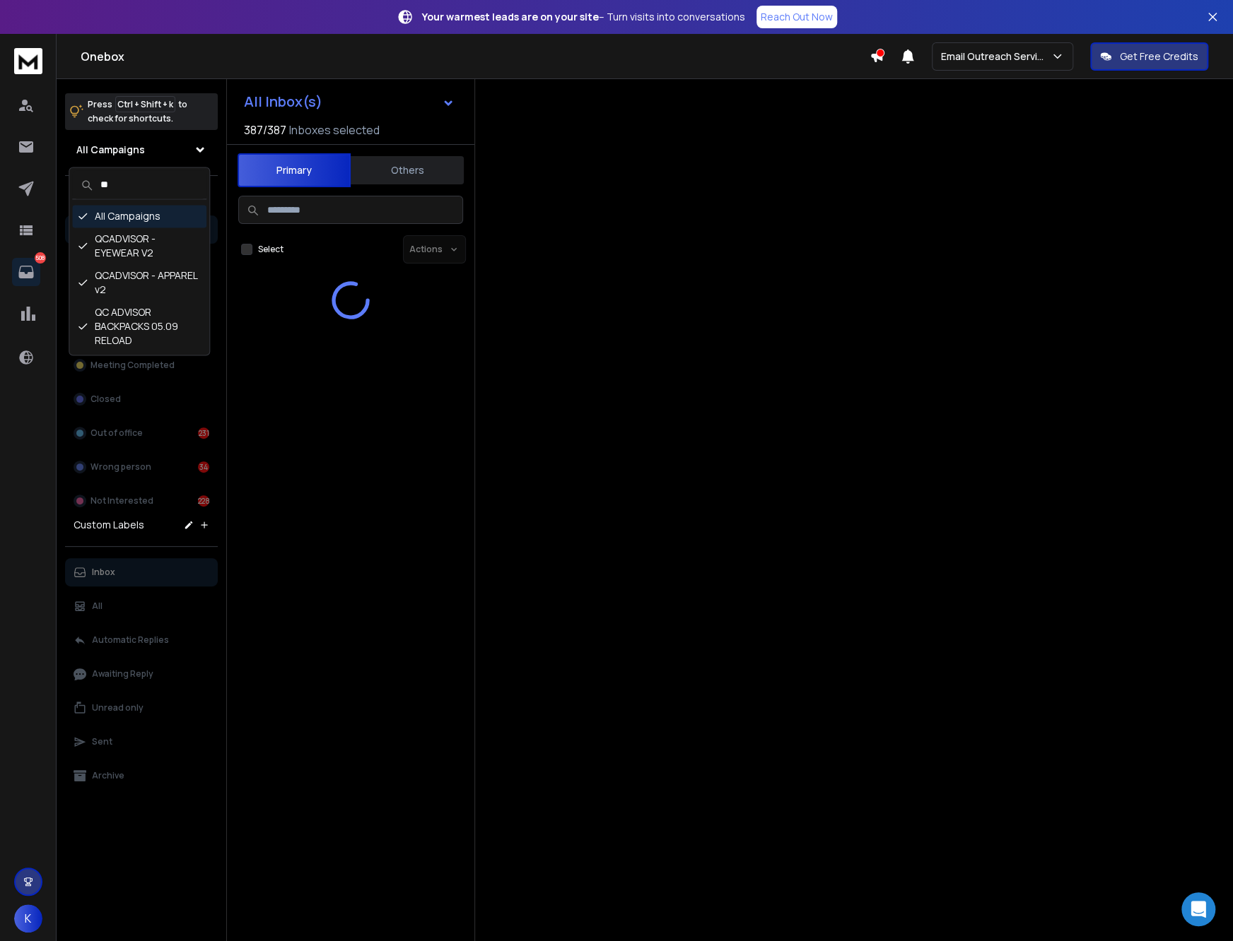
scroll to position [0, 0]
click at [127, 219] on div "All Campaigns" at bounding box center [139, 216] width 134 height 23
click at [131, 190] on input "**" at bounding box center [139, 184] width 134 height 28
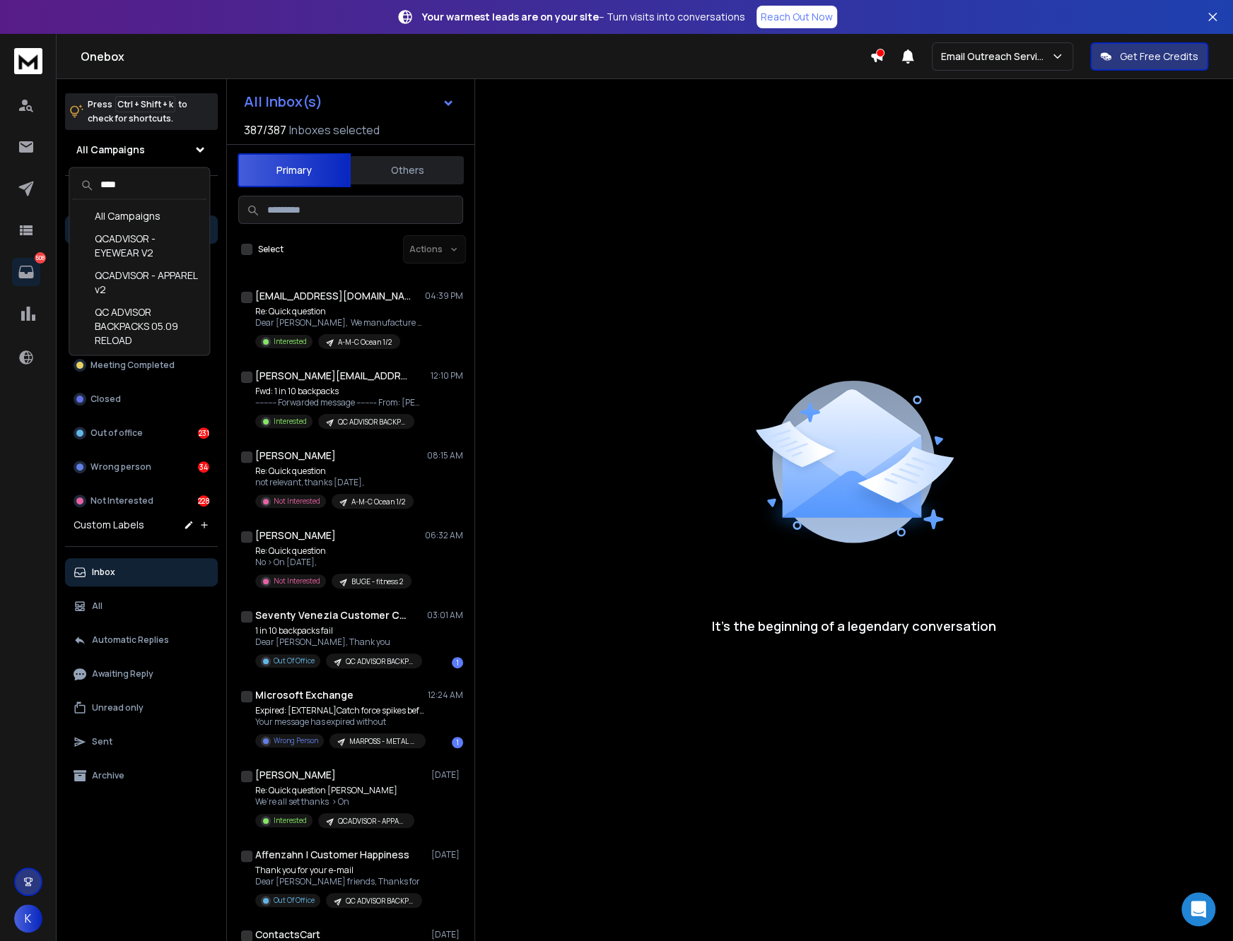
type input "****"
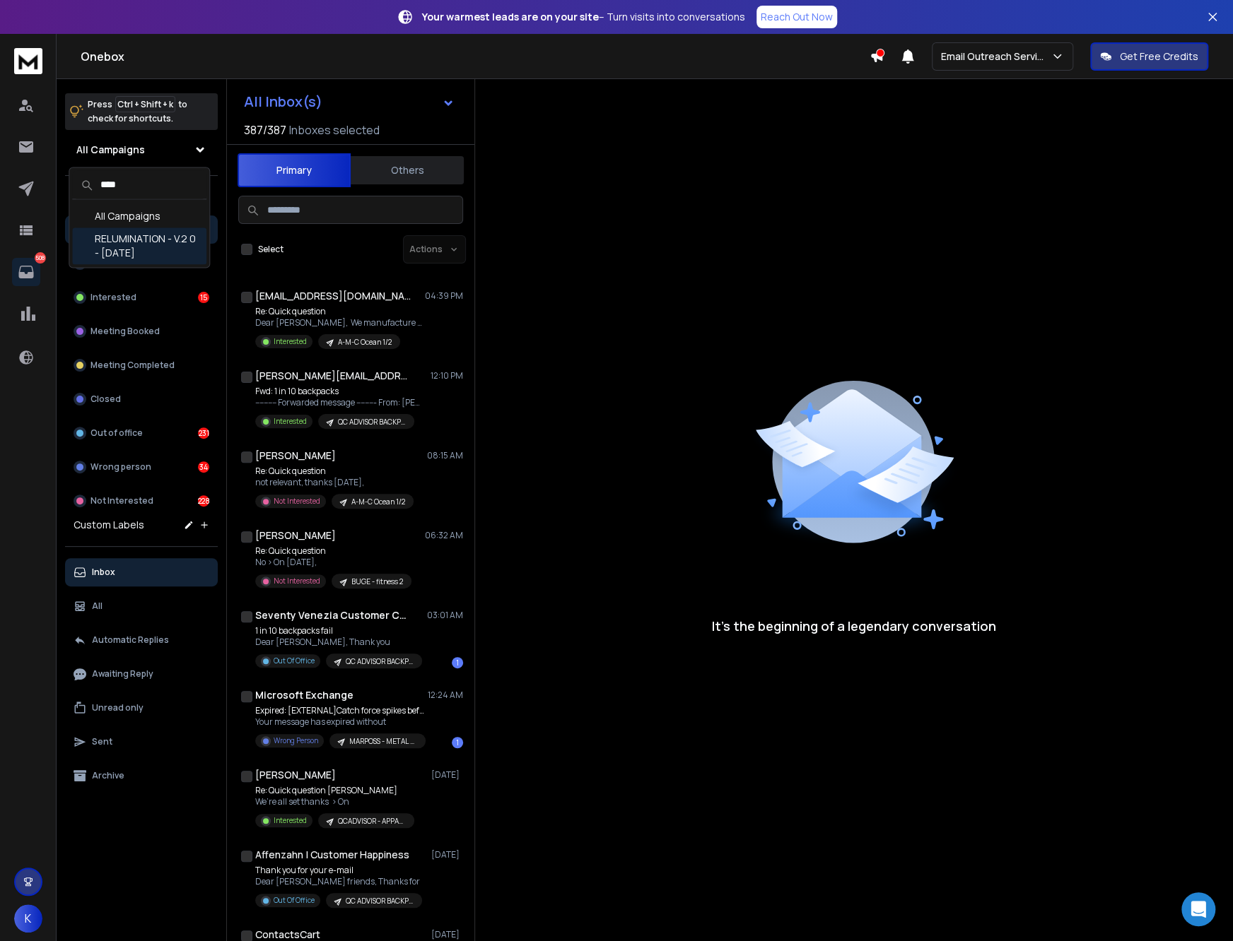
click at [166, 244] on div "RELUMINATION - V.2 0 - [DATE]" at bounding box center [139, 246] width 134 height 37
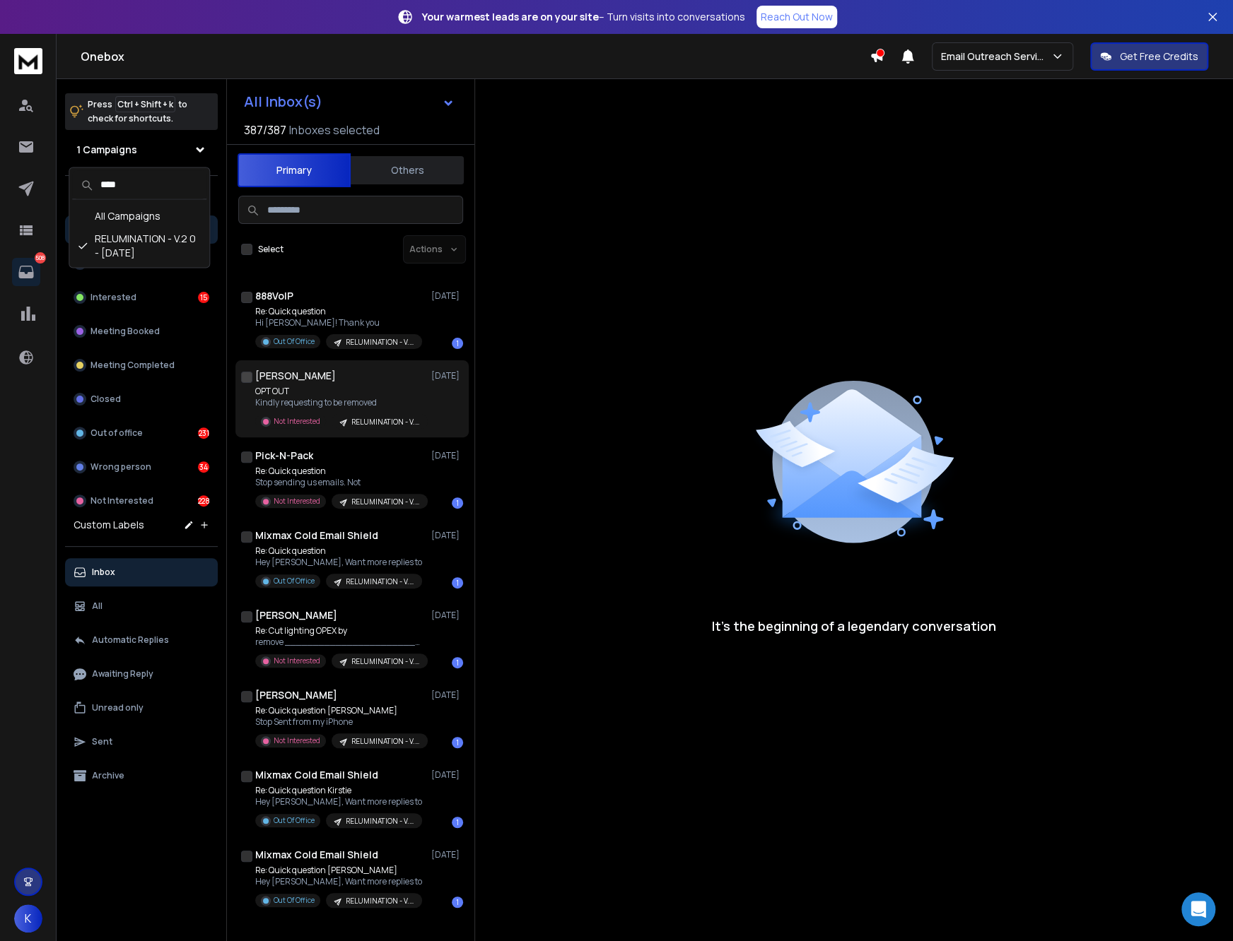
click at [341, 380] on div "[PERSON_NAME] [DATE]" at bounding box center [359, 376] width 208 height 14
